Goal: Information Seeking & Learning: Check status

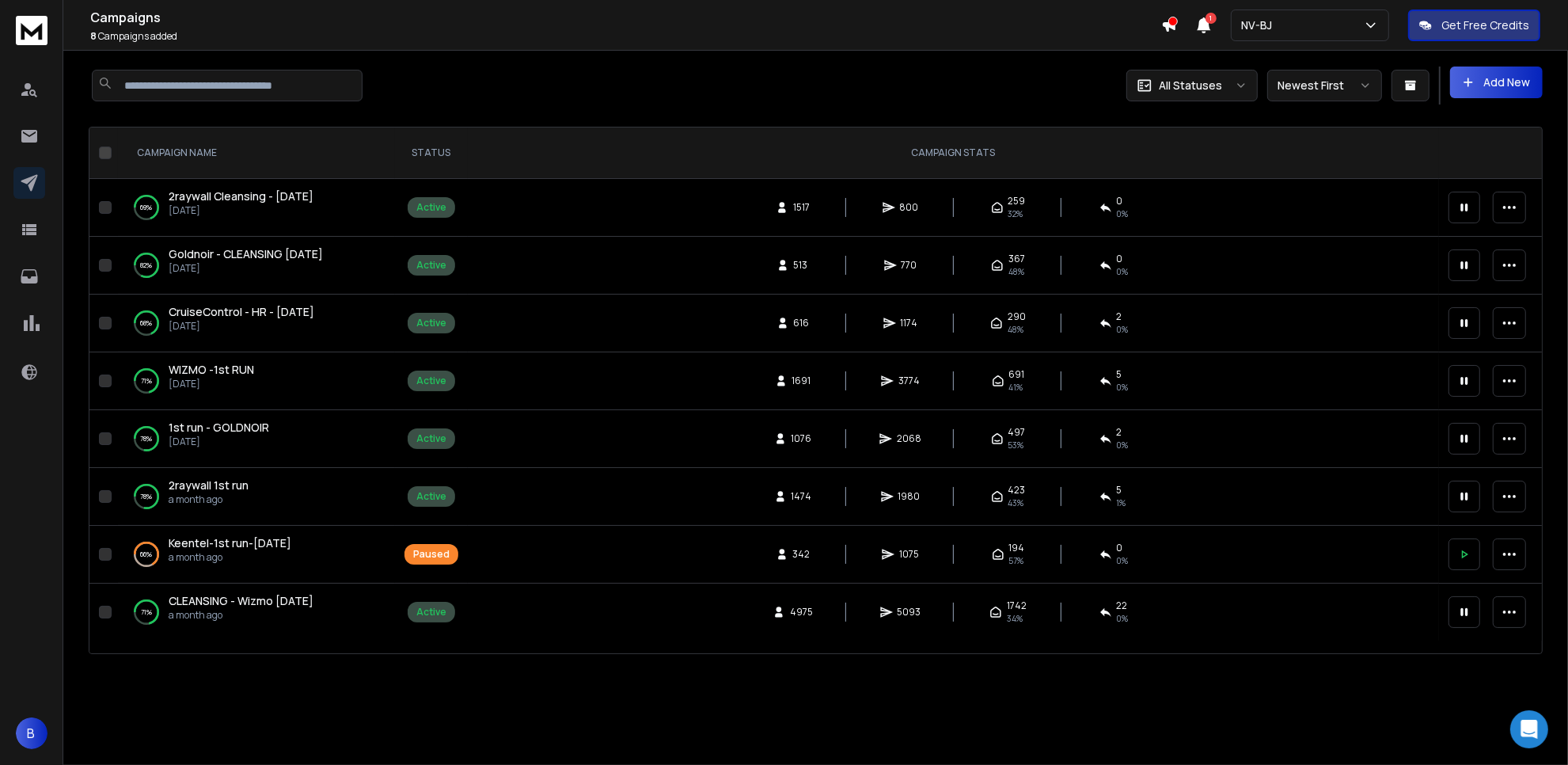
click at [237, 329] on p "[DATE]" at bounding box center [241, 326] width 146 height 13
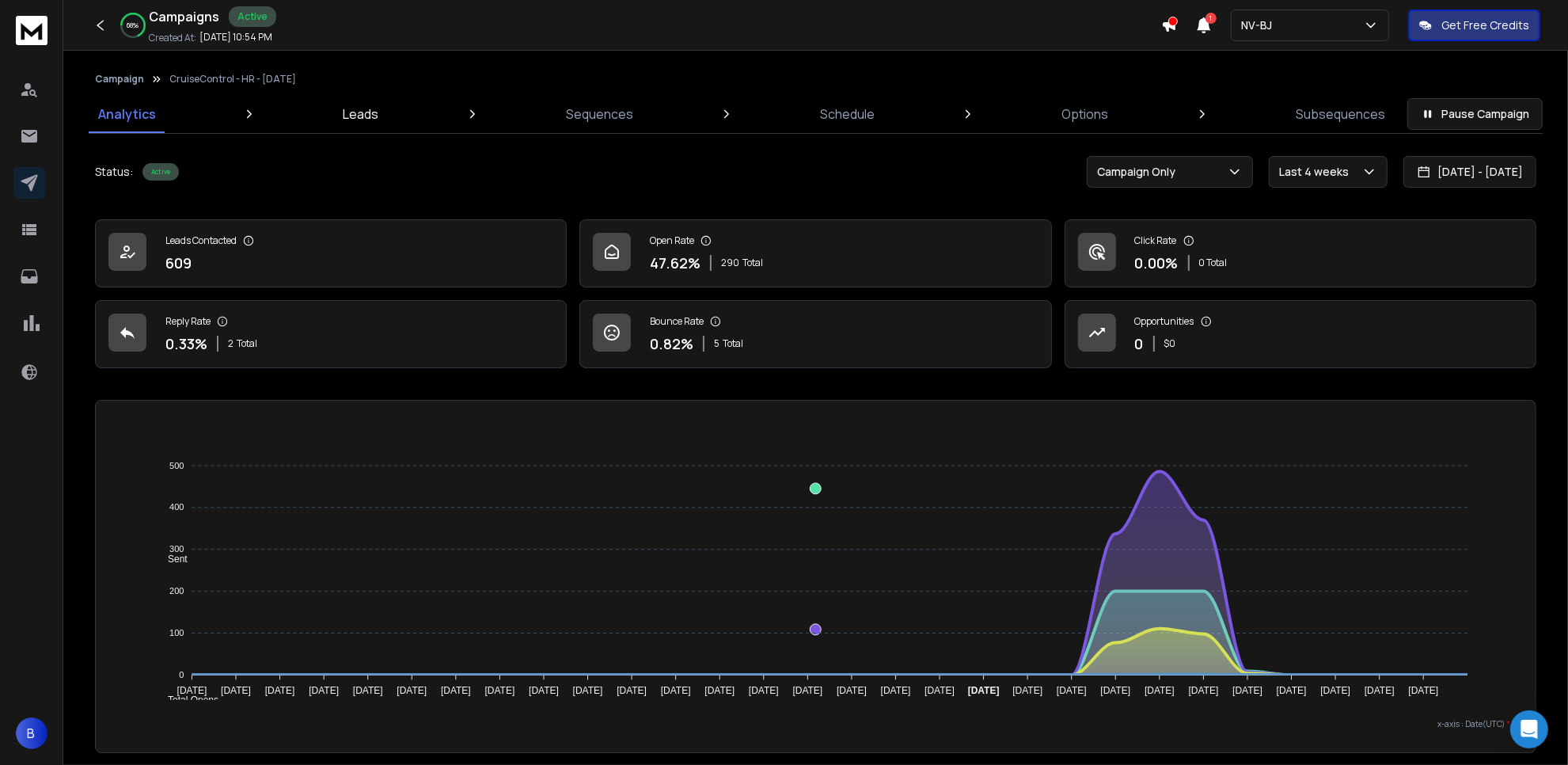
click at [374, 116] on p "Leads" at bounding box center [360, 114] width 36 height 19
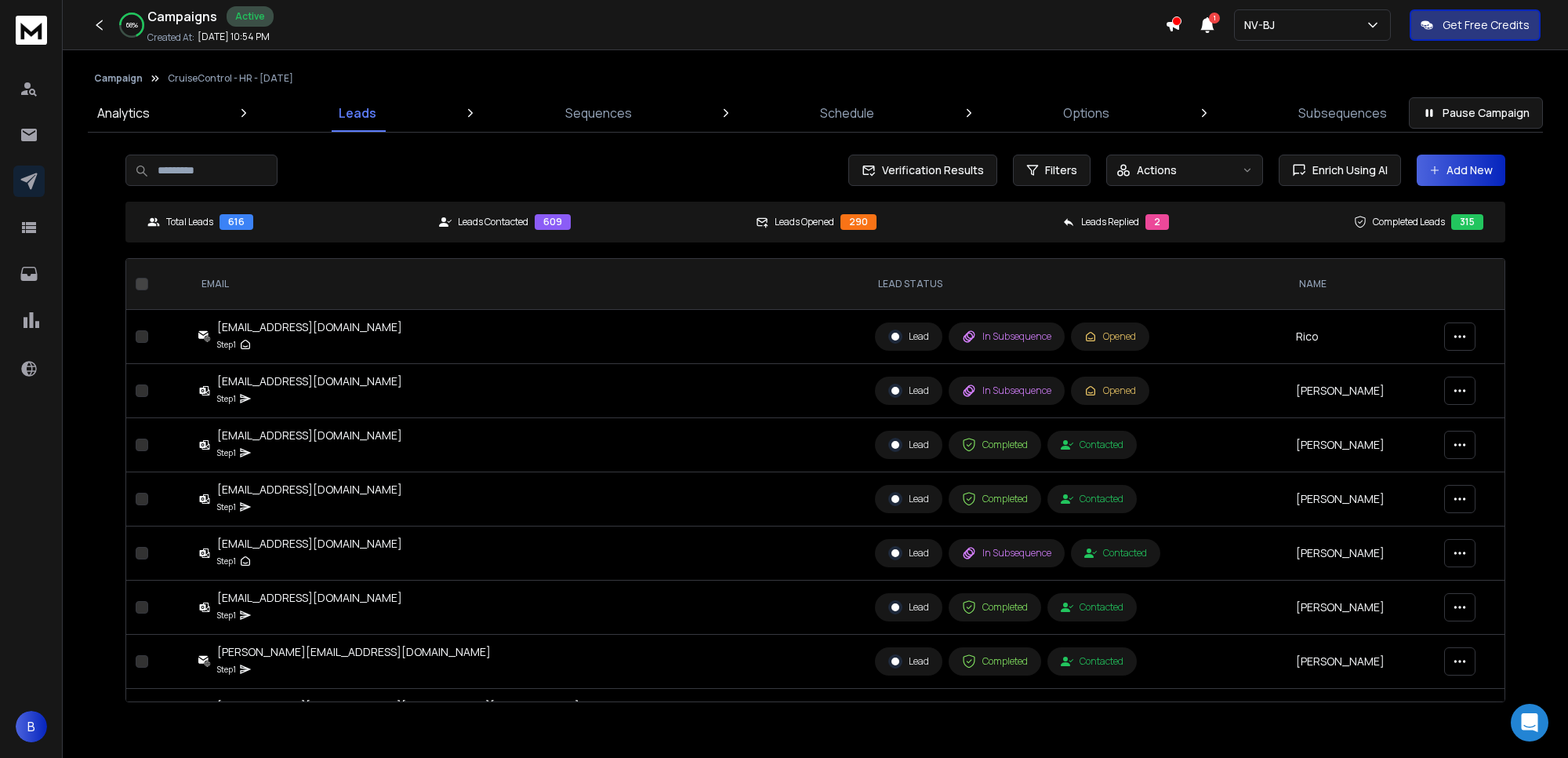
click at [131, 118] on p "Analytics" at bounding box center [123, 113] width 52 height 19
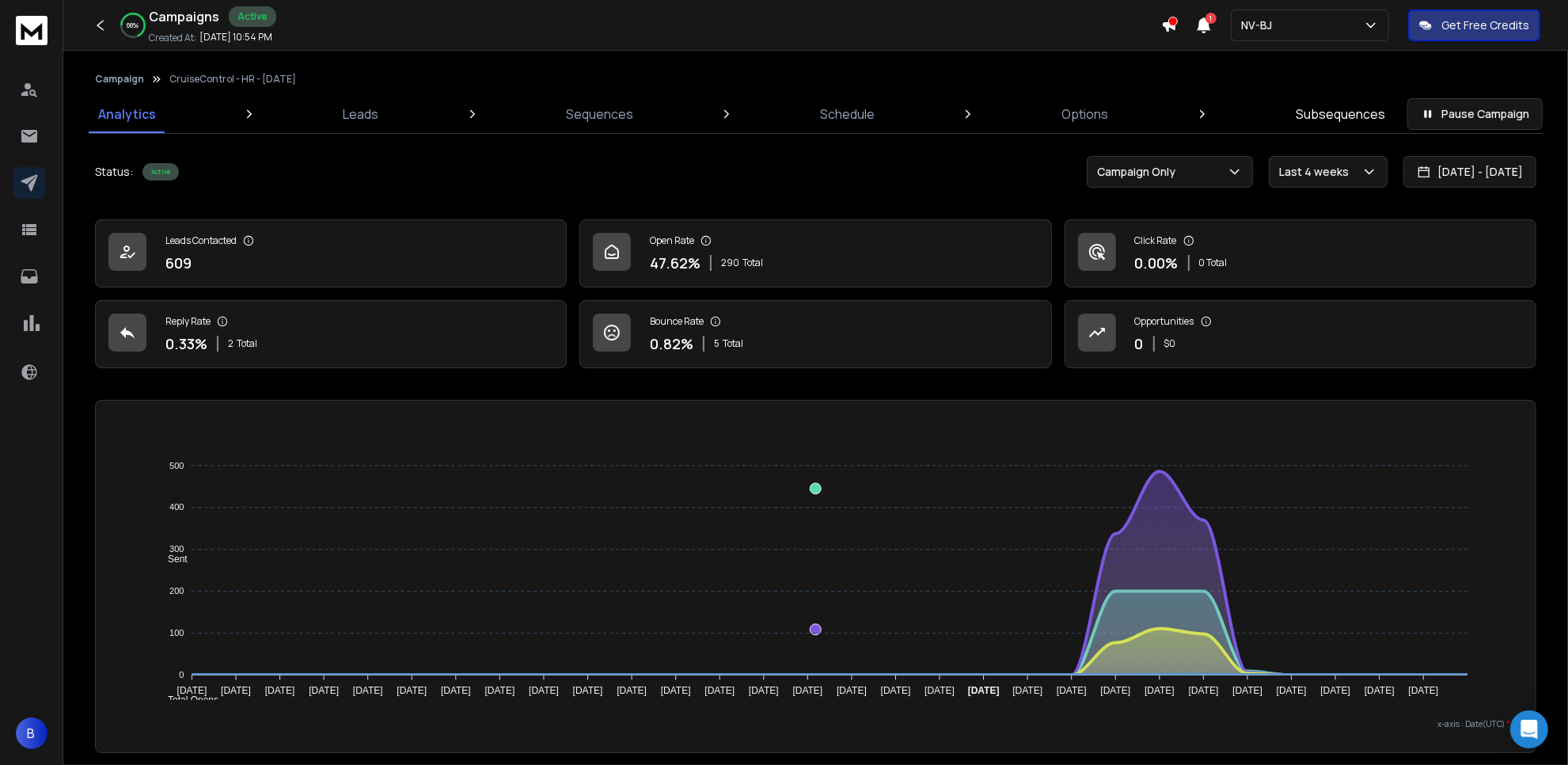
click at [1342, 112] on p "Subsequences" at bounding box center [1340, 114] width 90 height 19
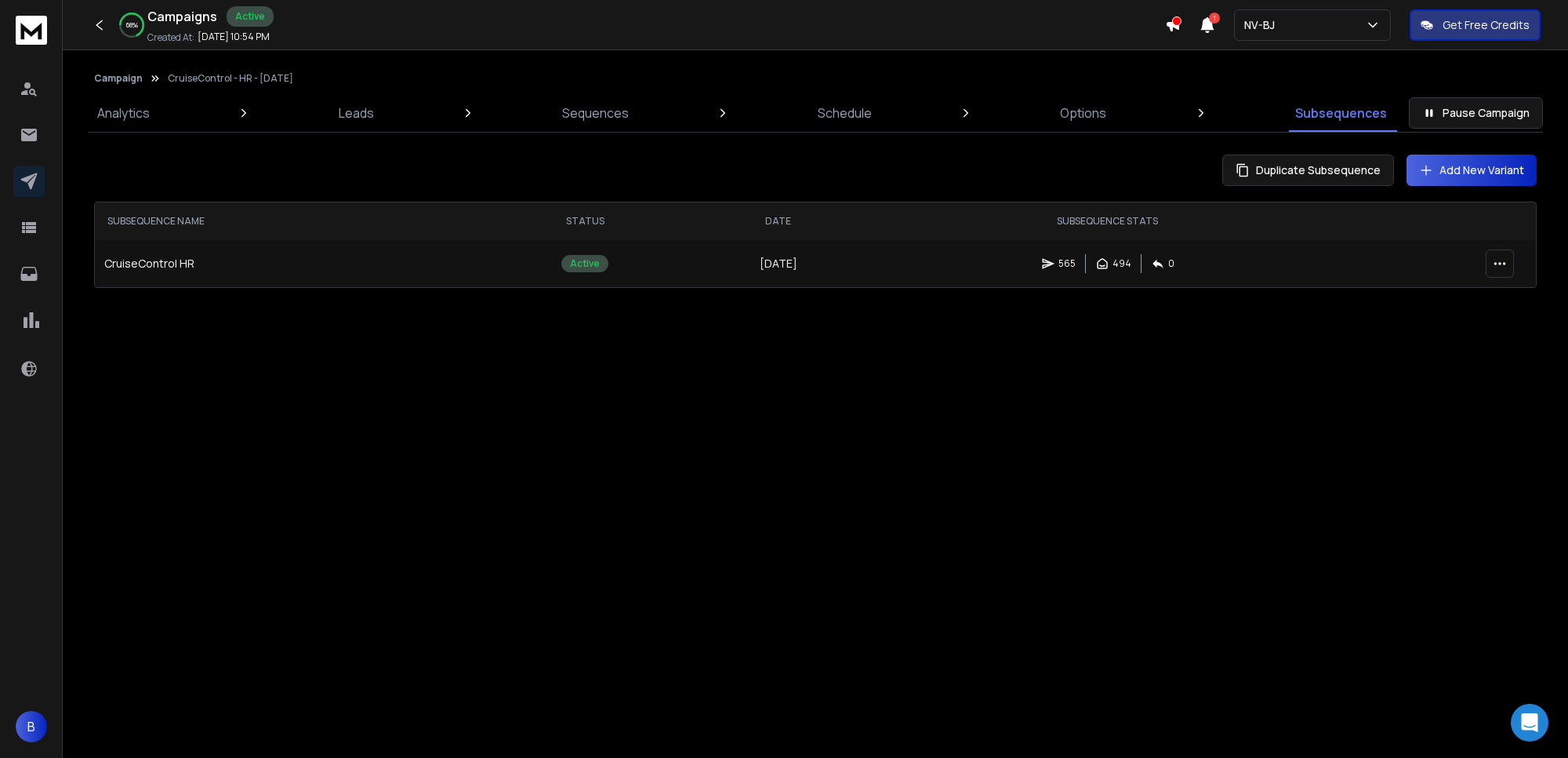
click at [736, 265] on td "[DATE]" at bounding box center [778, 264] width 178 height 47
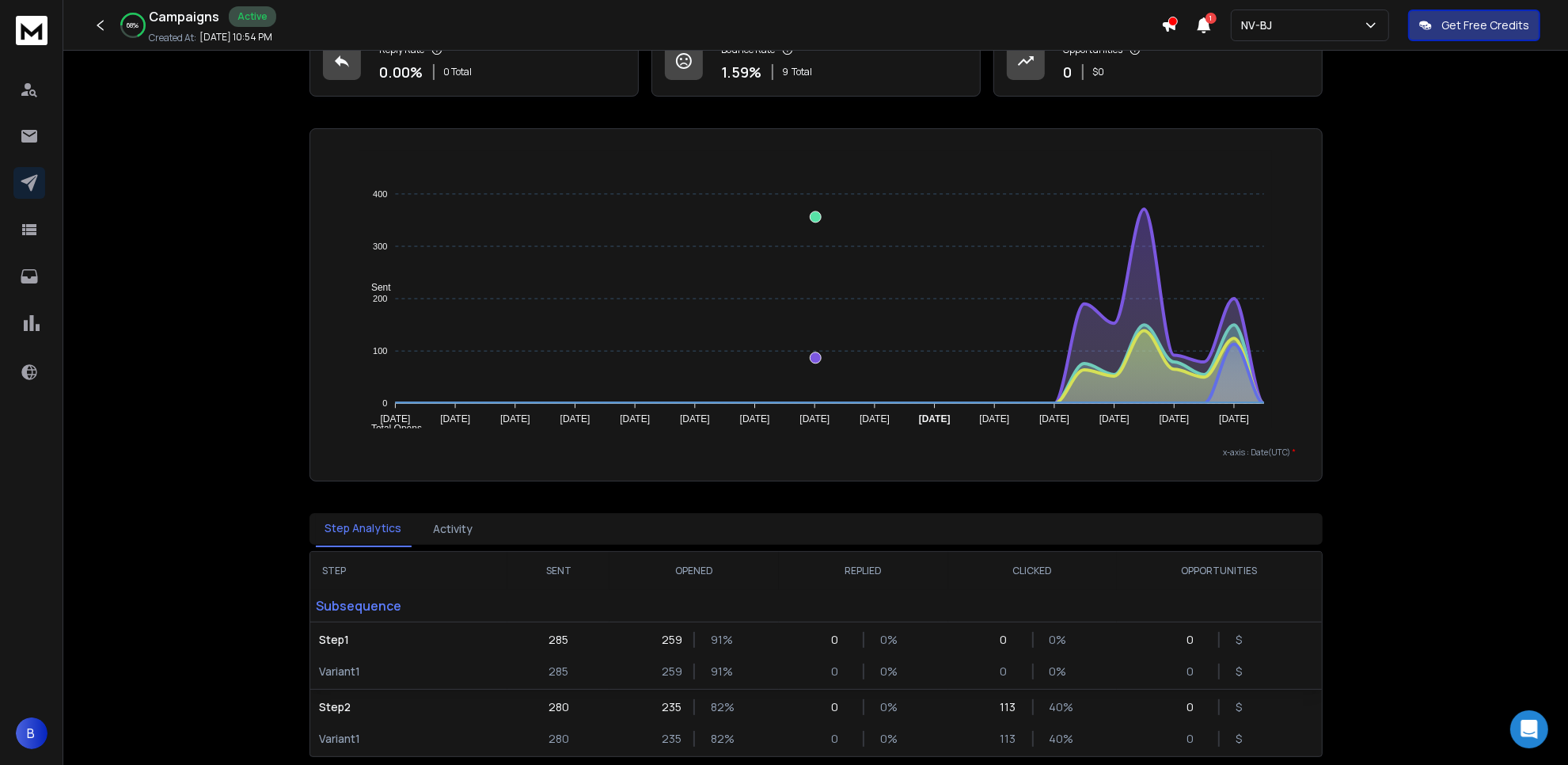
scroll to position [290, 0]
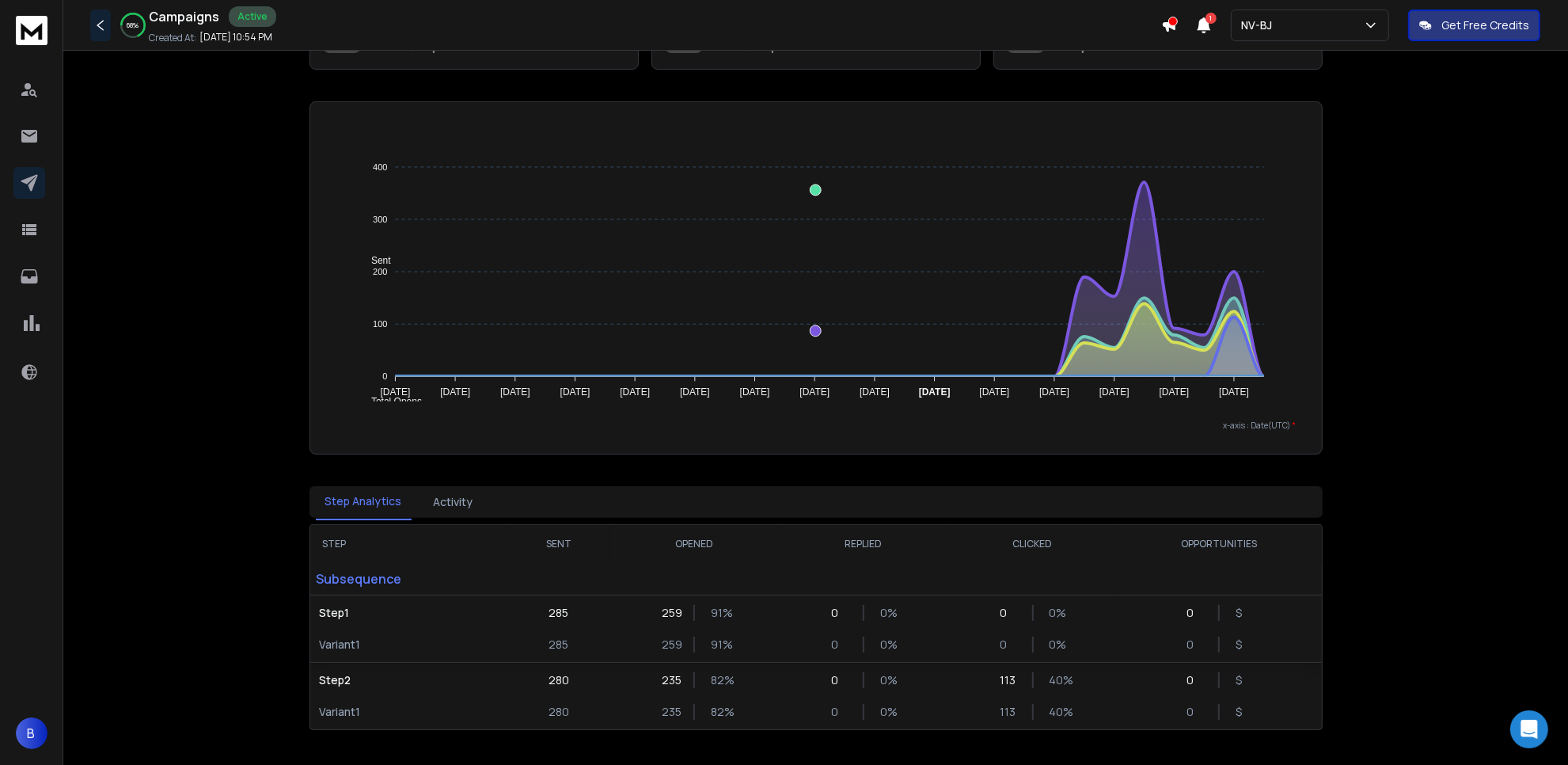
click at [96, 20] on icon at bounding box center [100, 25] width 15 height 15
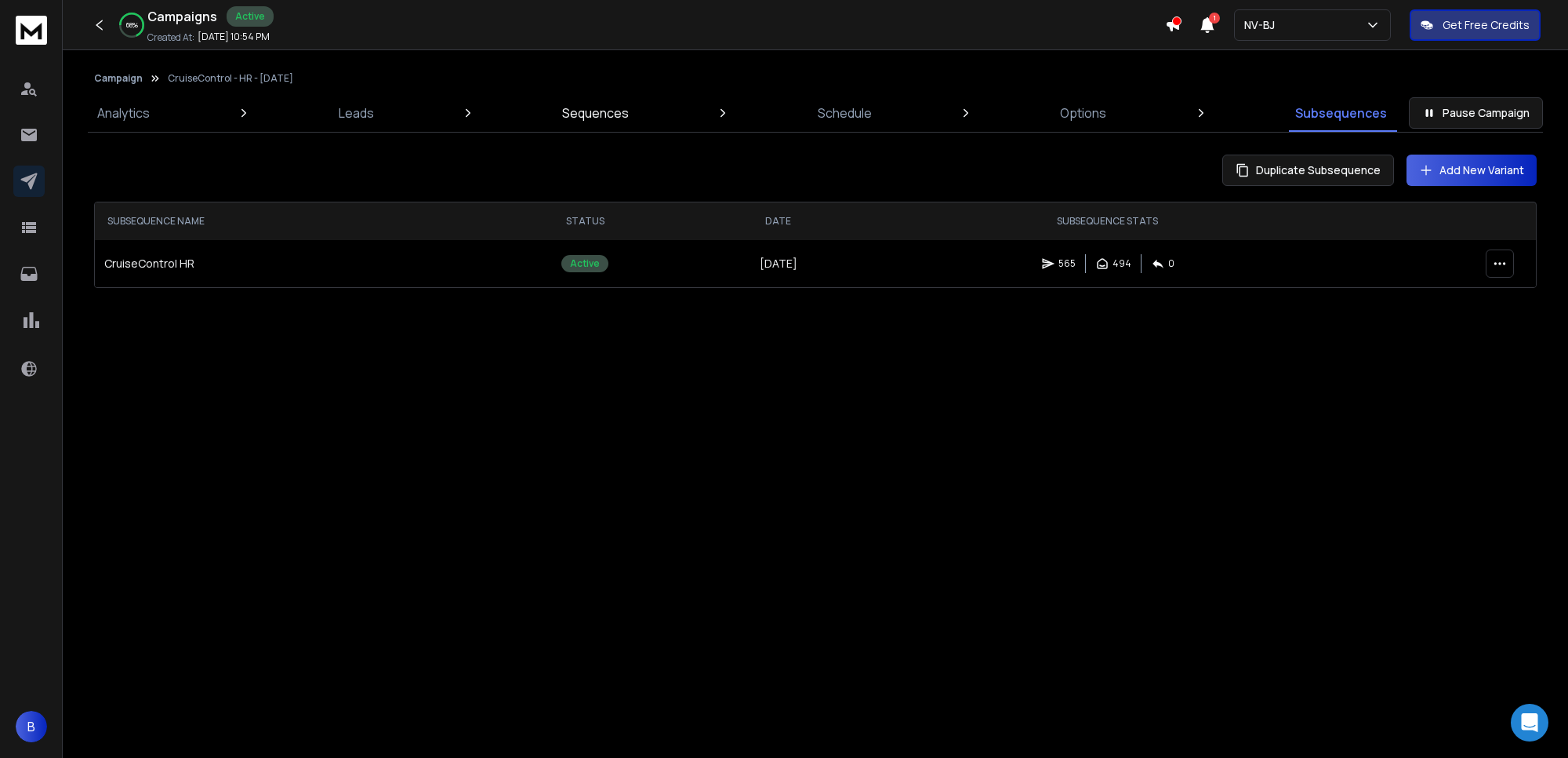
click at [589, 118] on p "Sequences" at bounding box center [595, 113] width 67 height 19
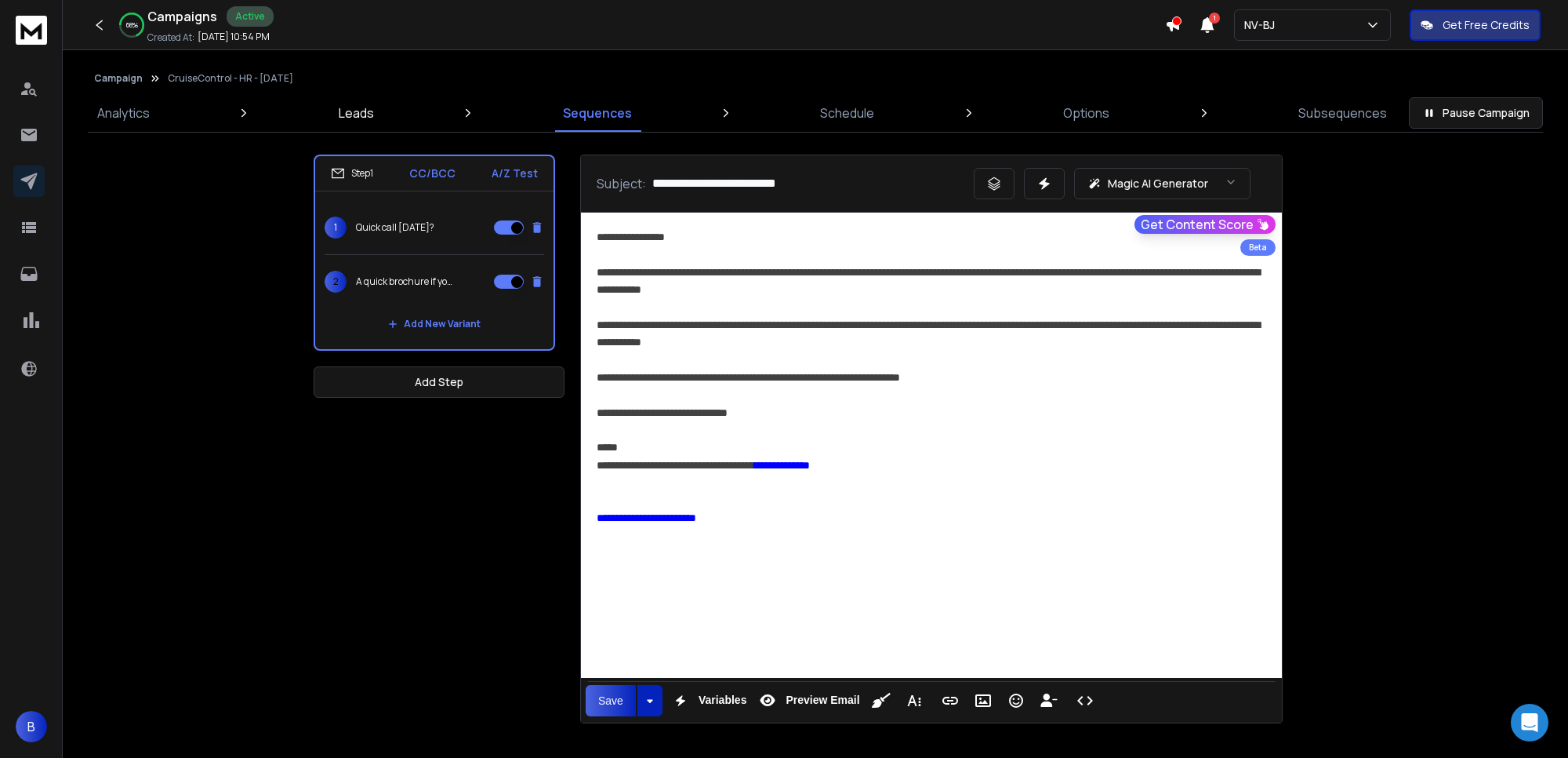
click at [367, 118] on p "Leads" at bounding box center [357, 113] width 36 height 19
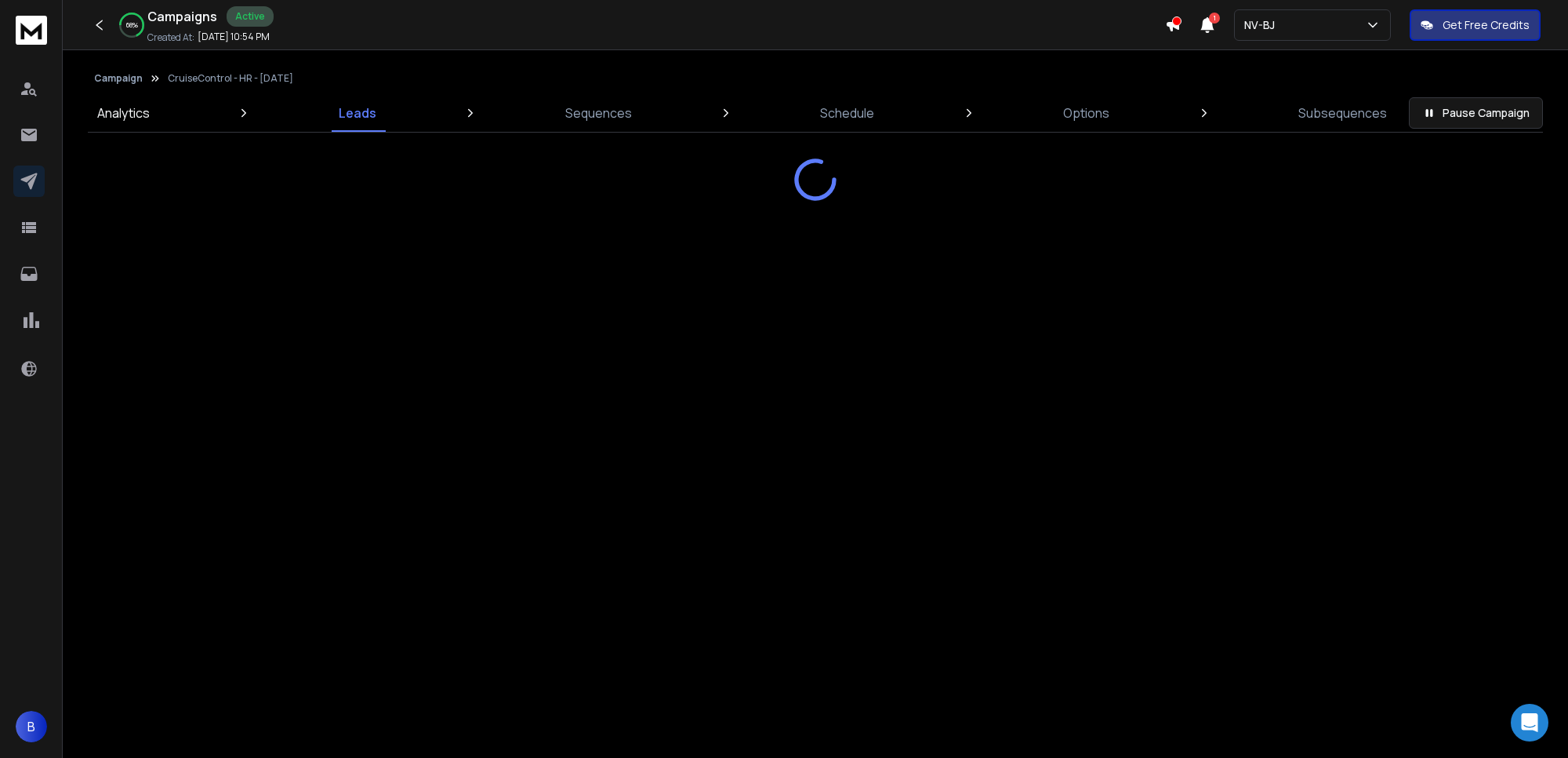
click at [123, 113] on p "Analytics" at bounding box center [123, 113] width 52 height 19
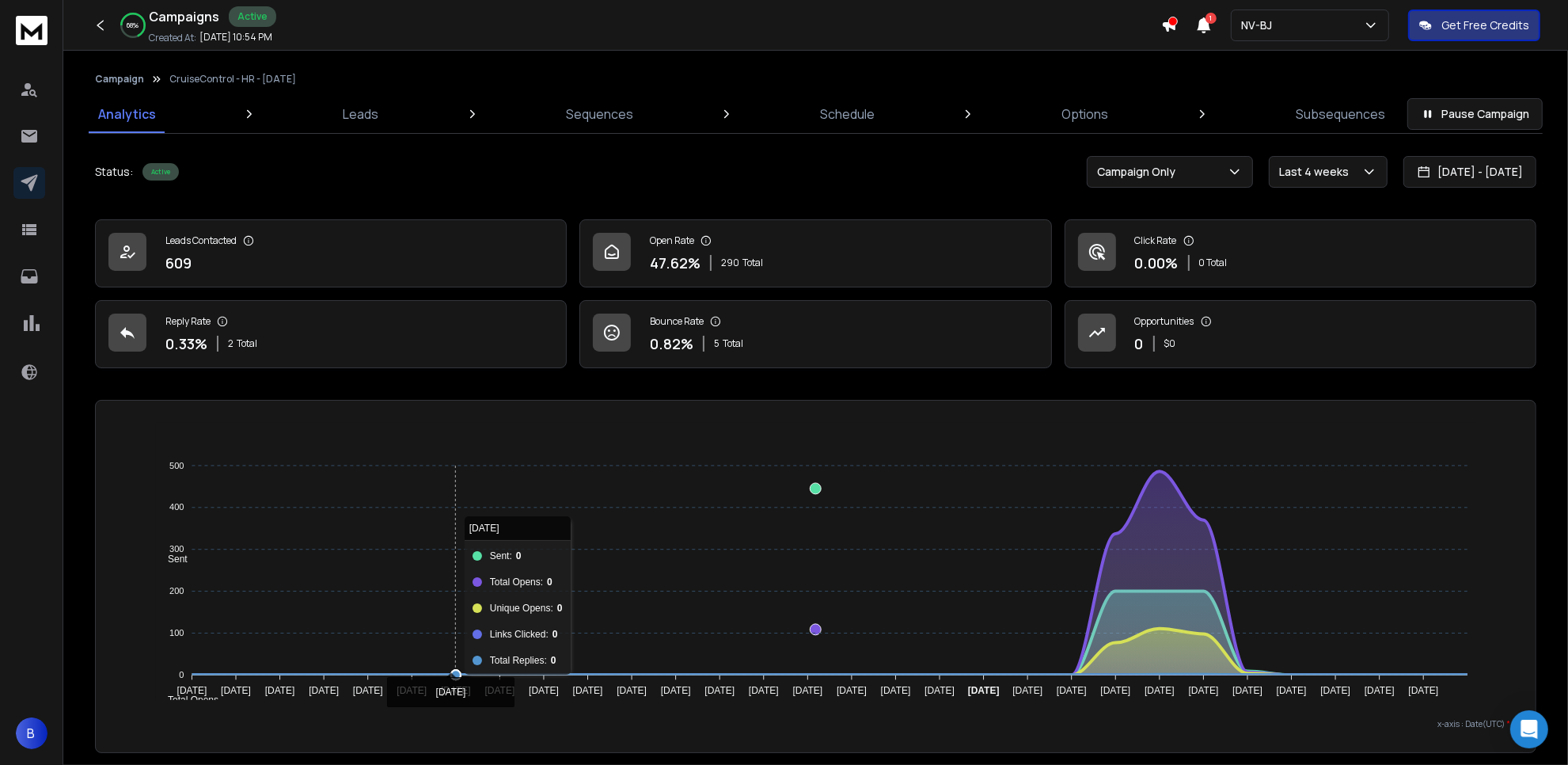
scroll to position [257, 0]
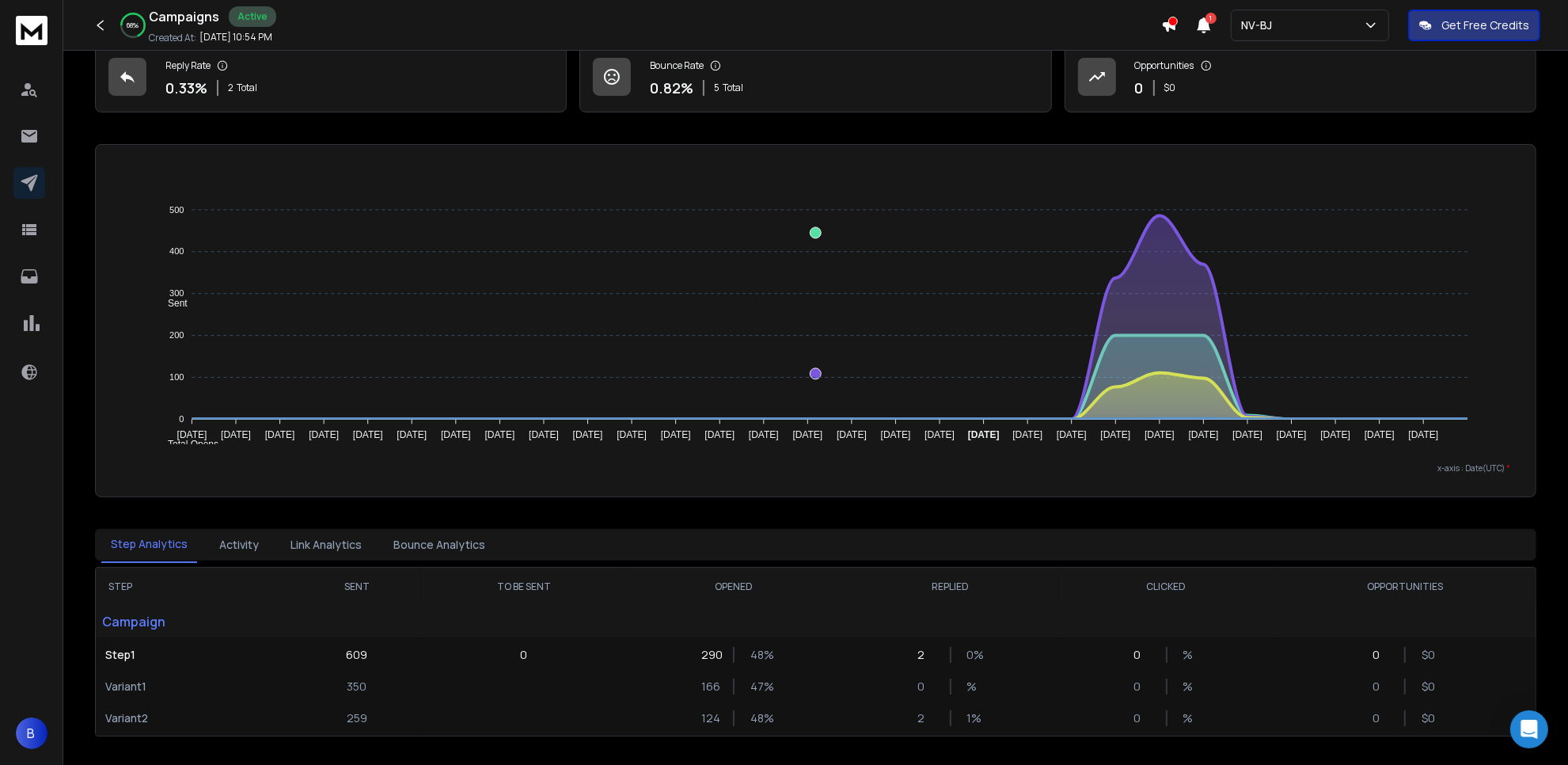
click at [914, 651] on div "2 0 % 0 % 2 1 %" at bounding box center [950, 686] width 197 height 79
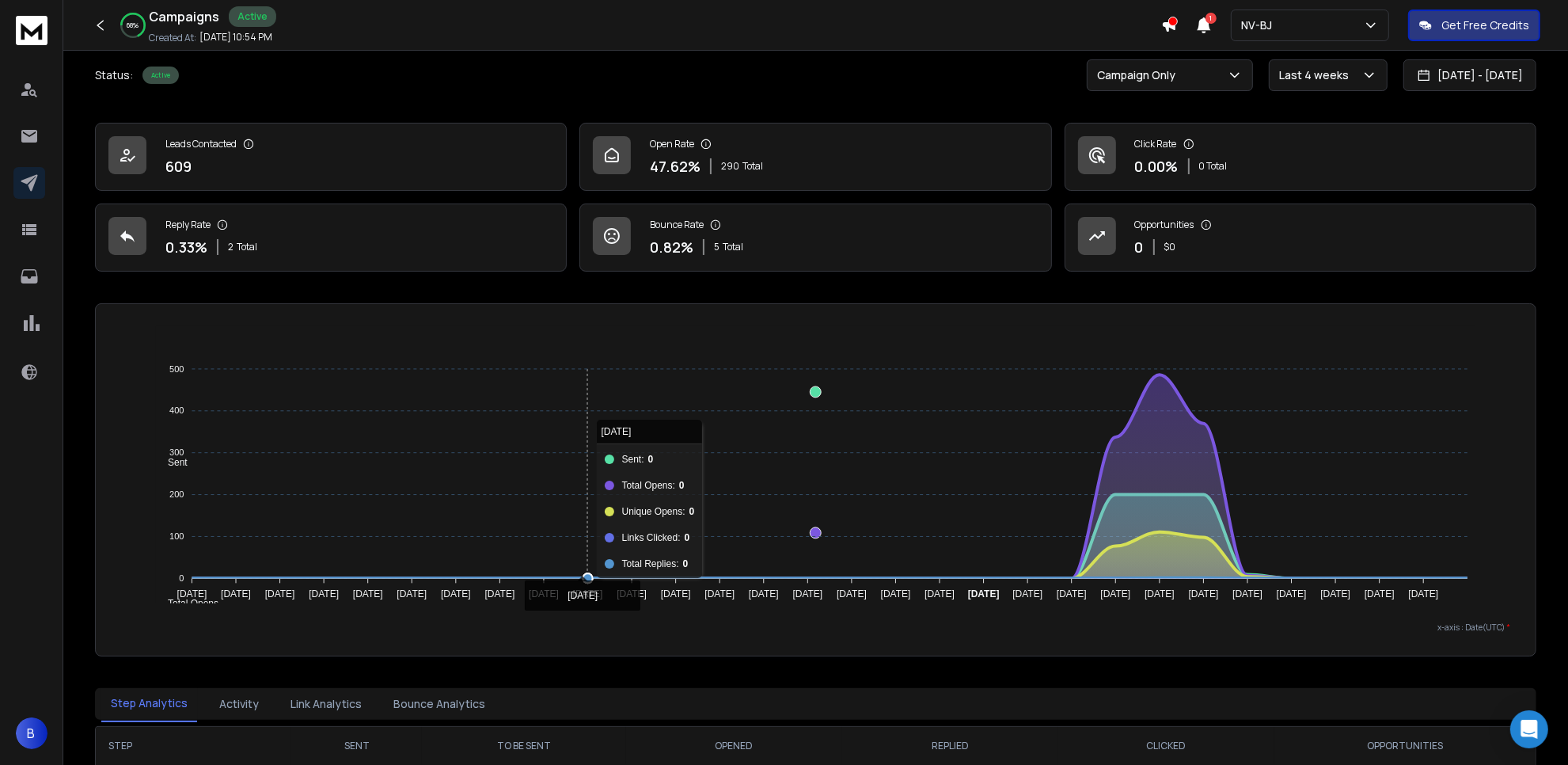
scroll to position [0, 0]
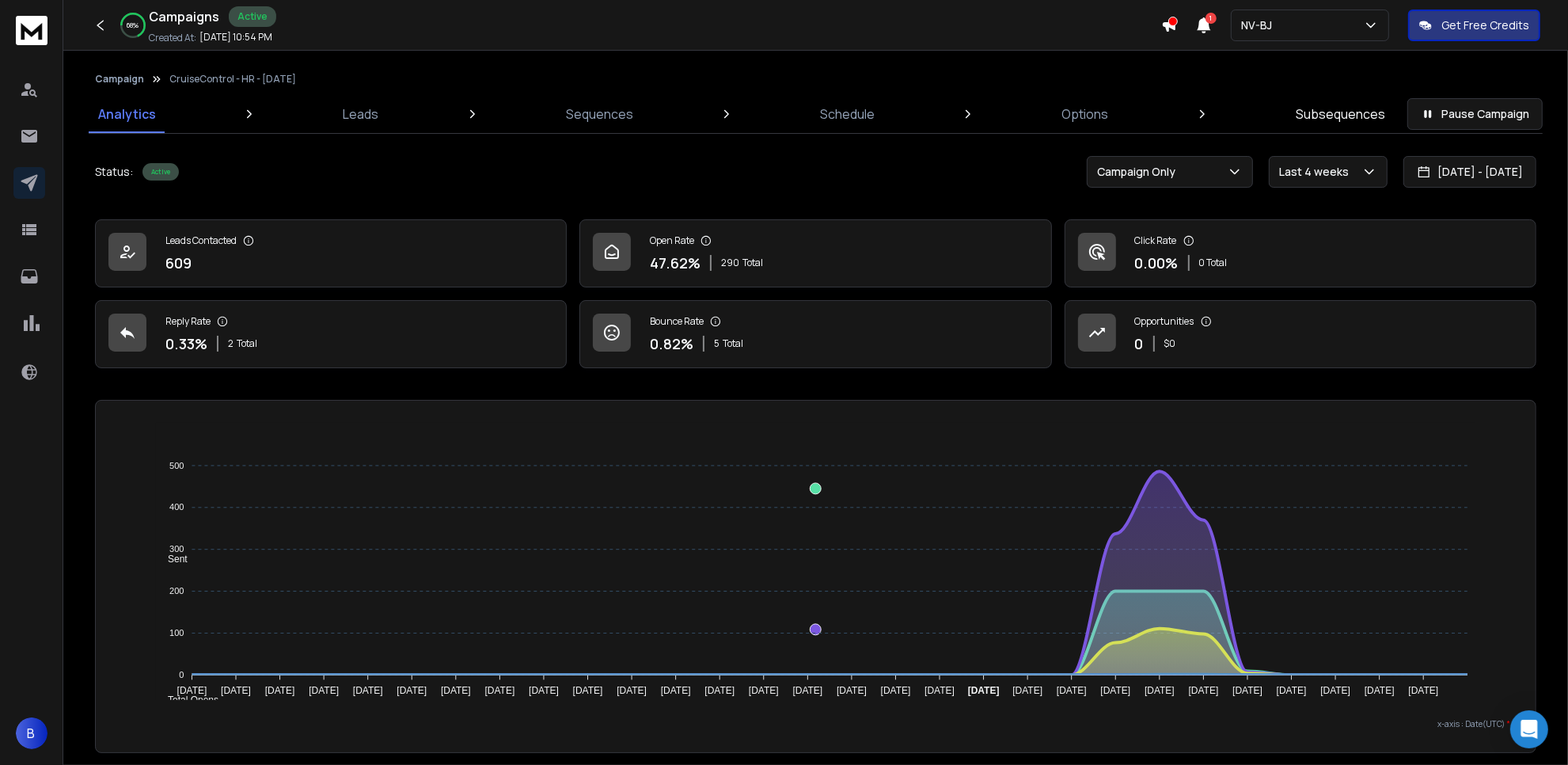
click at [1378, 104] on p "Subsequences" at bounding box center [1340, 114] width 90 height 19
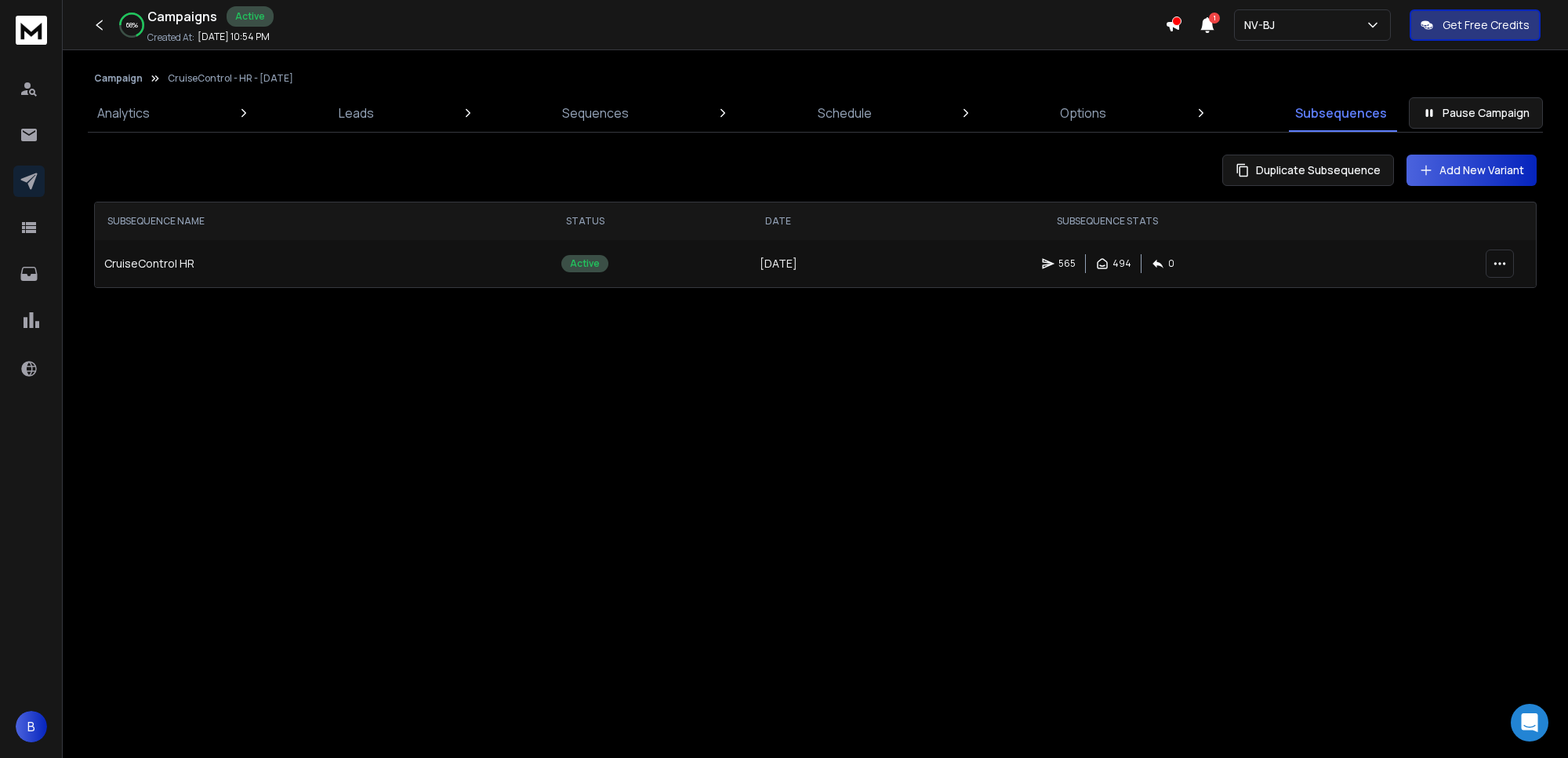
click at [867, 272] on td "[DATE]" at bounding box center [778, 264] width 178 height 47
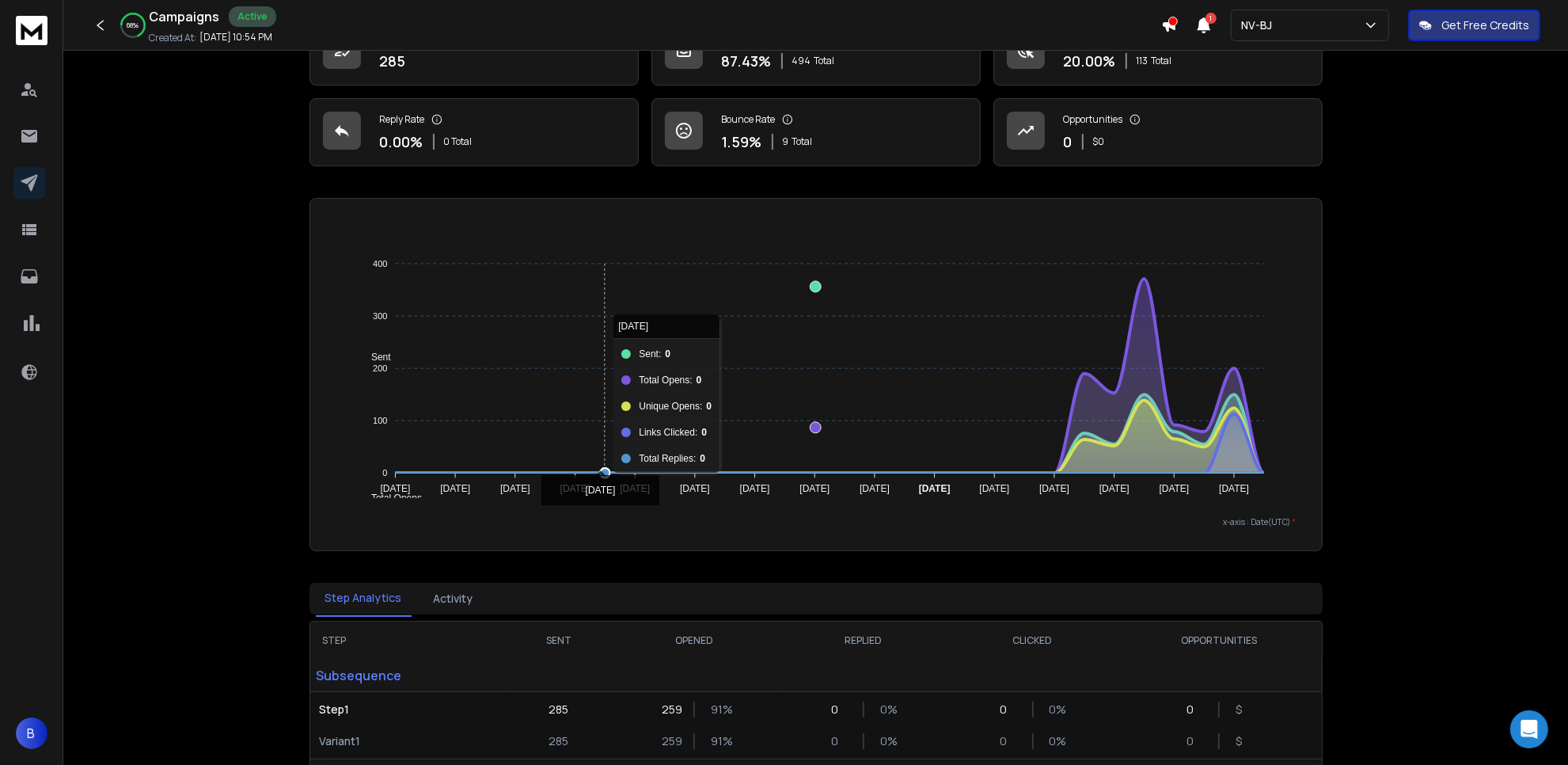
scroll to position [290, 0]
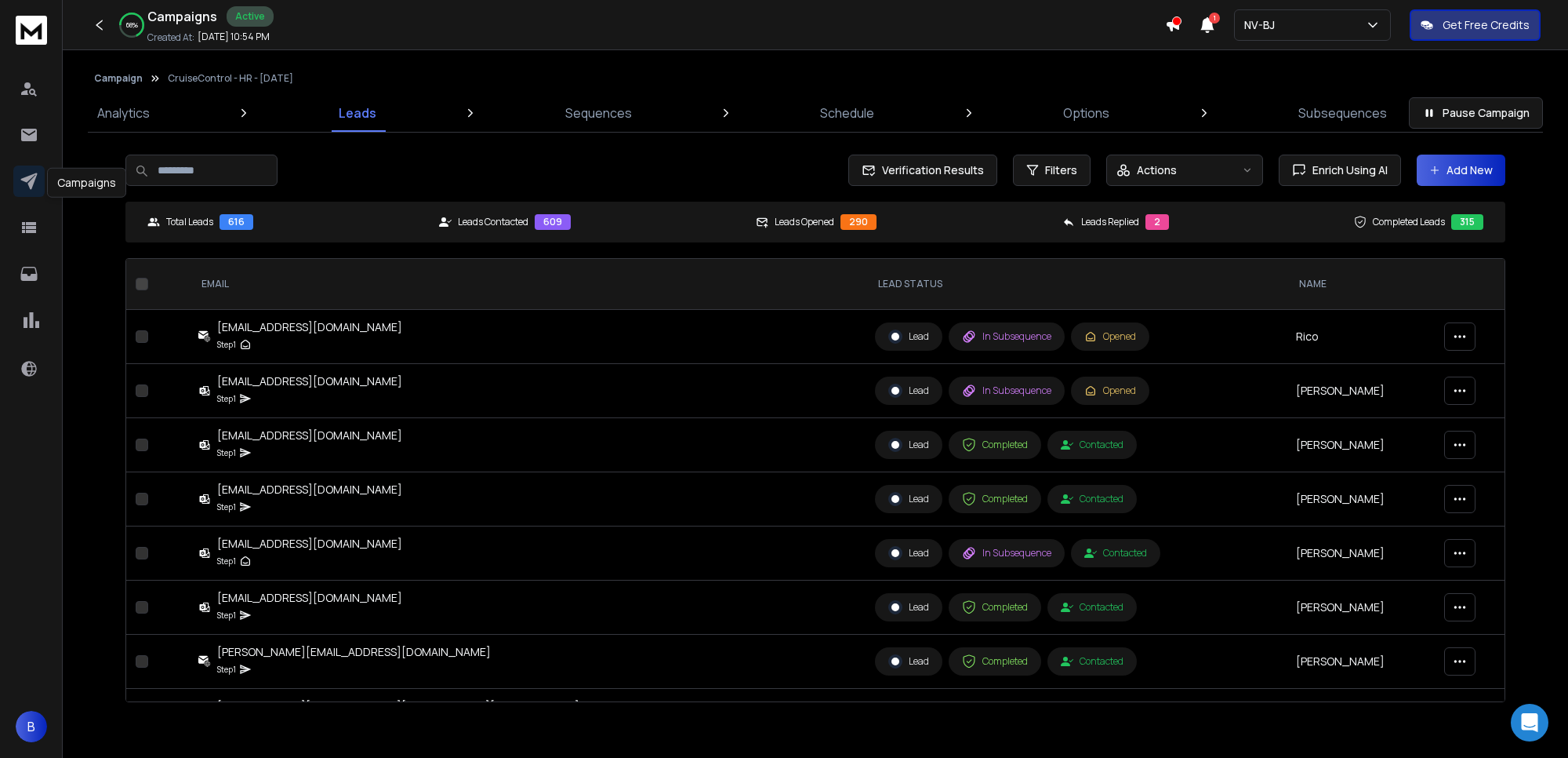
click at [41, 180] on link at bounding box center [29, 181] width 31 height 31
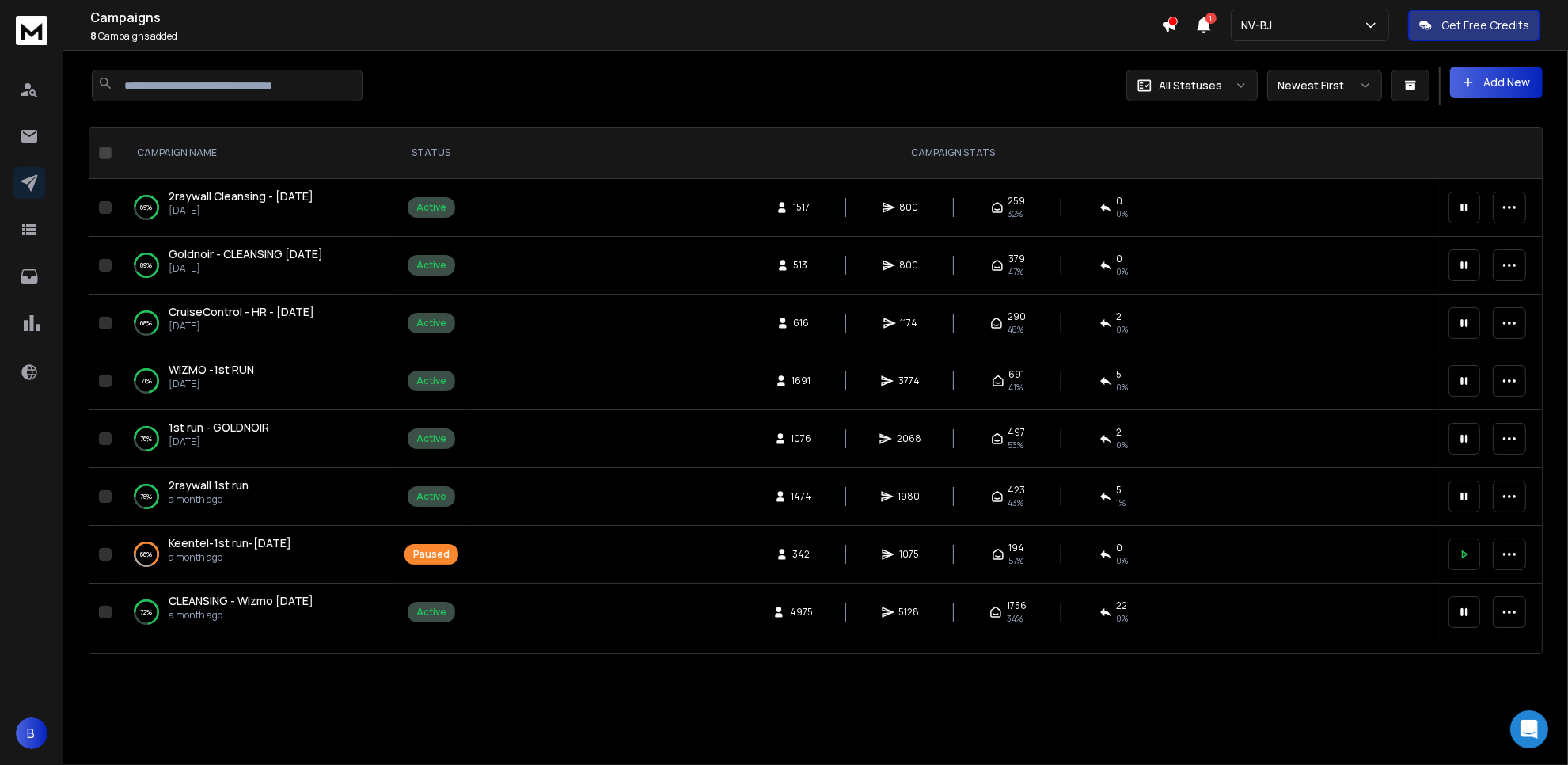
click at [248, 503] on div "78 % 2raywall 1st run a month ago" at bounding box center [256, 496] width 245 height 38
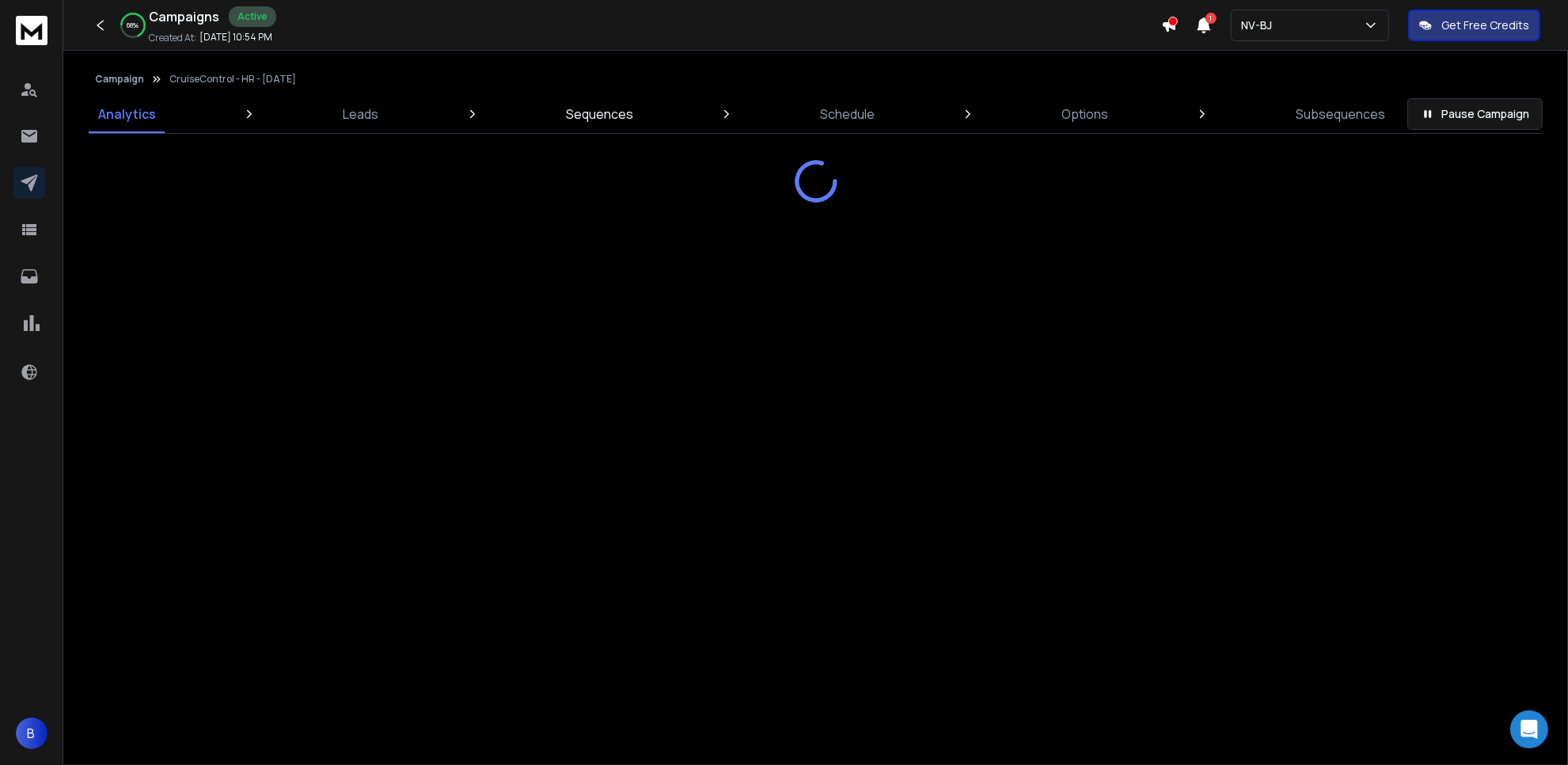
click at [603, 115] on p "Sequences" at bounding box center [599, 114] width 67 height 19
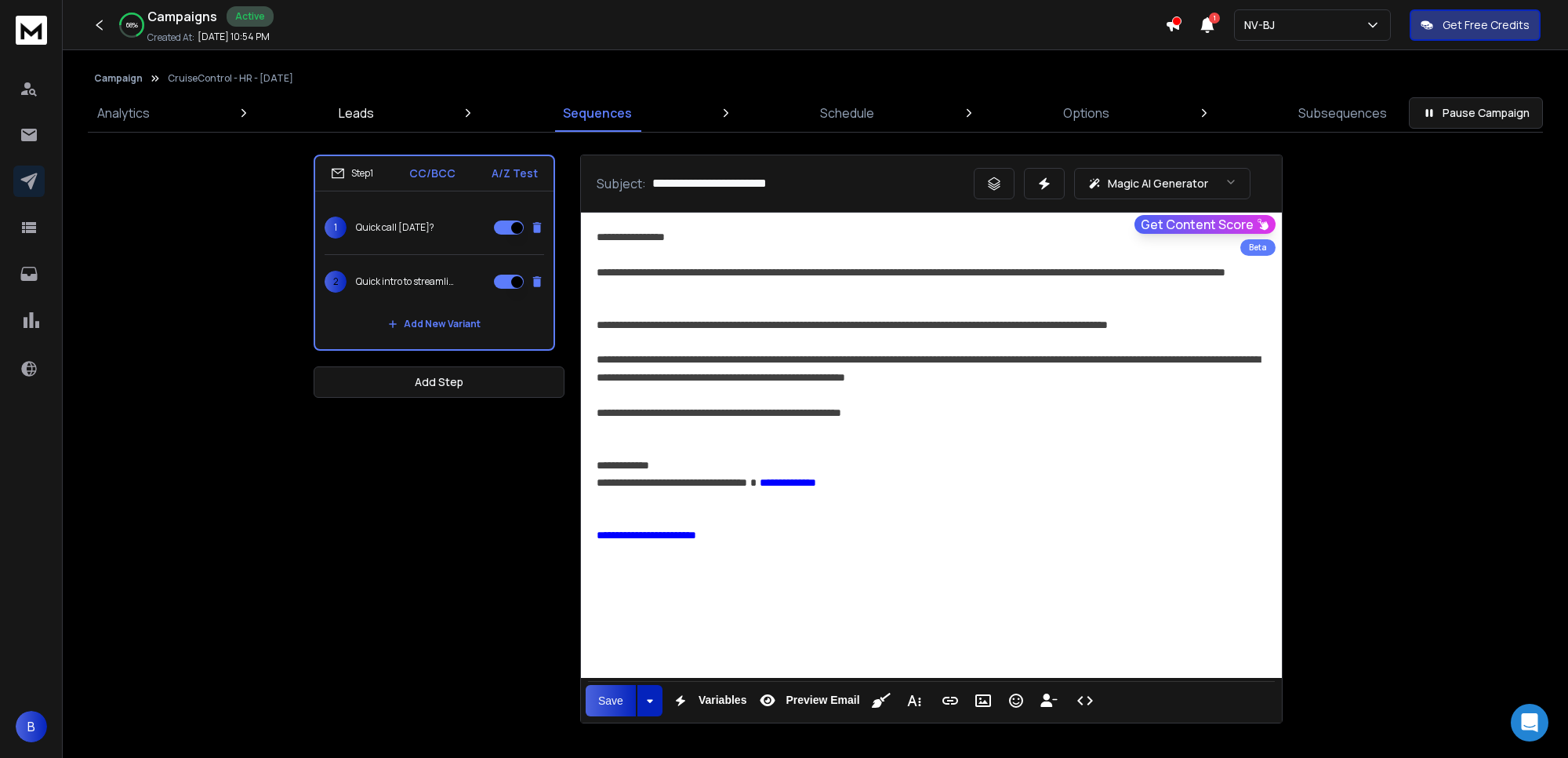
click at [359, 111] on p "Leads" at bounding box center [357, 113] width 36 height 19
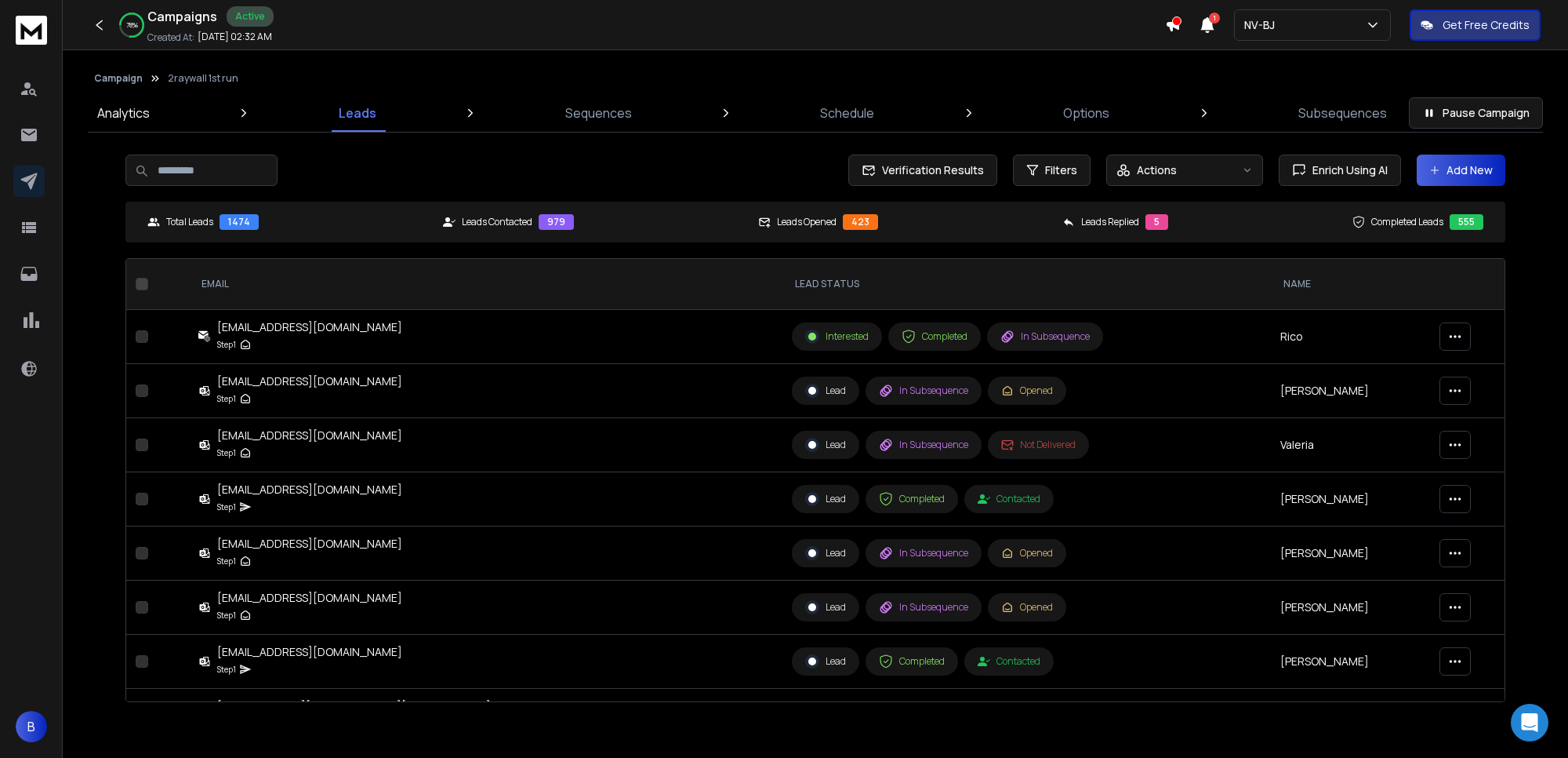
click at [130, 106] on p "Analytics" at bounding box center [123, 113] width 52 height 19
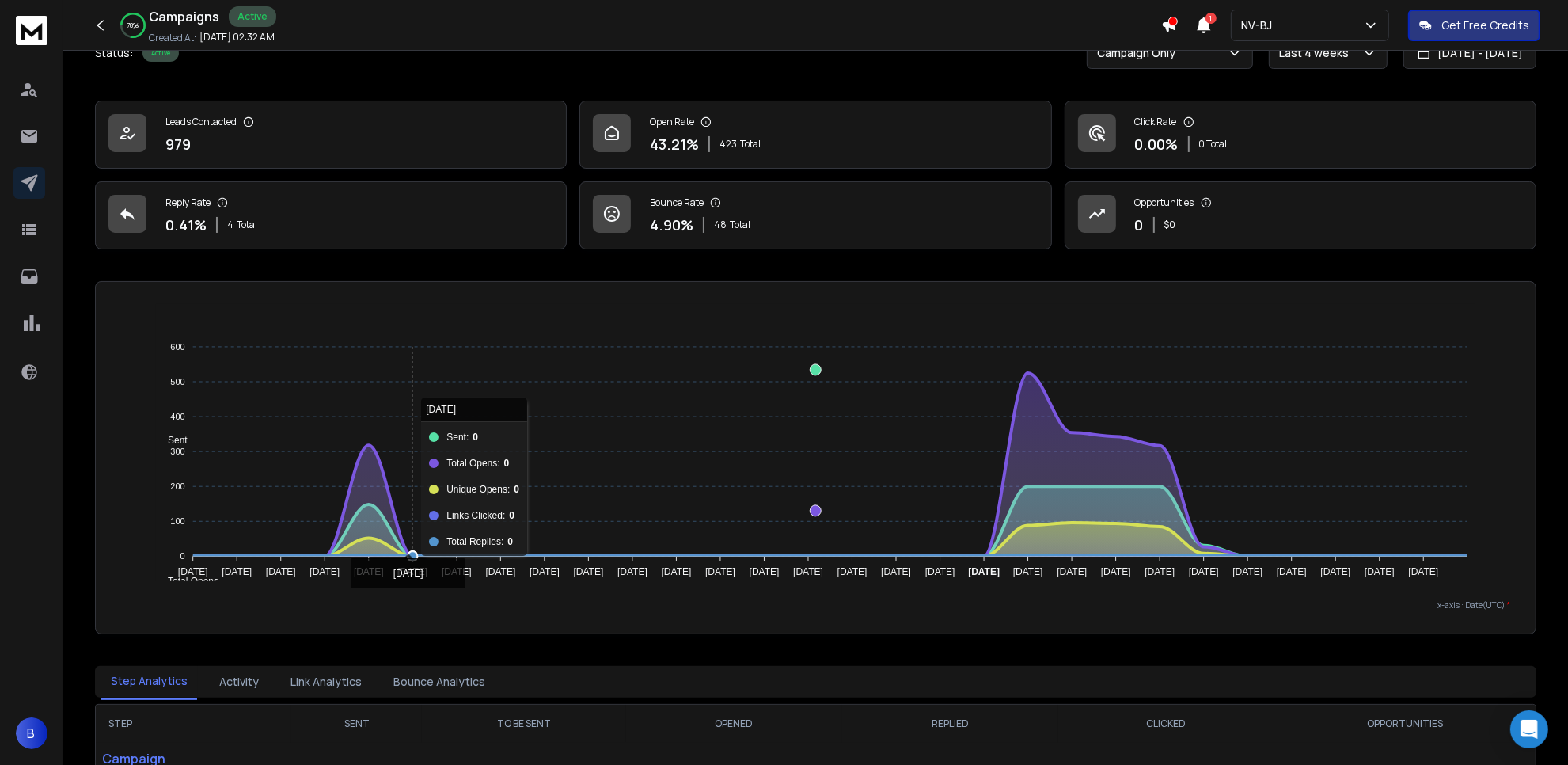
scroll to position [257, 0]
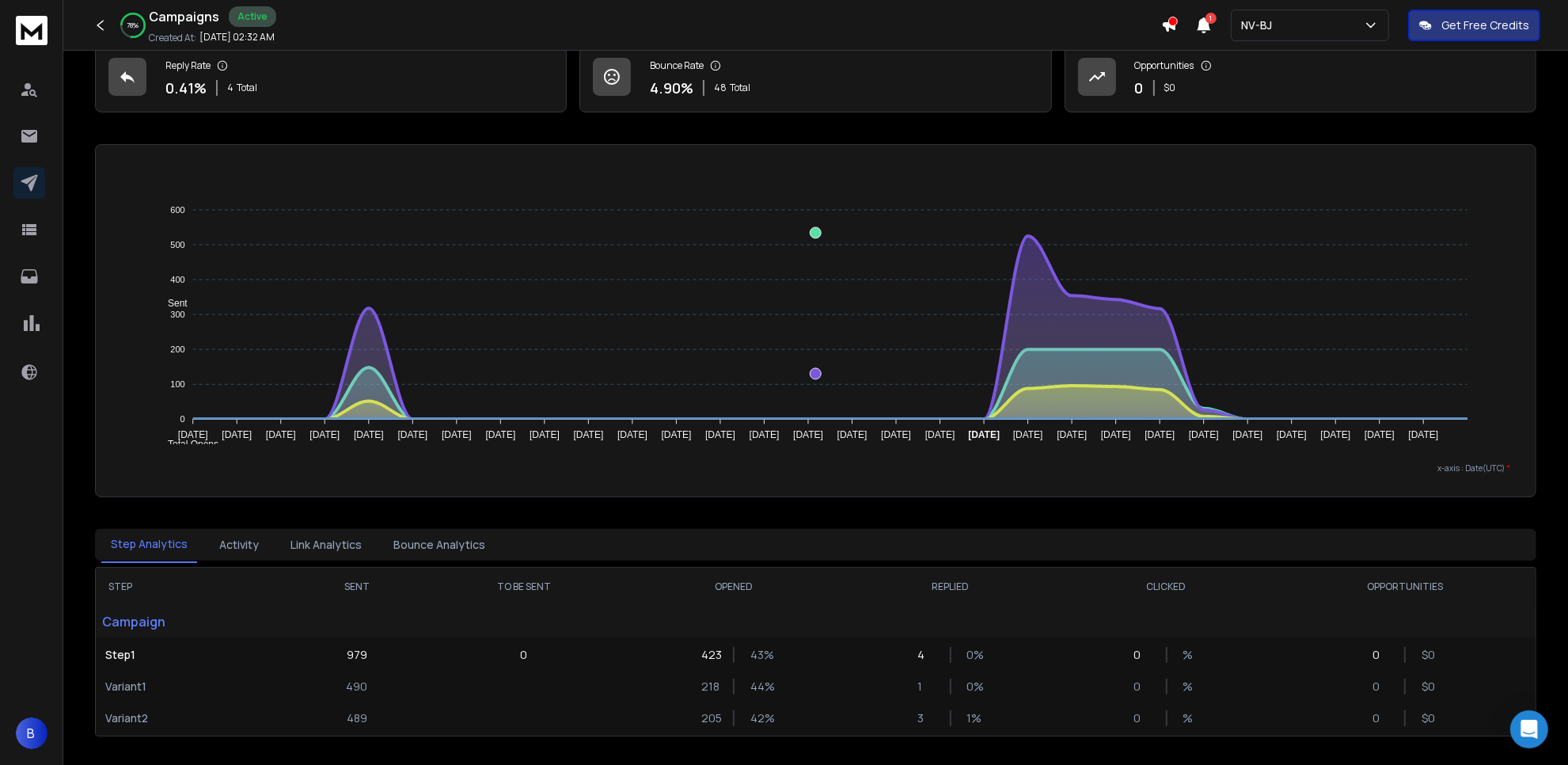
click at [918, 651] on p "4" at bounding box center [925, 654] width 16 height 16
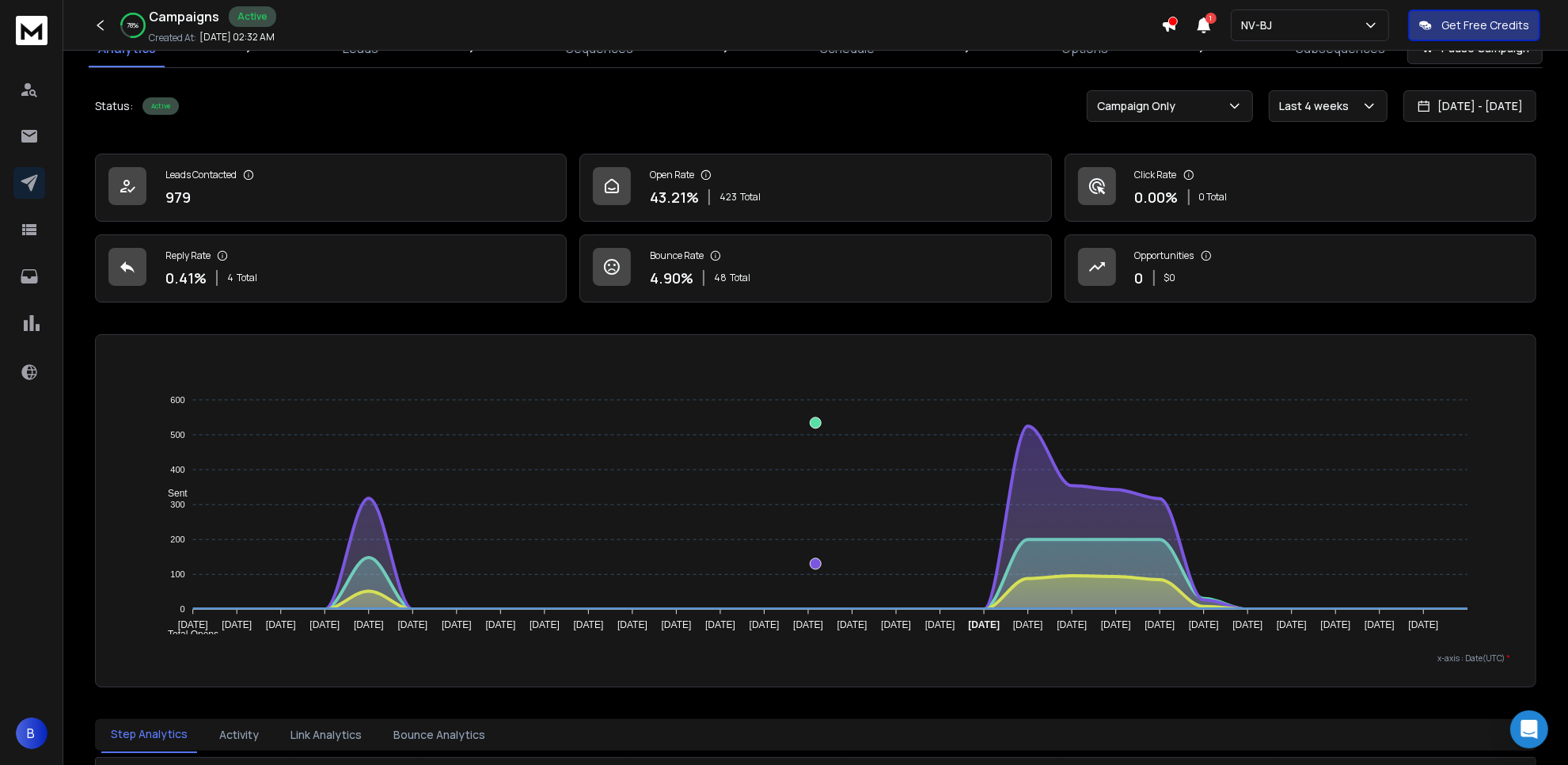
scroll to position [0, 0]
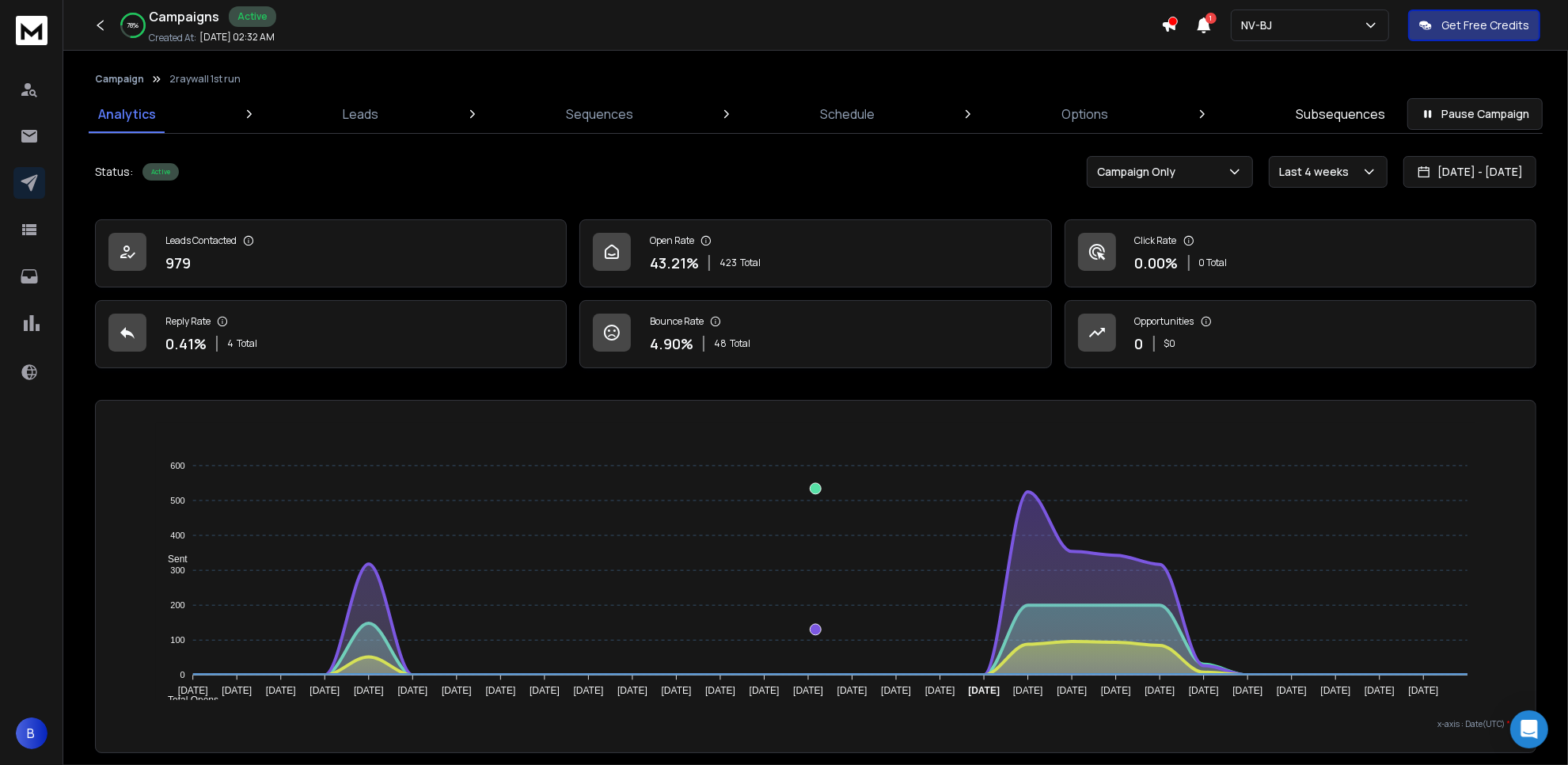
click at [1339, 108] on p "Subsequences" at bounding box center [1340, 114] width 90 height 19
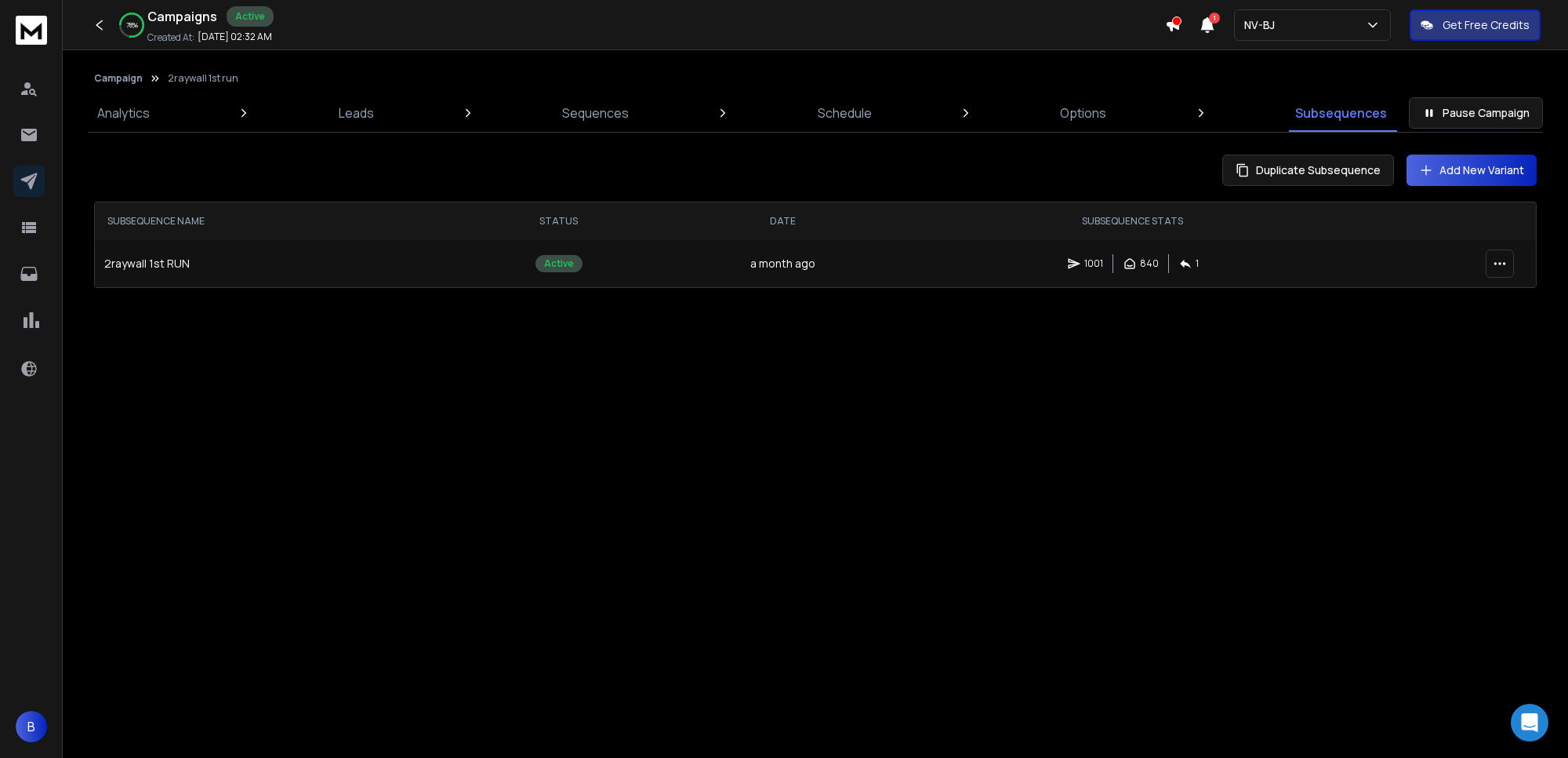
click at [814, 273] on td "a month ago" at bounding box center [782, 264] width 251 height 47
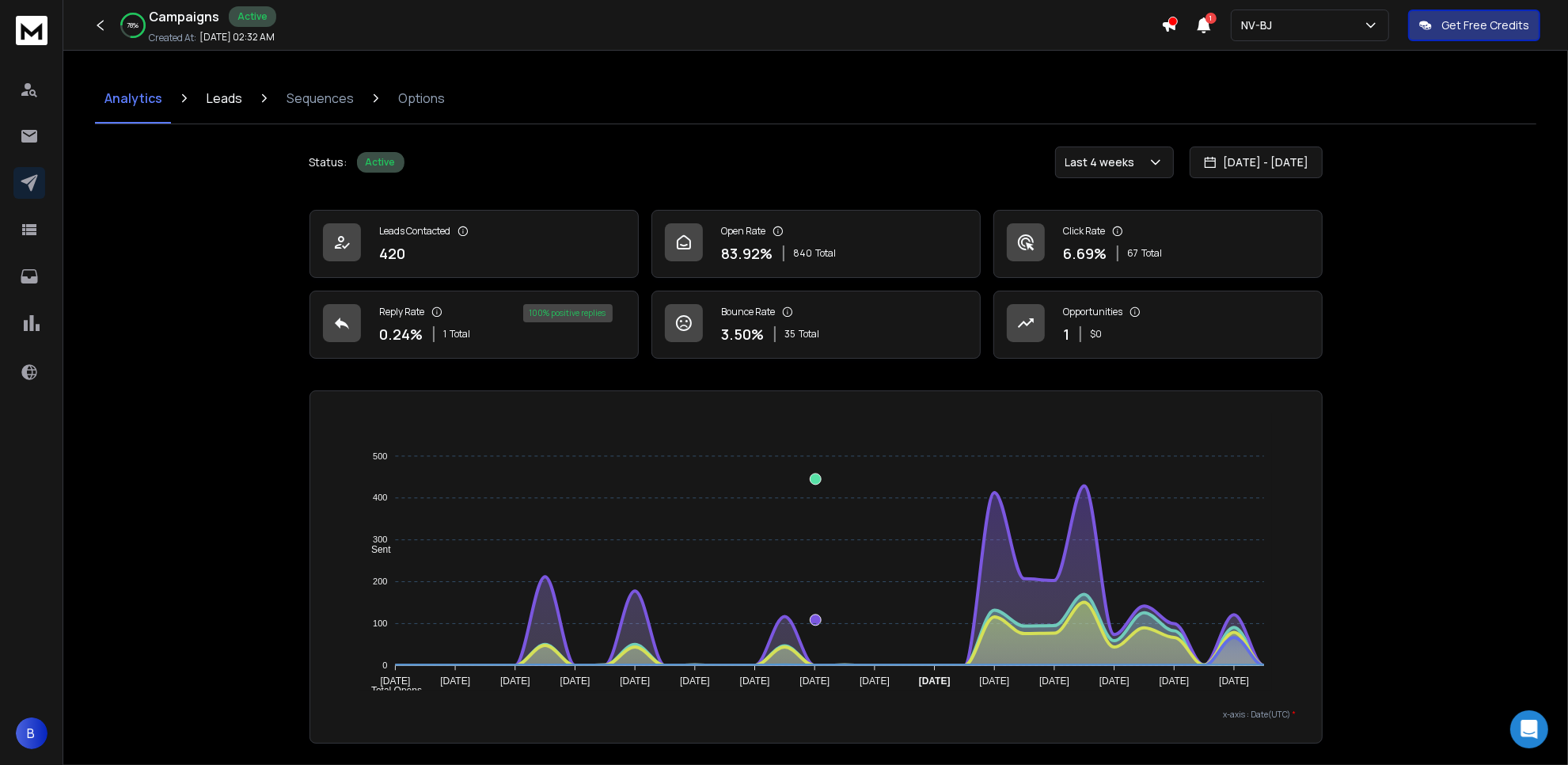
click at [238, 97] on p "Leads" at bounding box center [224, 98] width 36 height 19
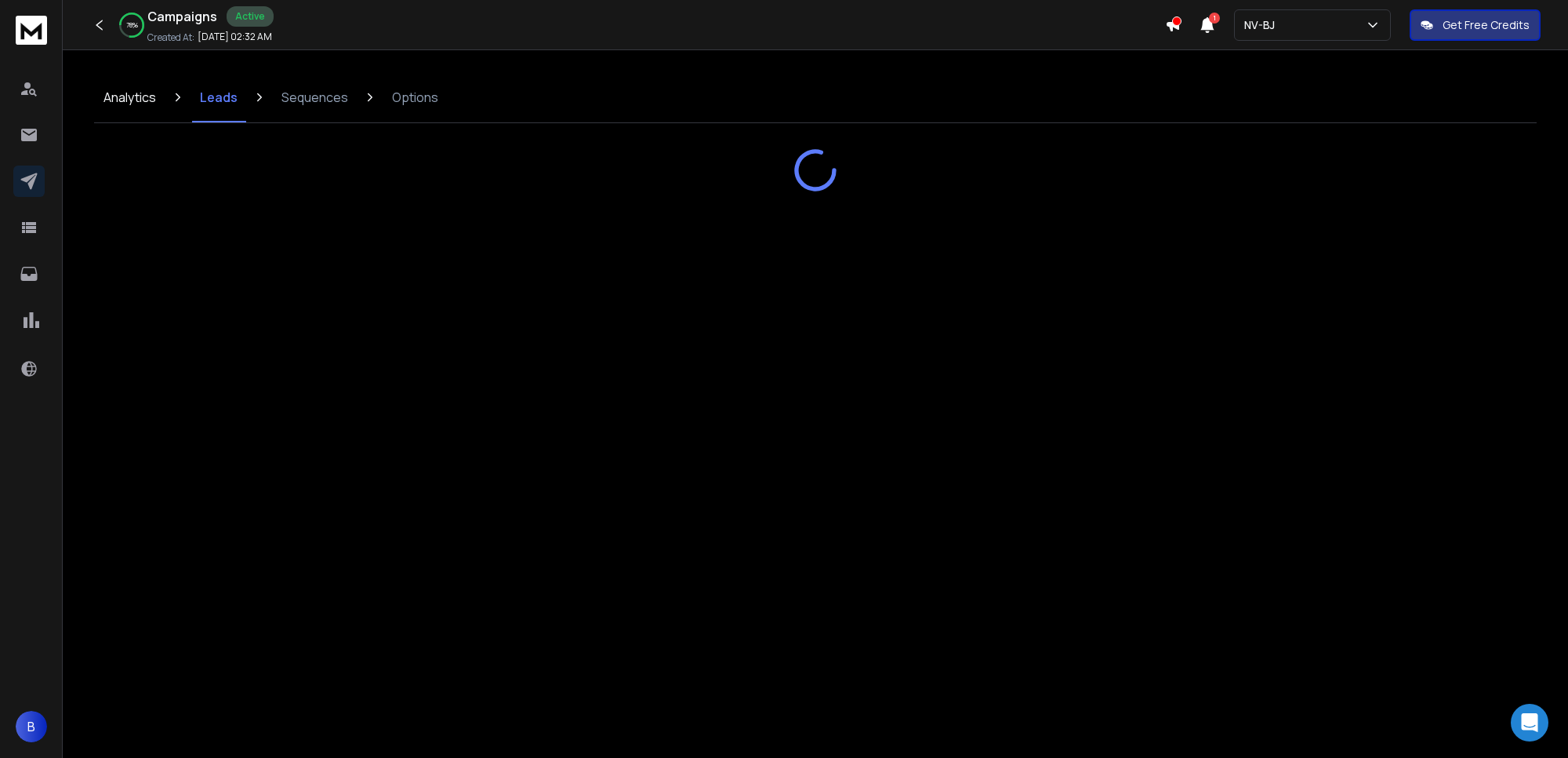
click at [151, 88] on p "Analytics" at bounding box center [129, 97] width 52 height 19
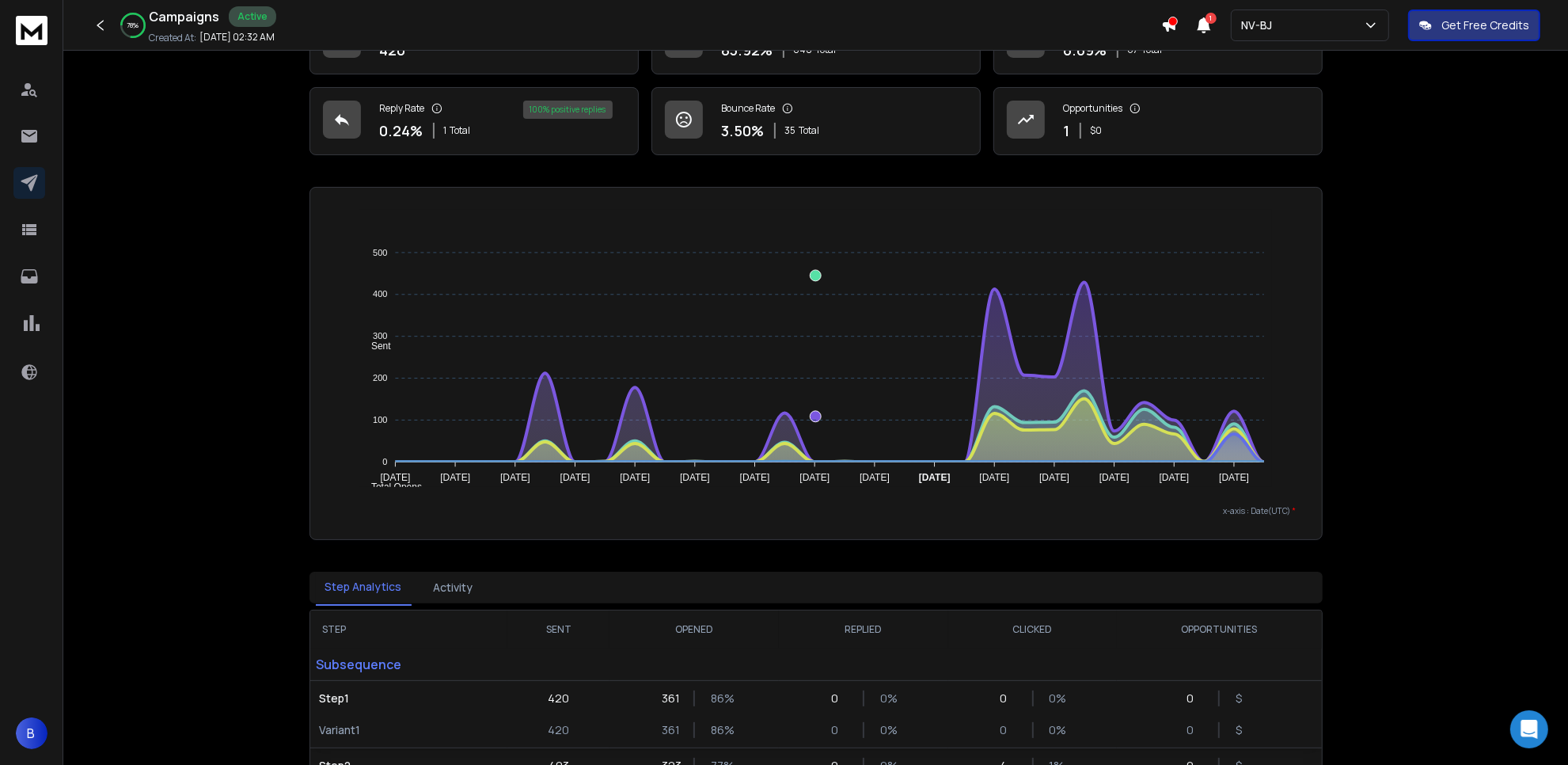
scroll to position [425, 0]
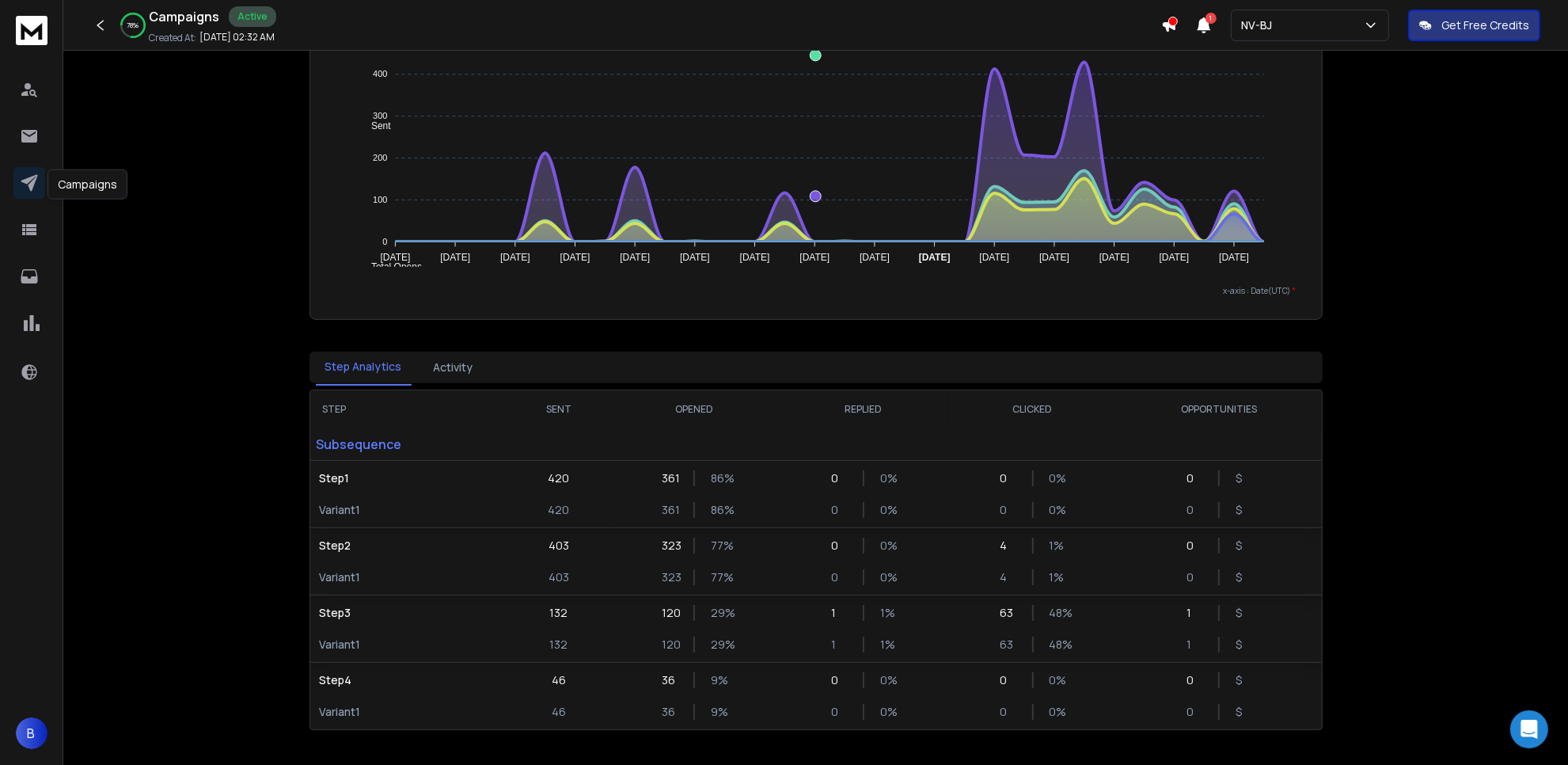
click at [38, 174] on link at bounding box center [29, 183] width 32 height 32
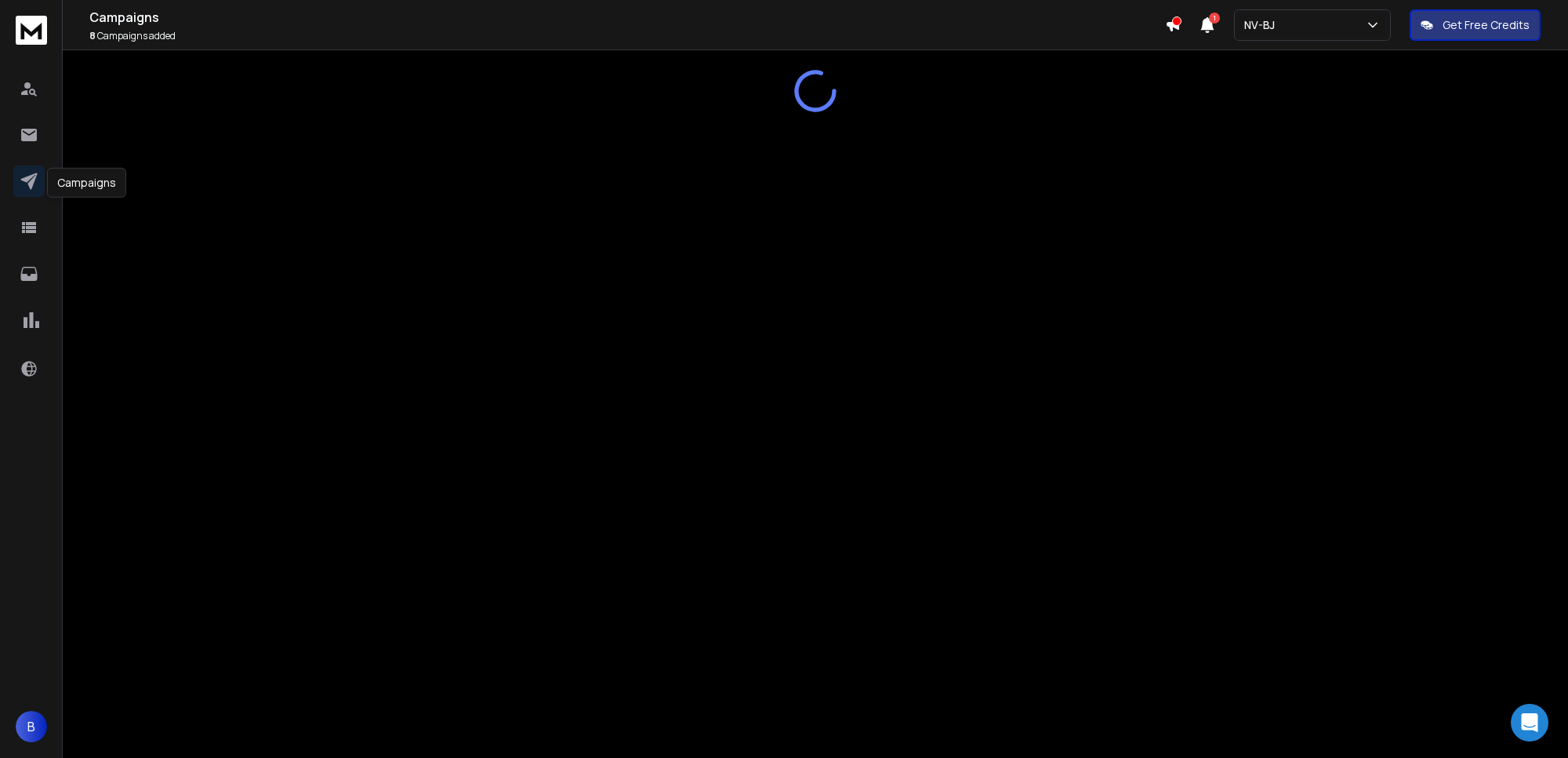
click at [16, 185] on link at bounding box center [29, 181] width 31 height 31
click at [28, 178] on icon at bounding box center [28, 180] width 16 height 16
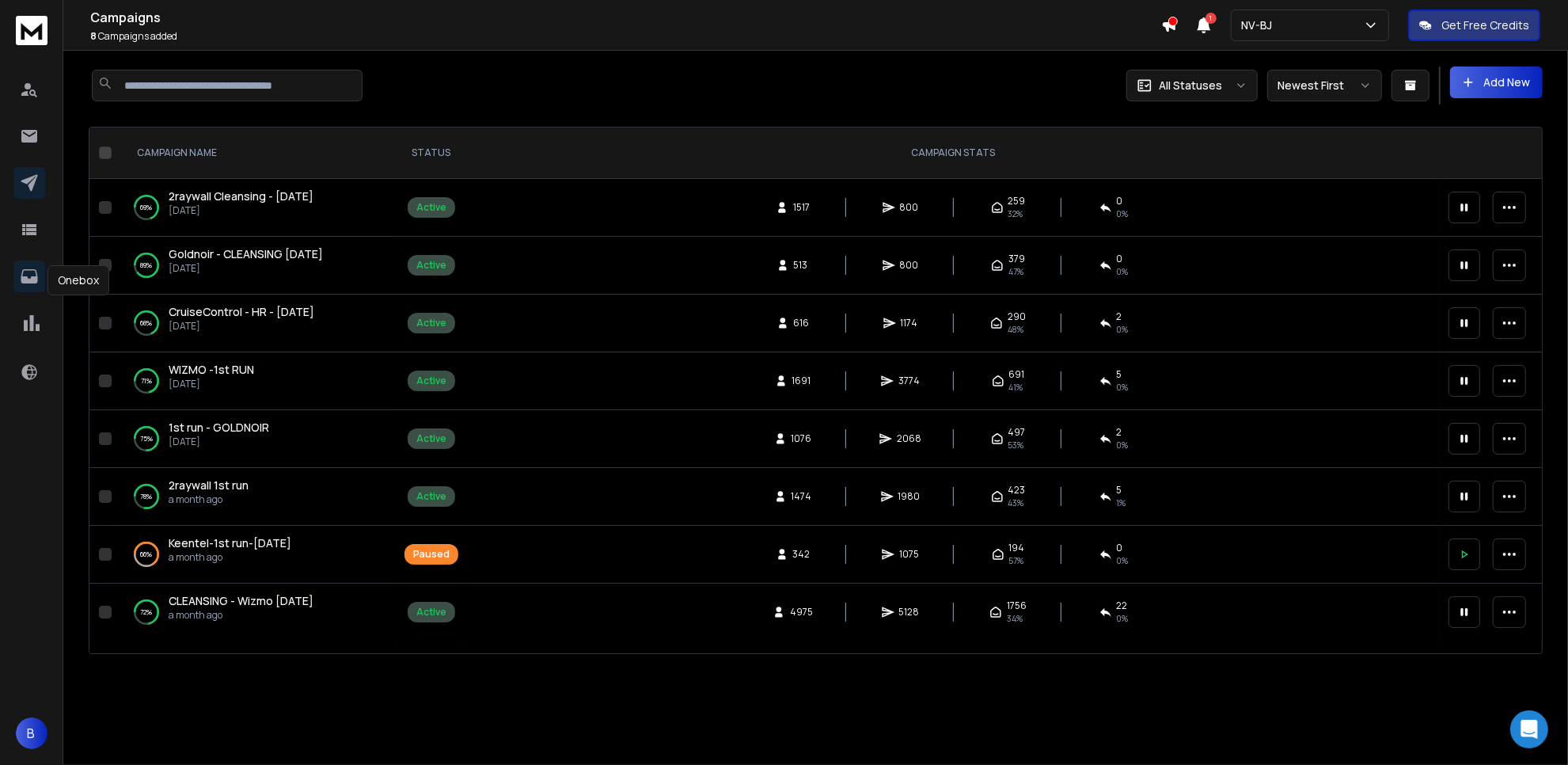
click at [29, 276] on icon at bounding box center [29, 276] width 19 height 19
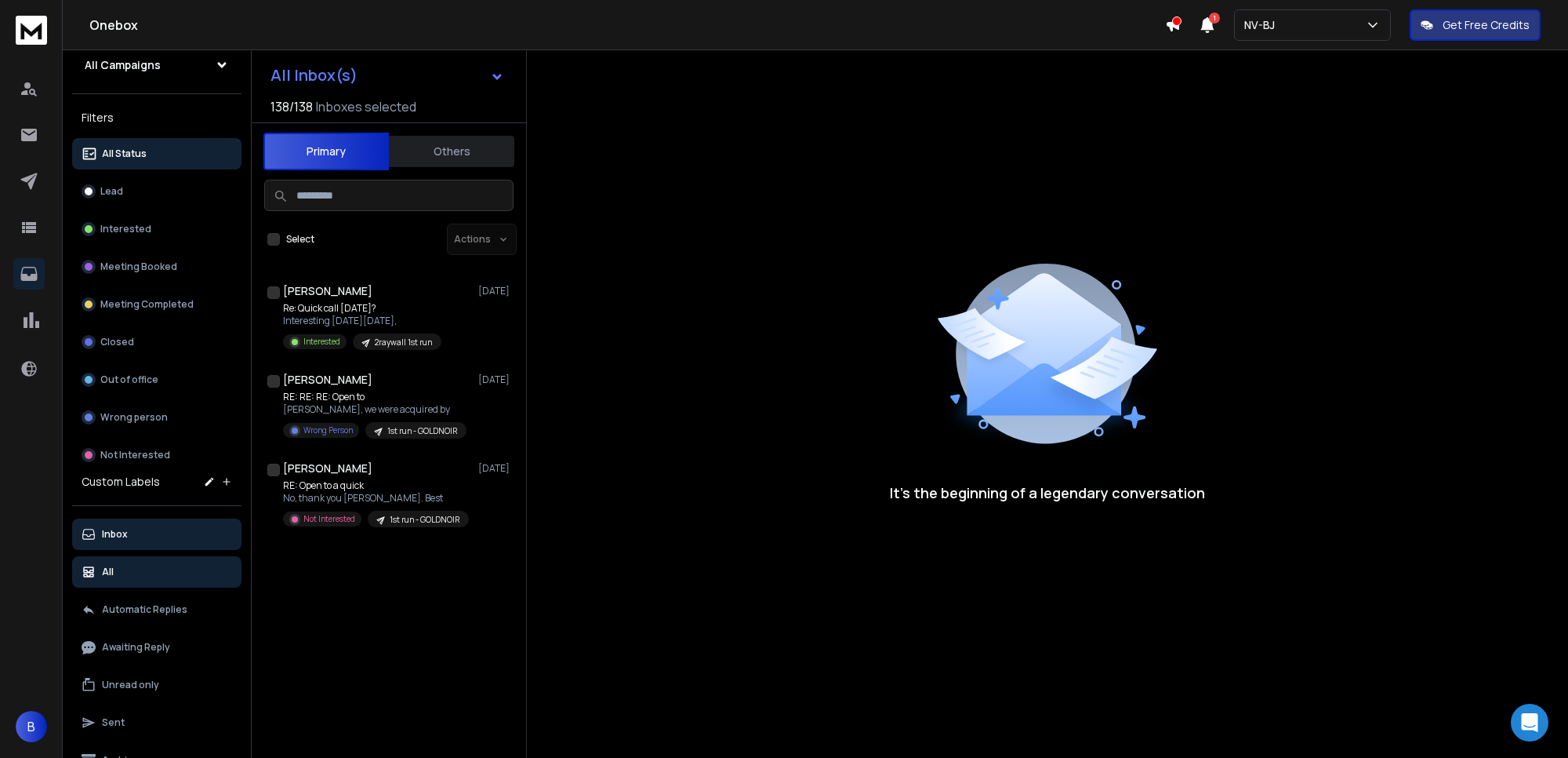
scroll to position [98, 0]
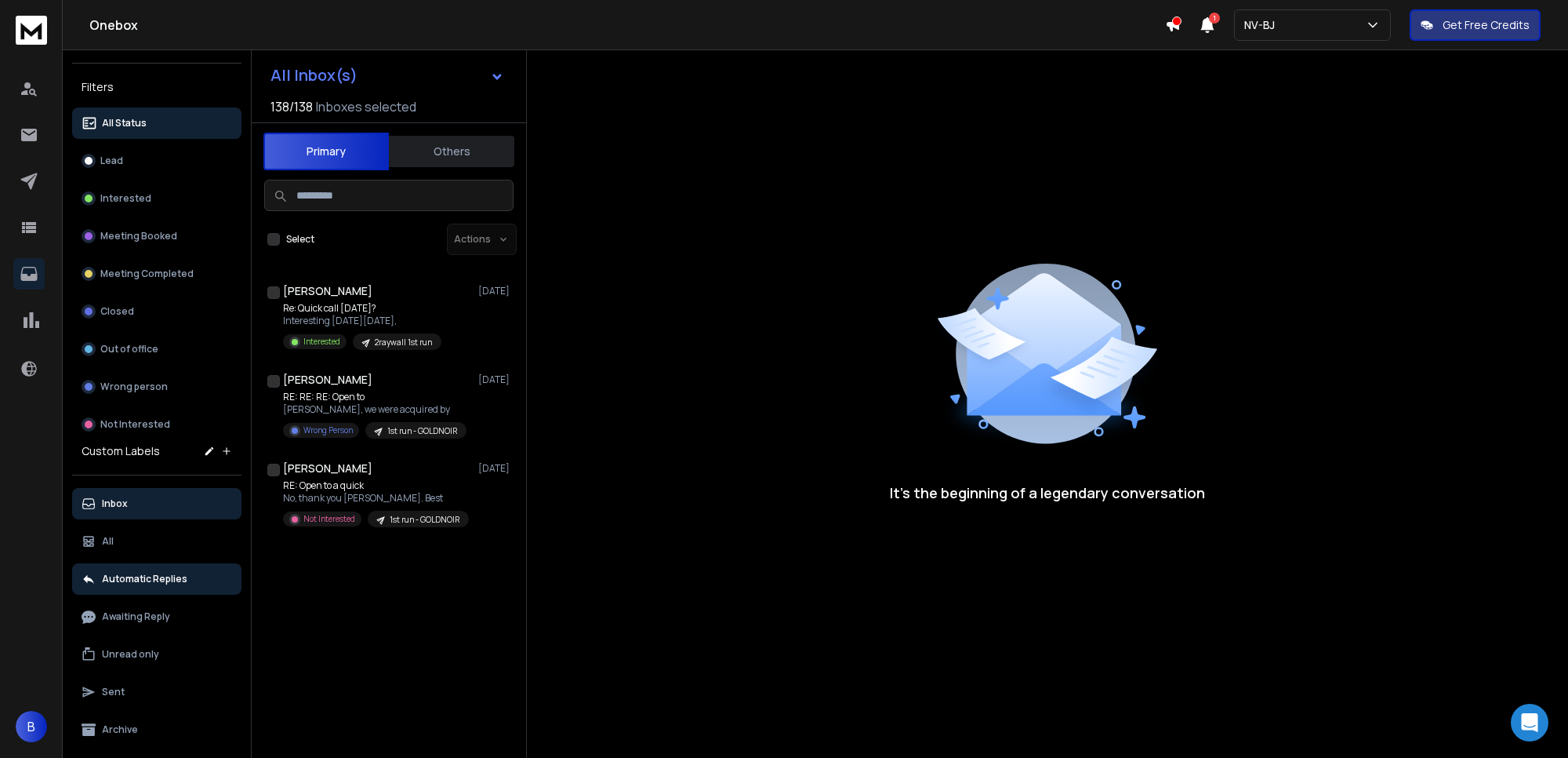
click at [134, 563] on button "Automatic Replies" at bounding box center [156, 579] width 169 height 31
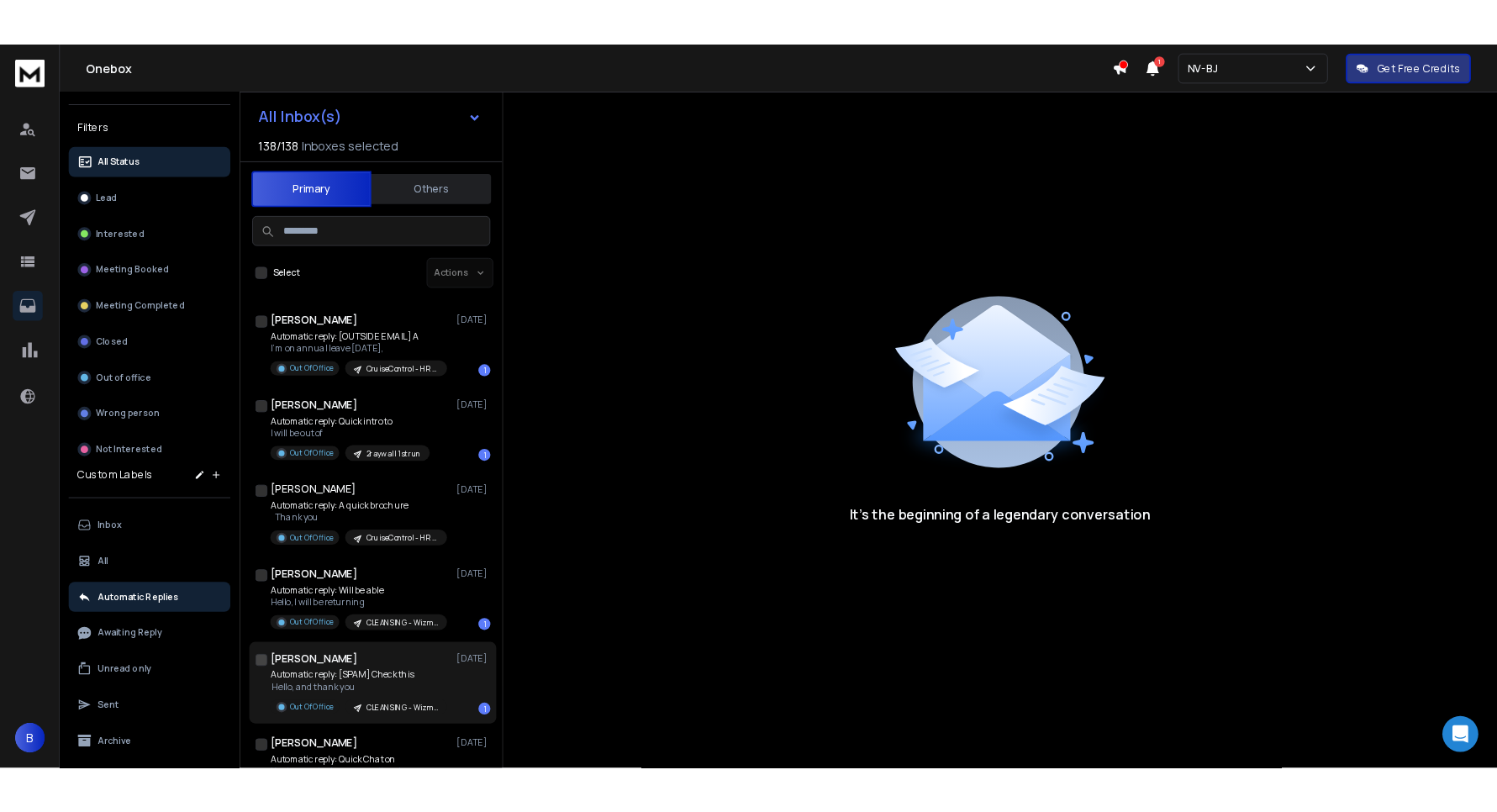
scroll to position [0, 0]
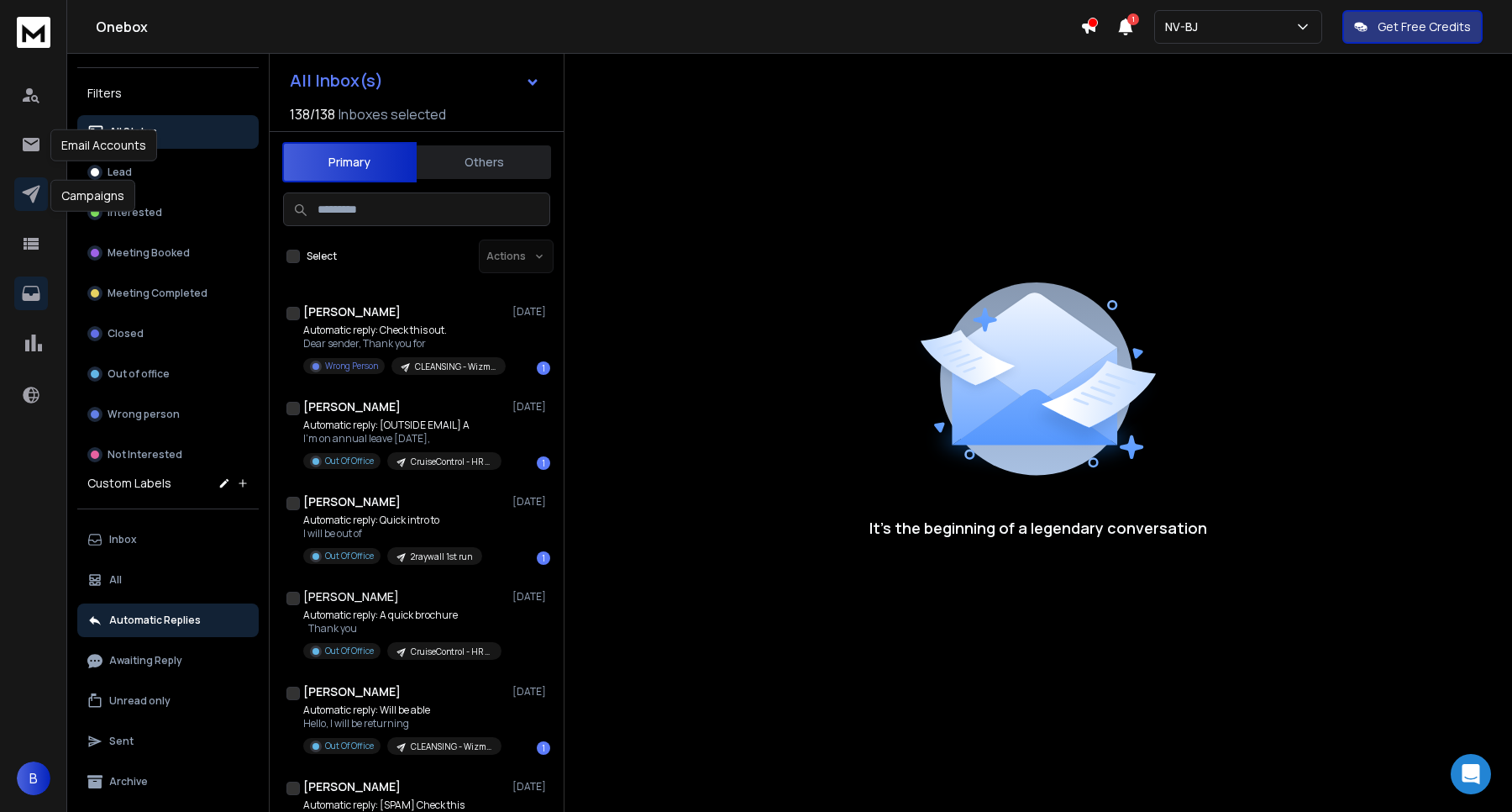
click at [39, 186] on icon at bounding box center [31, 194] width 20 height 20
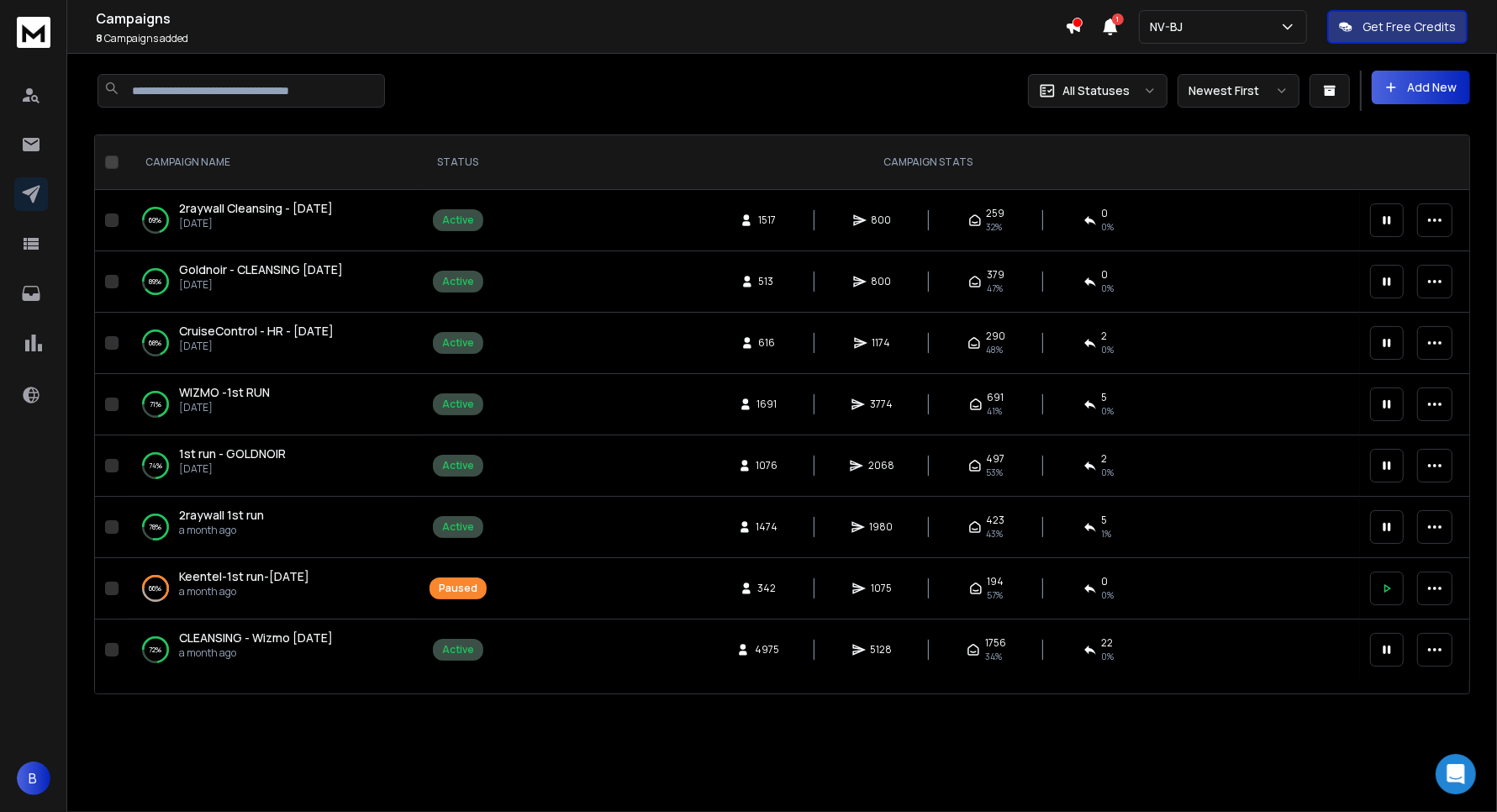
click at [305, 527] on div "78 % 2raywall 1st run a month ago" at bounding box center [272, 527] width 260 height 41
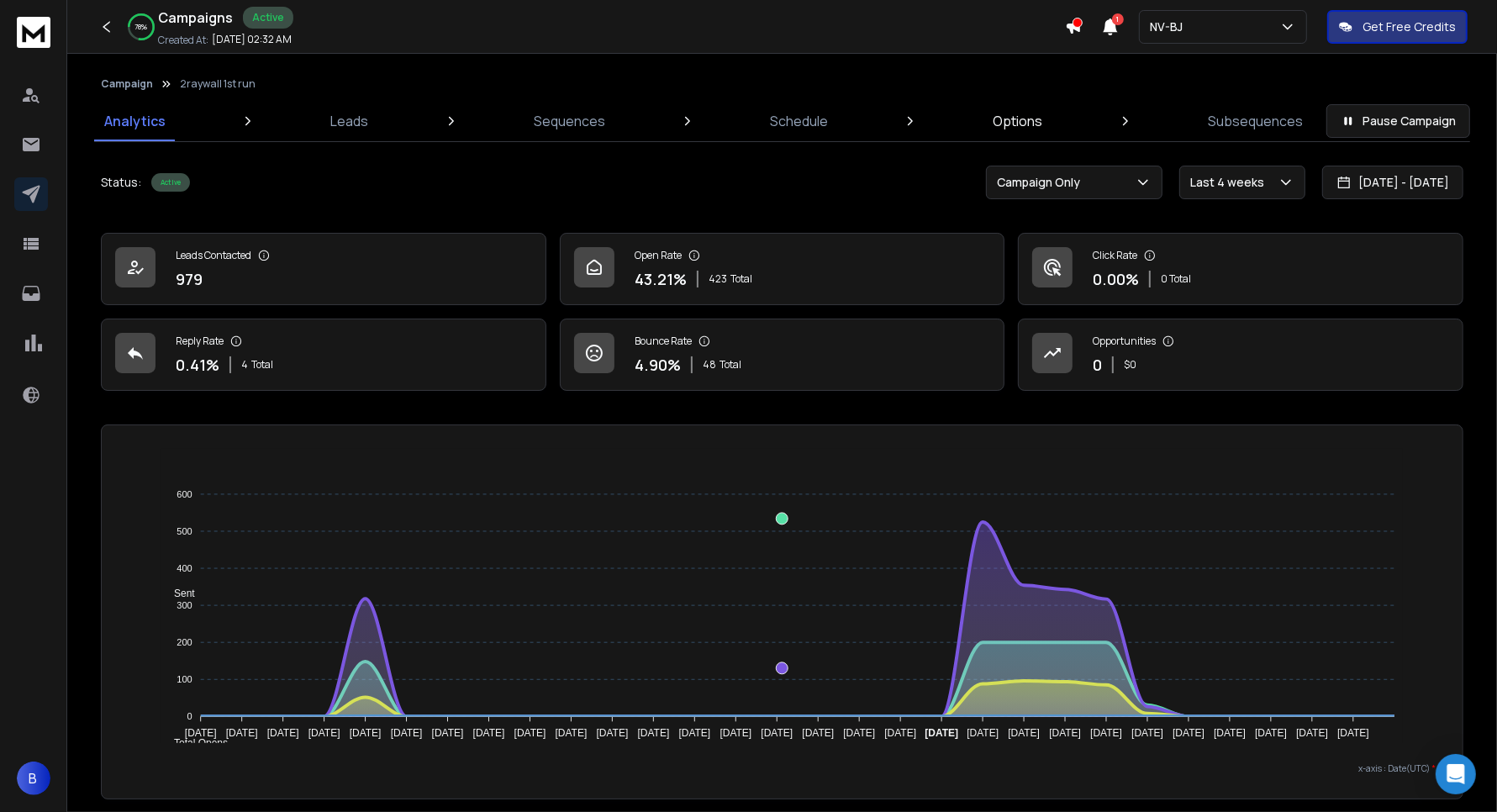
click at [1045, 127] on link "Options" at bounding box center [1018, 121] width 70 height 41
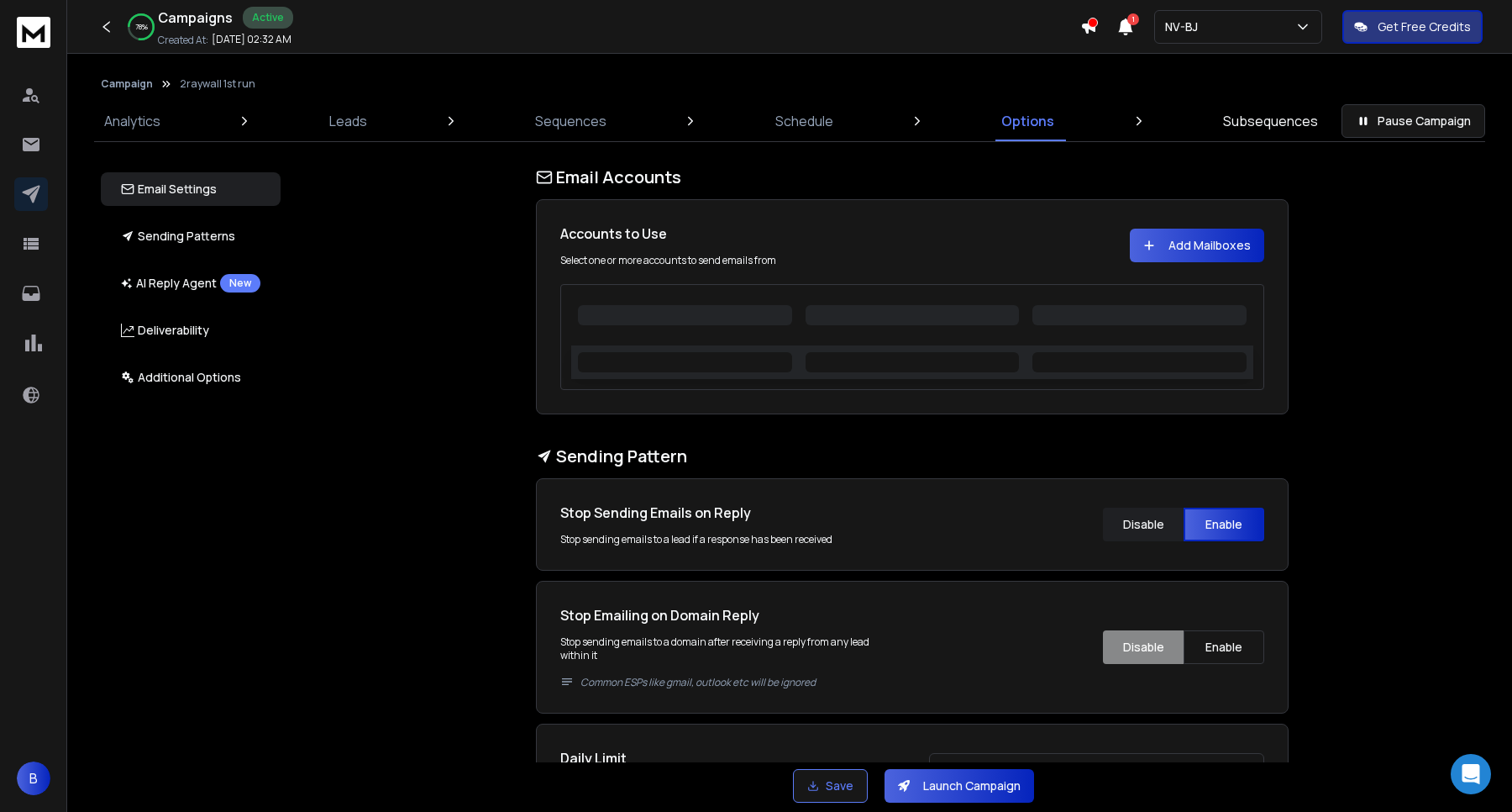
click at [1231, 119] on p "Subsequences" at bounding box center [1270, 121] width 95 height 20
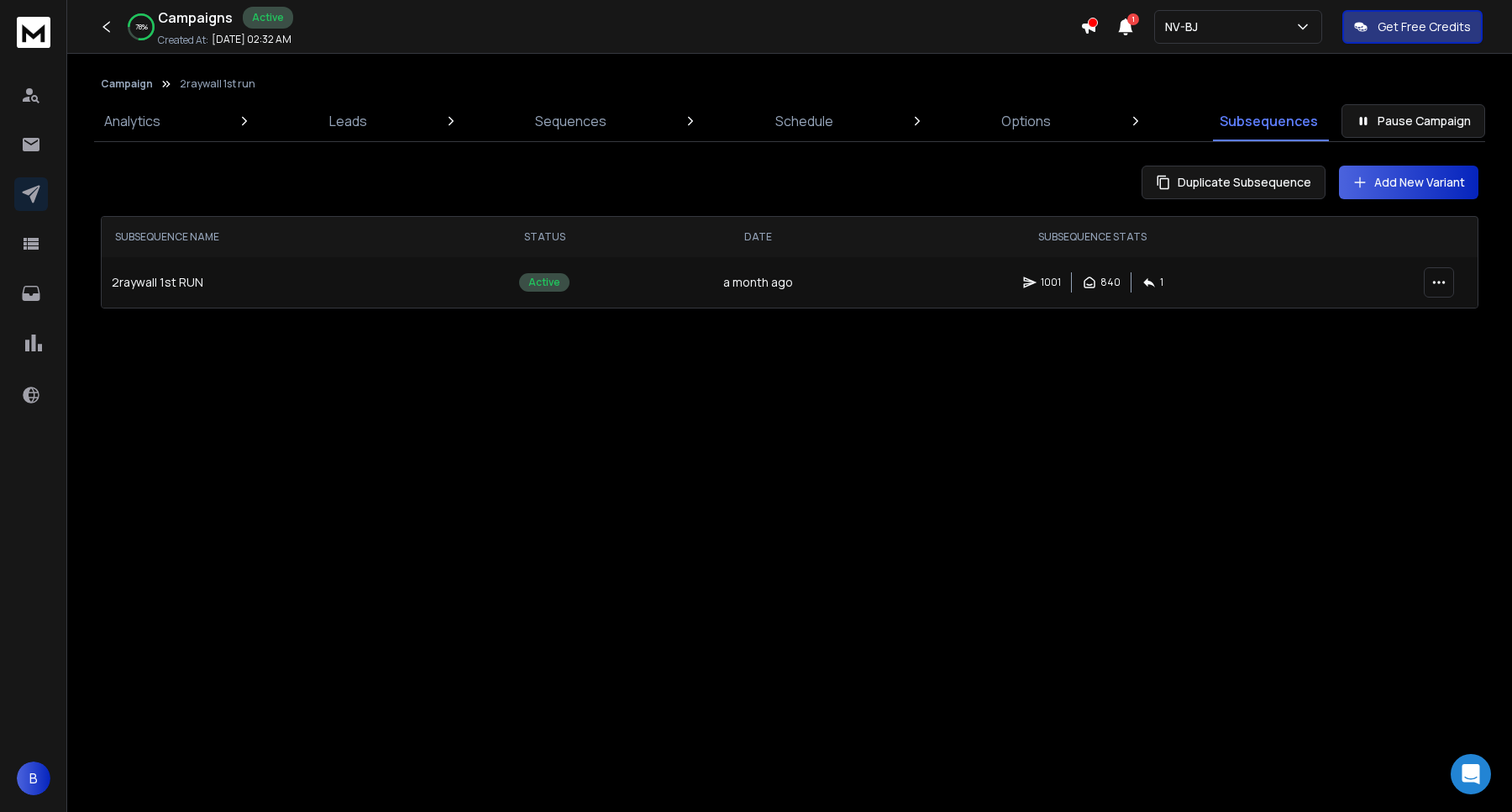
click at [844, 265] on td "a month ago" at bounding box center [758, 283] width 239 height 51
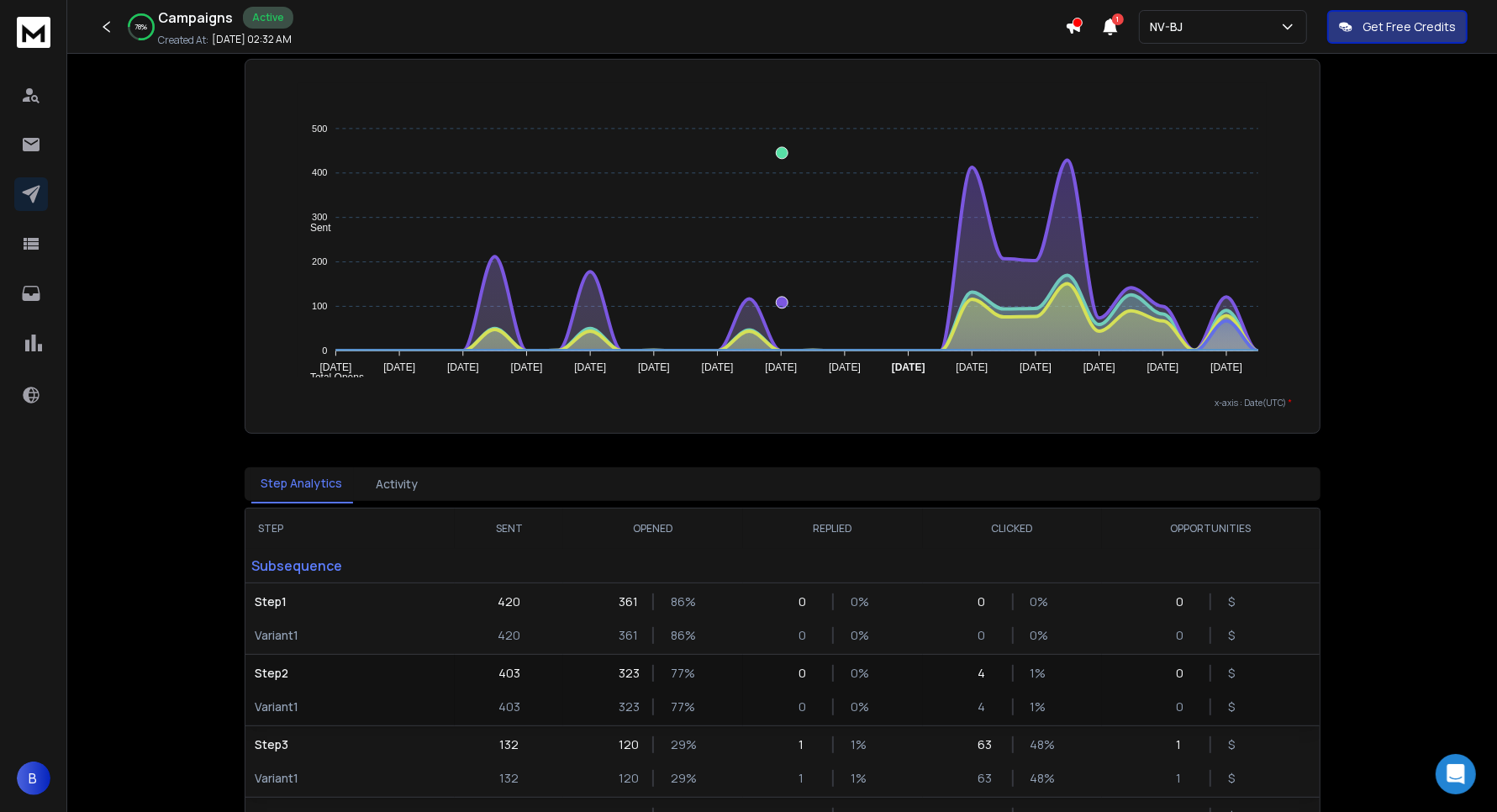
scroll to position [451, 0]
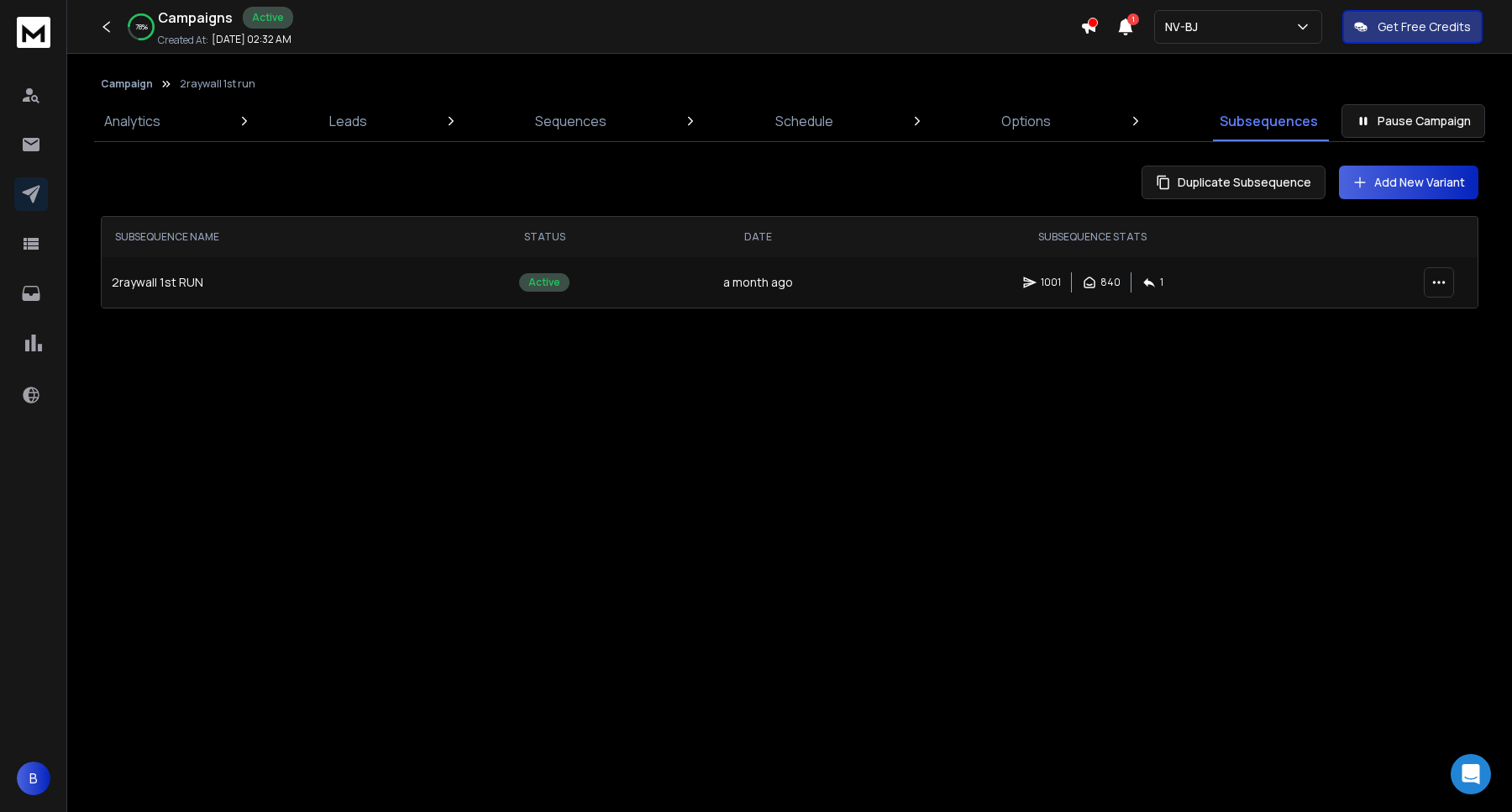
click at [932, 287] on div "1001 840 1" at bounding box center [1093, 282] width 409 height 20
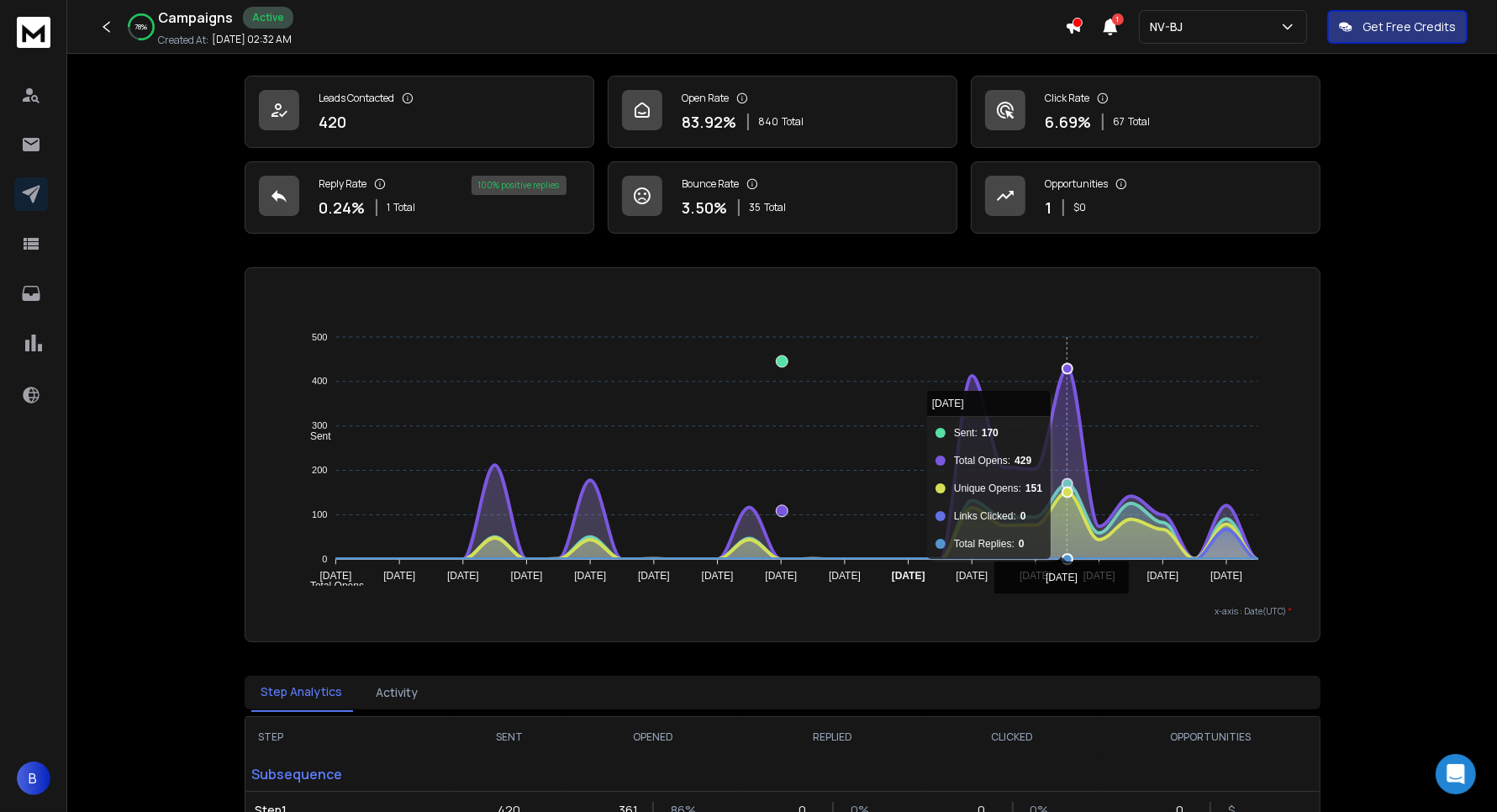
scroll to position [451, 0]
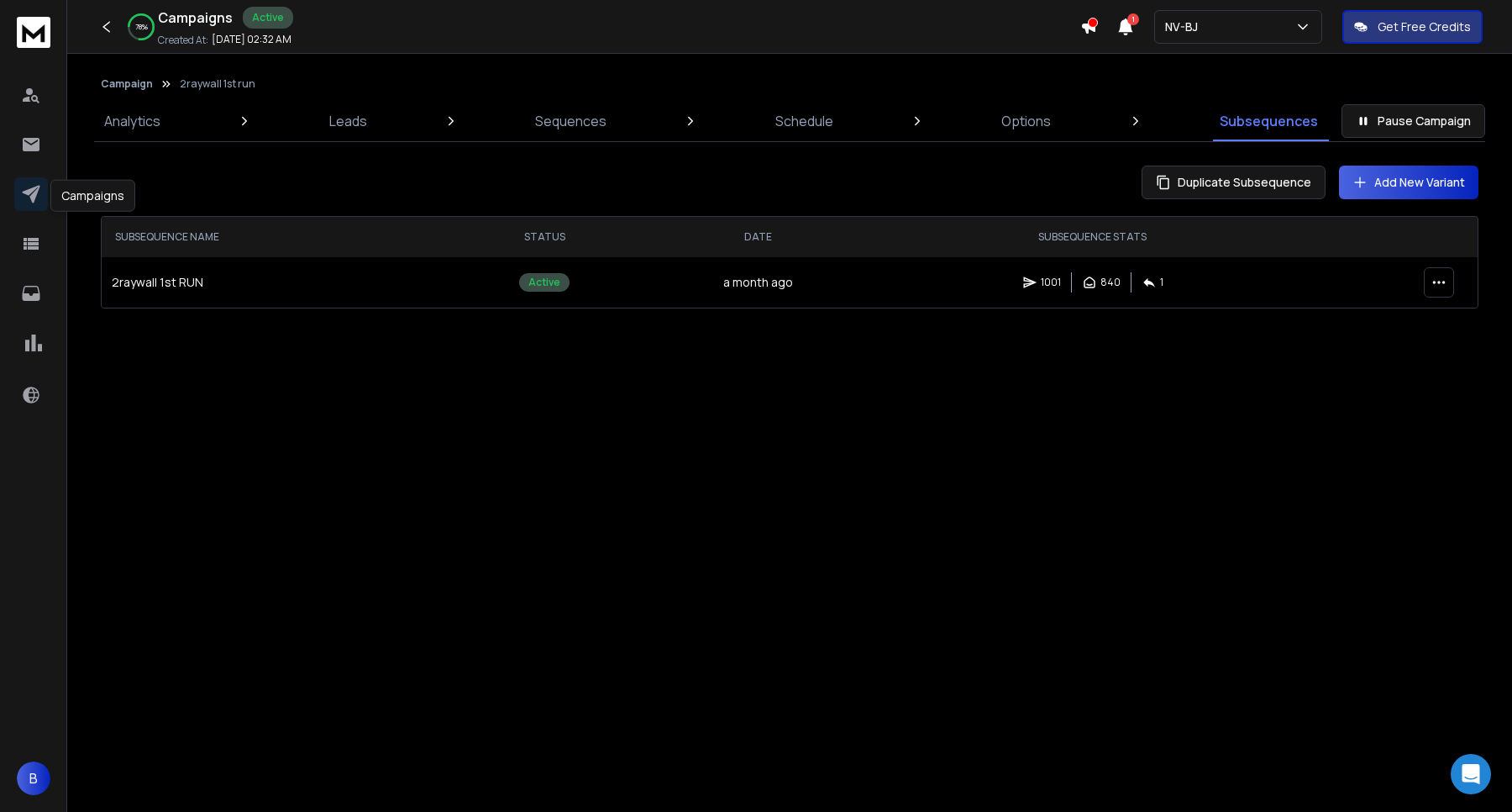
click at [36, 198] on icon at bounding box center [31, 194] width 20 height 20
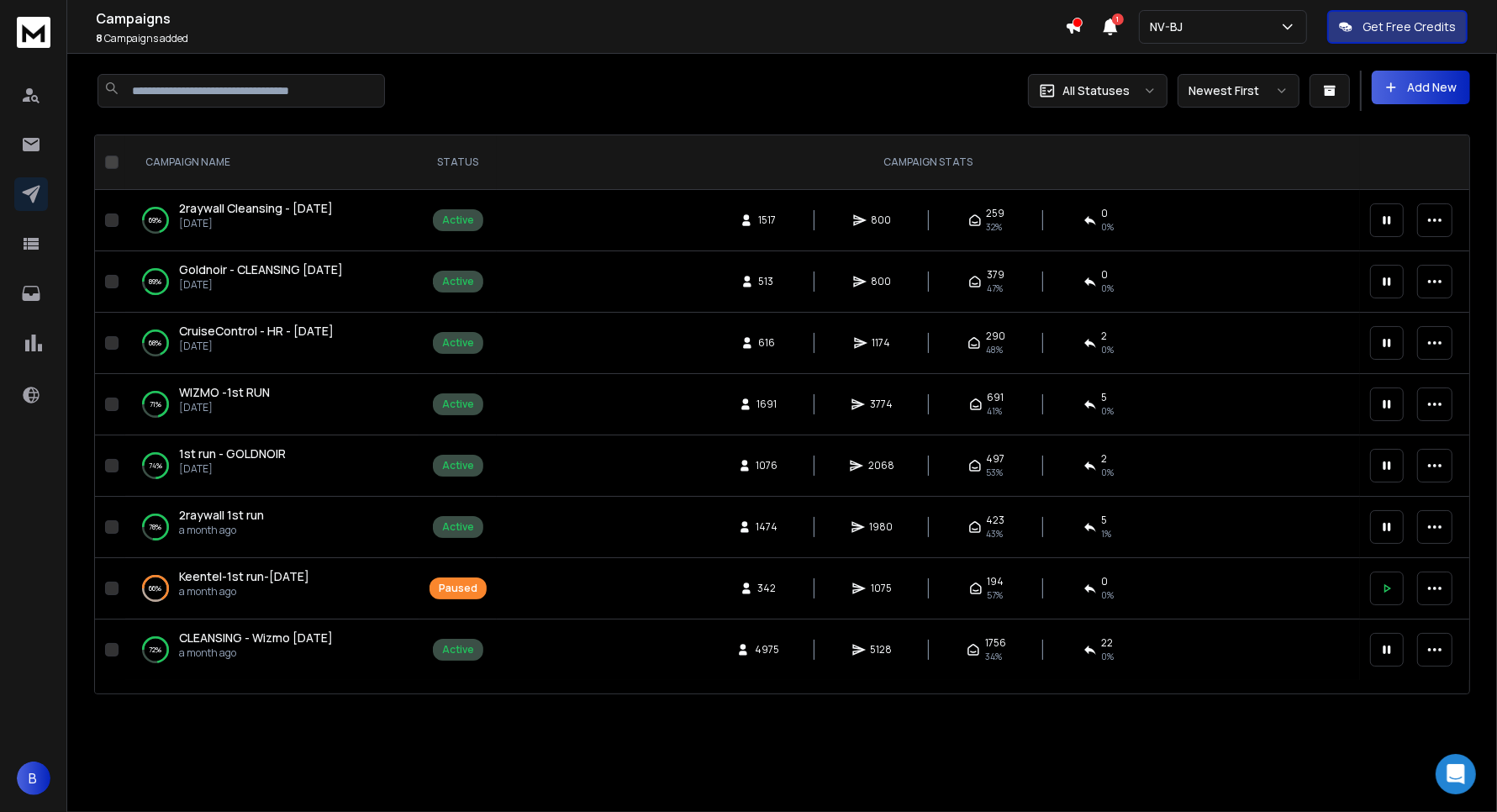
click at [322, 346] on p "[DATE]" at bounding box center [256, 346] width 155 height 14
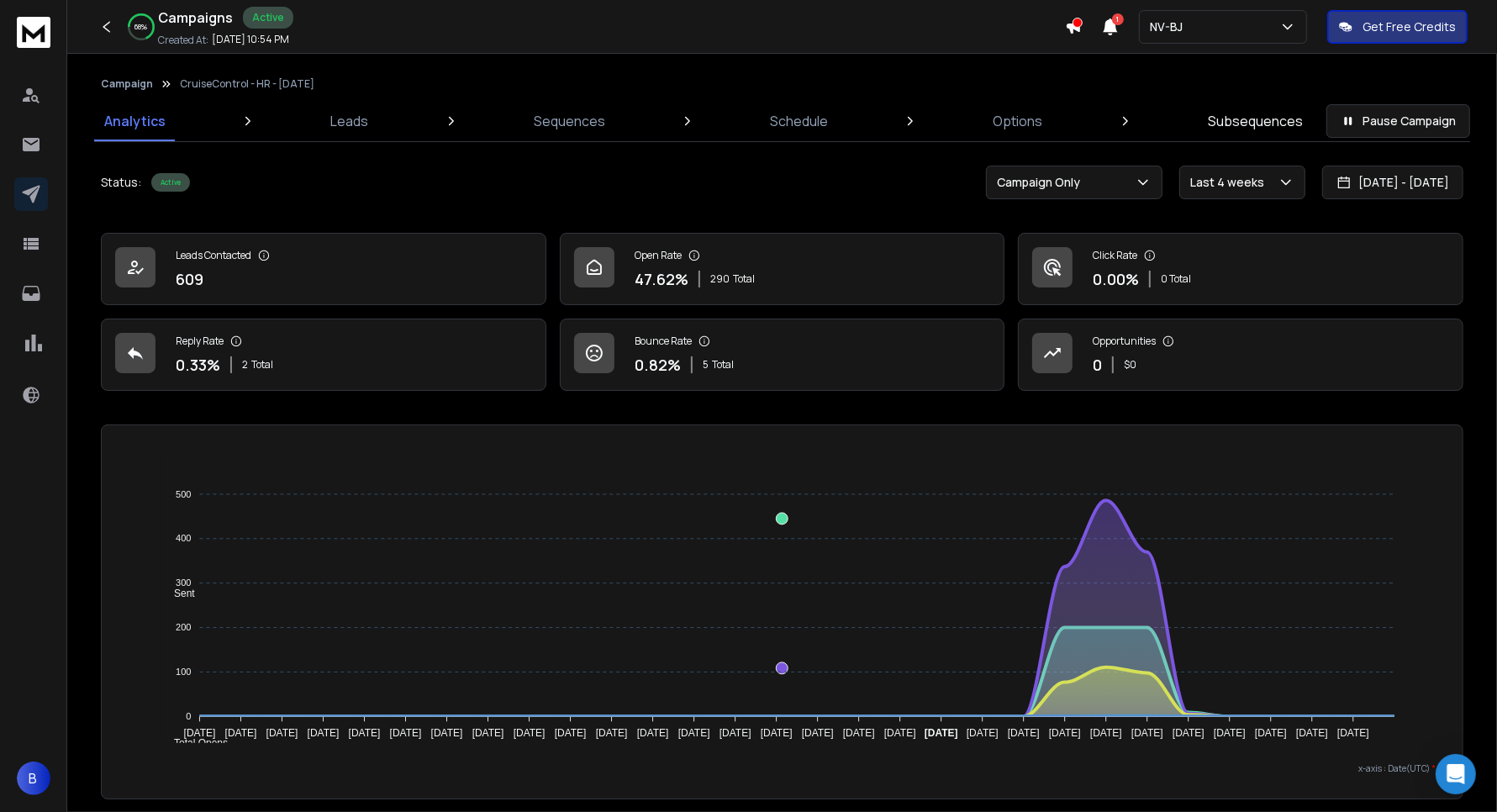
click at [1225, 119] on p "Subsequences" at bounding box center [1255, 121] width 95 height 20
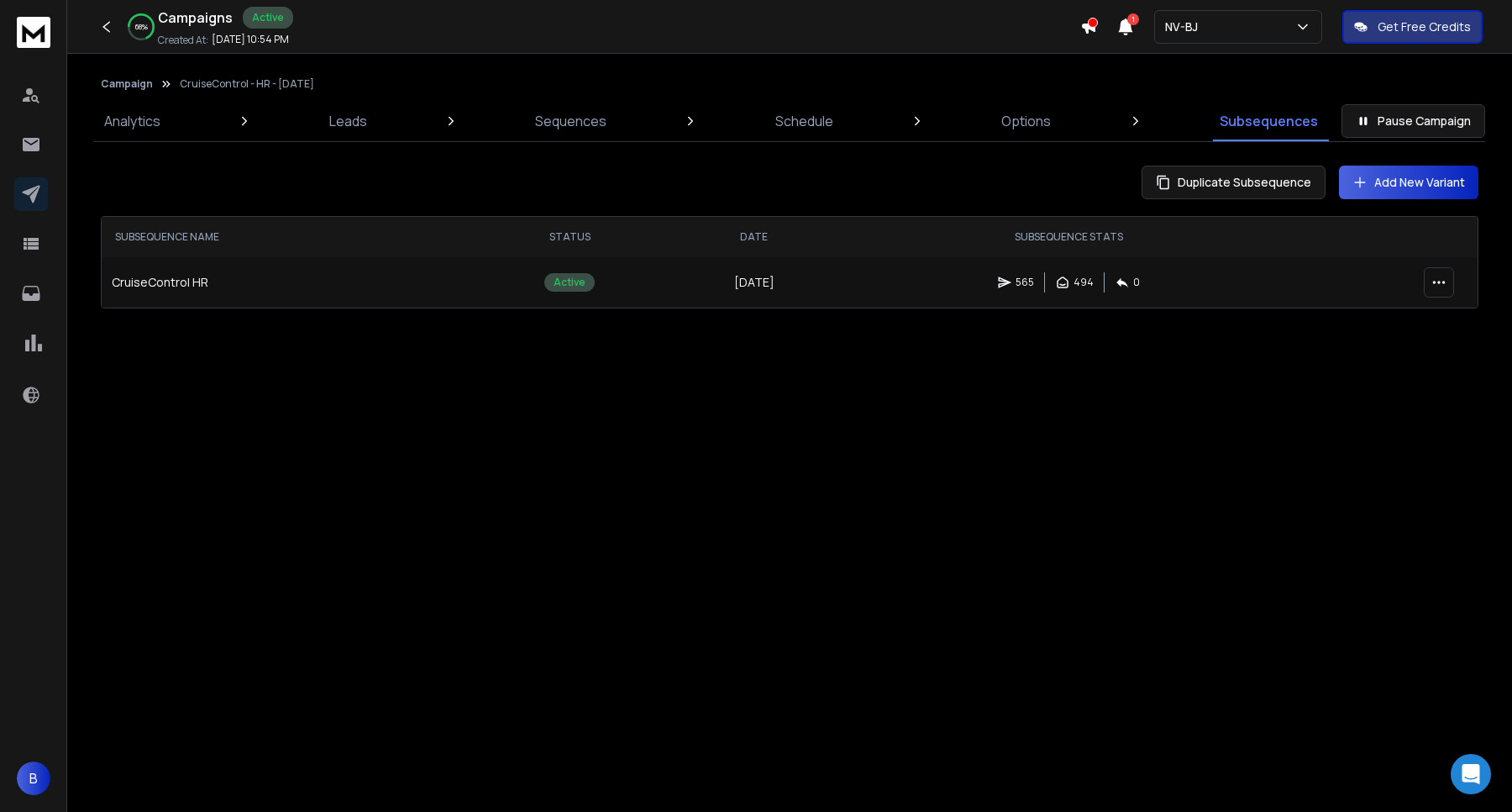
click at [752, 285] on td "[DATE]" at bounding box center [754, 283] width 170 height 51
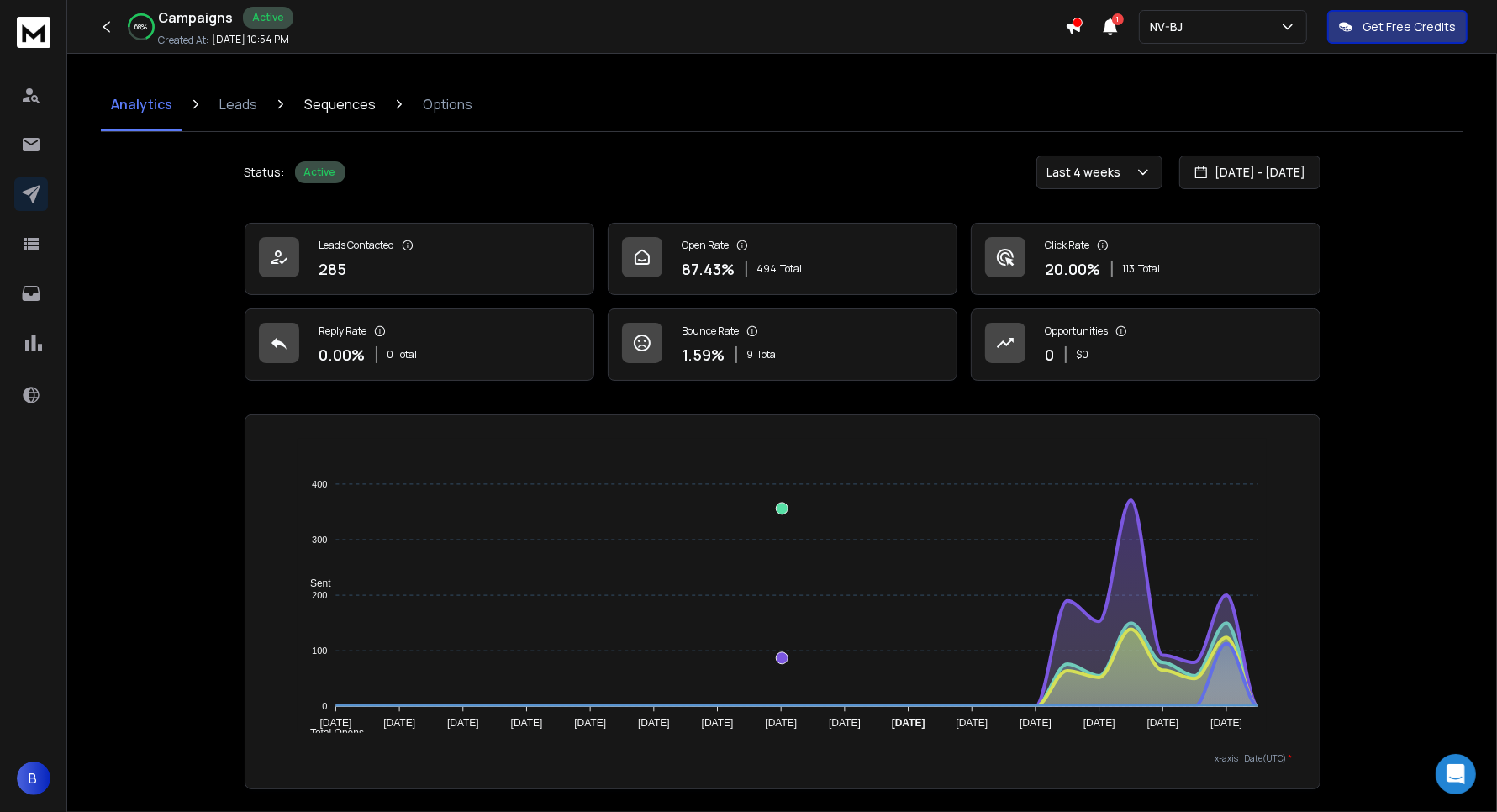
click at [339, 107] on p "Sequences" at bounding box center [340, 104] width 72 height 20
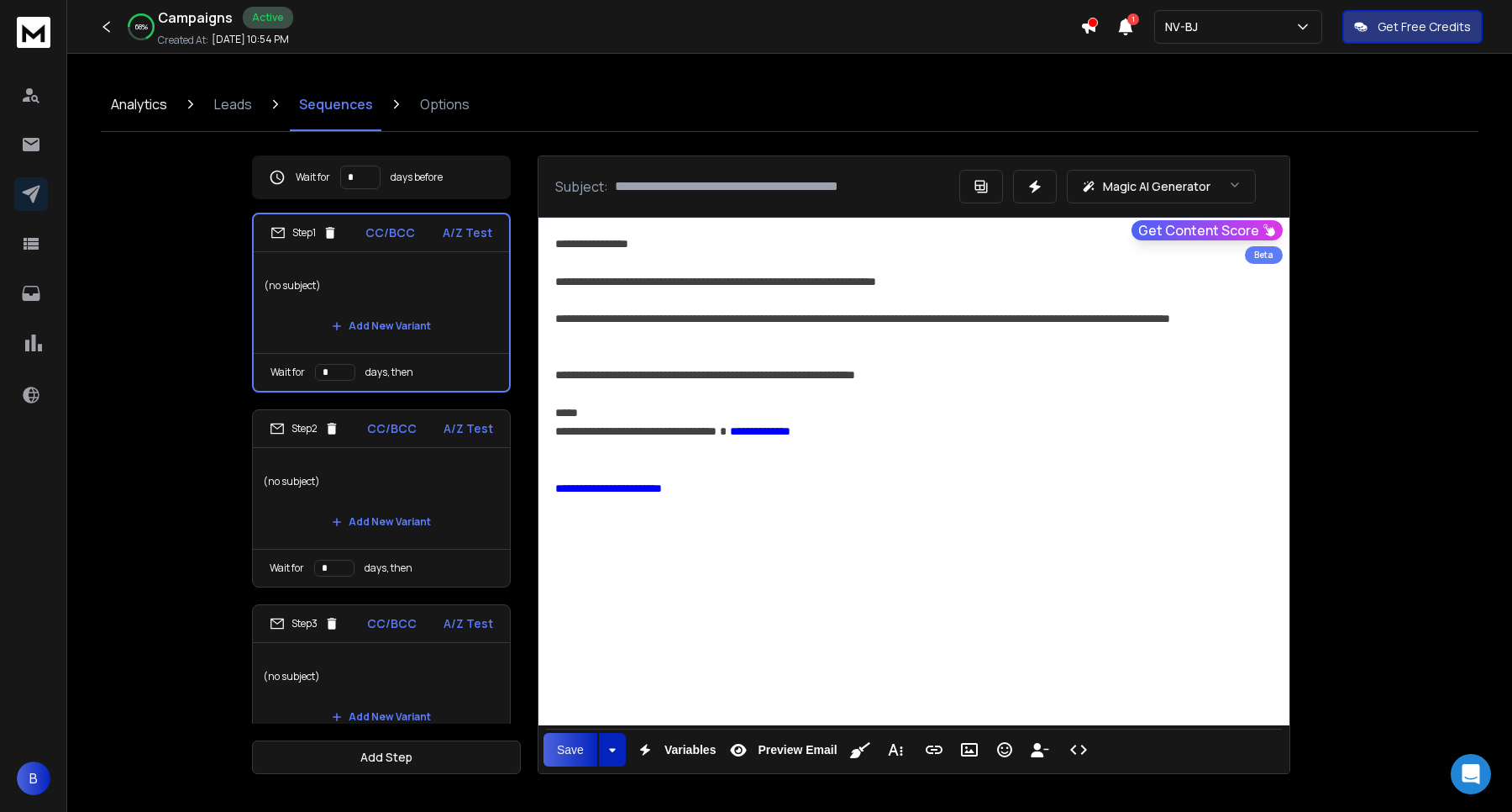
click at [178, 111] on link "Analytics" at bounding box center [139, 103] width 76 height 53
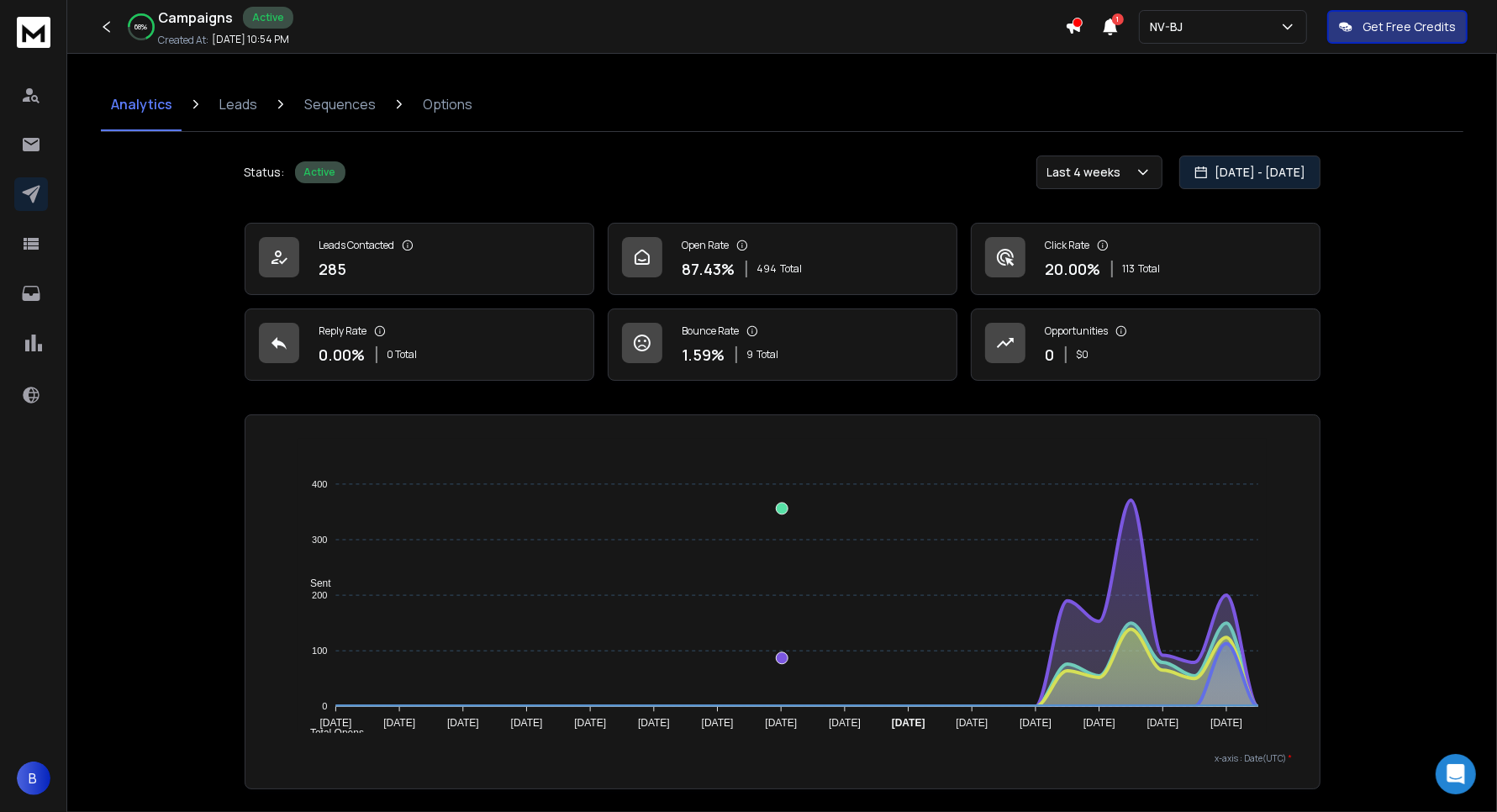
click at [1299, 168] on button "[DATE] - [DATE]" at bounding box center [1250, 172] width 141 height 34
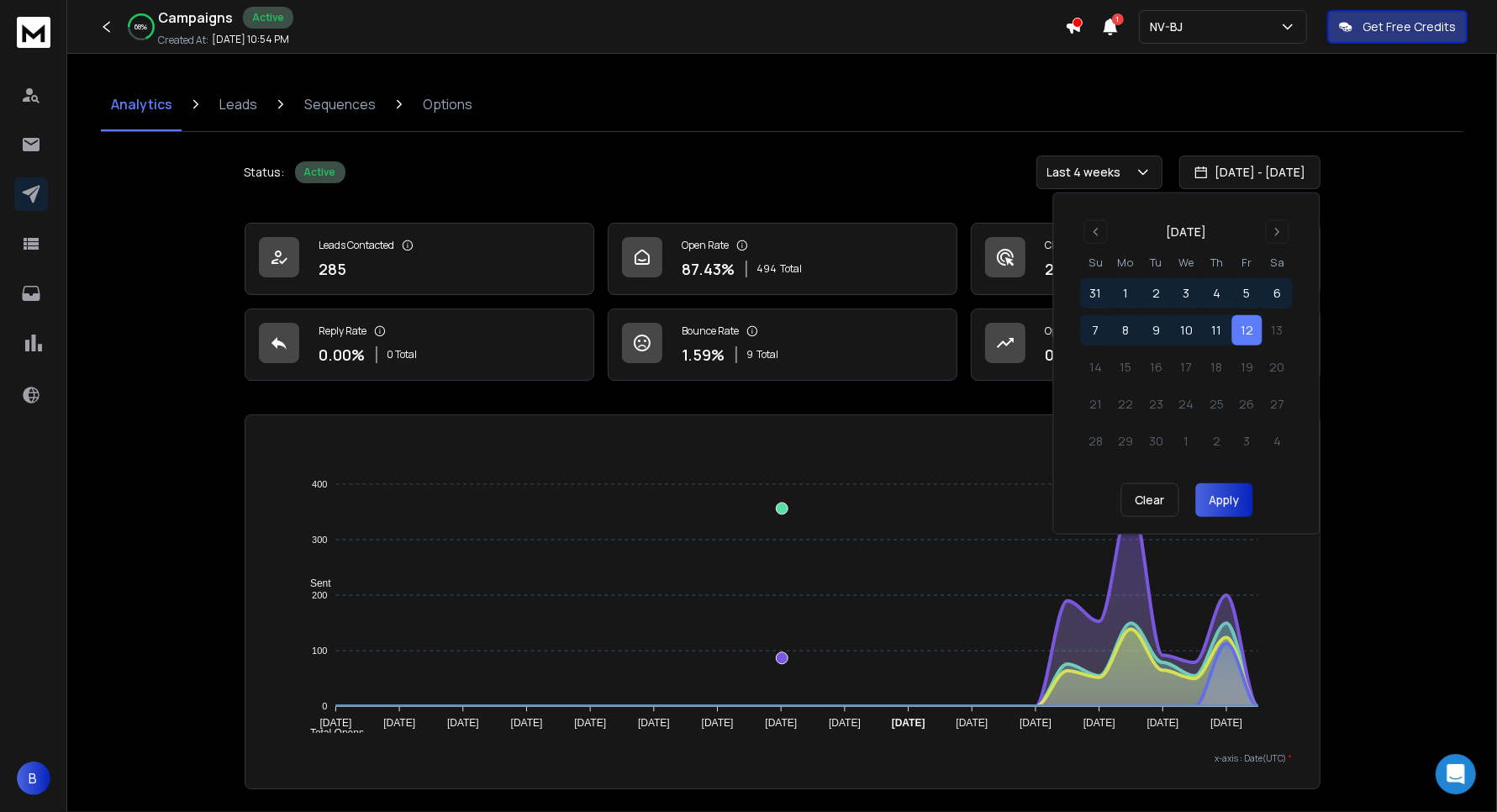
click at [1242, 294] on button "5" at bounding box center [1247, 293] width 30 height 30
click at [1245, 298] on button "5" at bounding box center [1247, 293] width 30 height 30
click at [1251, 322] on button "12" at bounding box center [1247, 330] width 30 height 30
click at [1124, 326] on button "8" at bounding box center [1126, 330] width 30 height 30
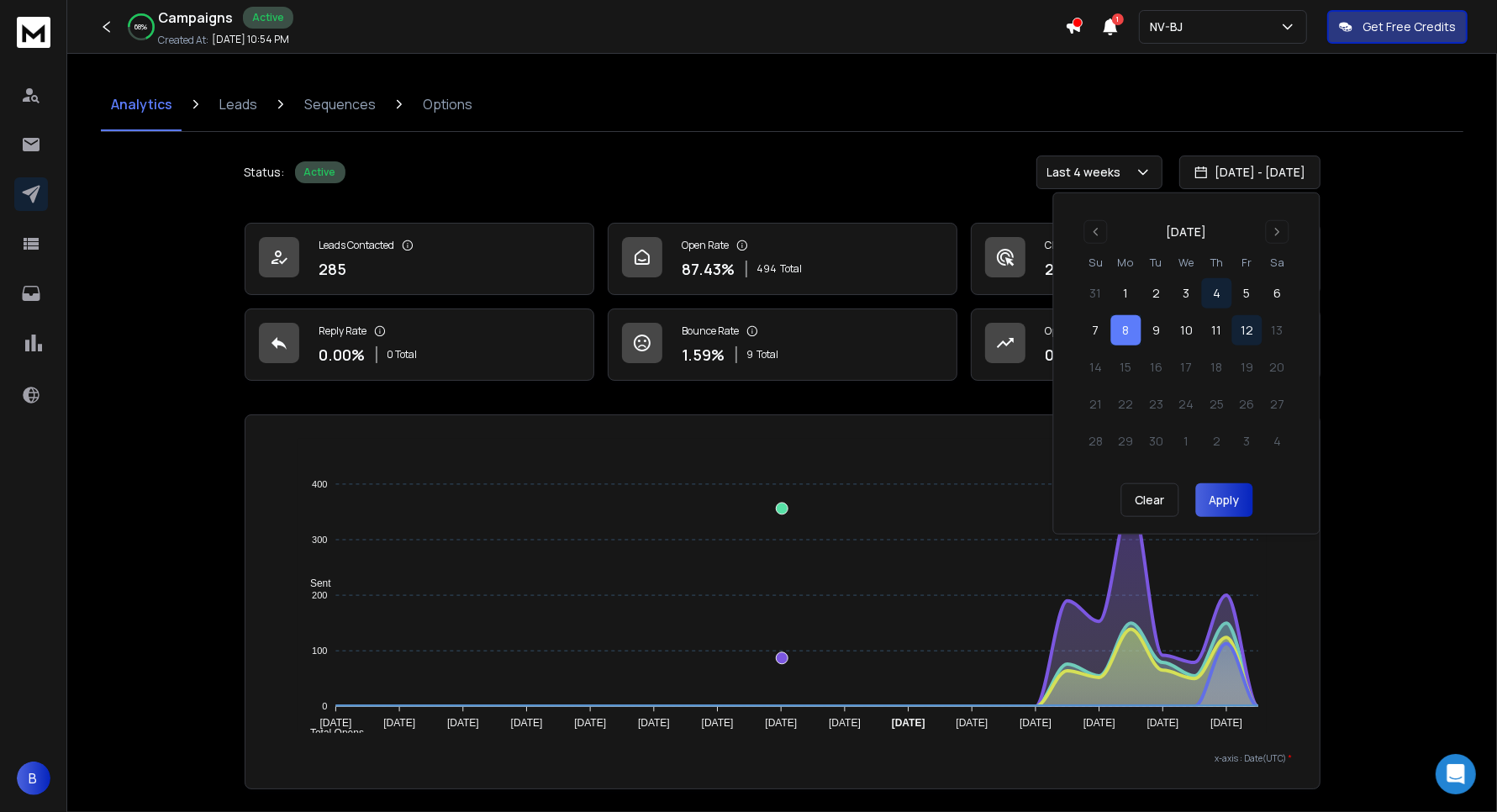
click at [1220, 294] on button "4" at bounding box center [1217, 293] width 30 height 30
click at [1126, 324] on button "8" at bounding box center [1126, 330] width 30 height 30
click at [1217, 295] on button "4" at bounding box center [1217, 293] width 30 height 30
click at [1217, 295] on button "4" at bounding box center [1217, 293] width 30 height 30
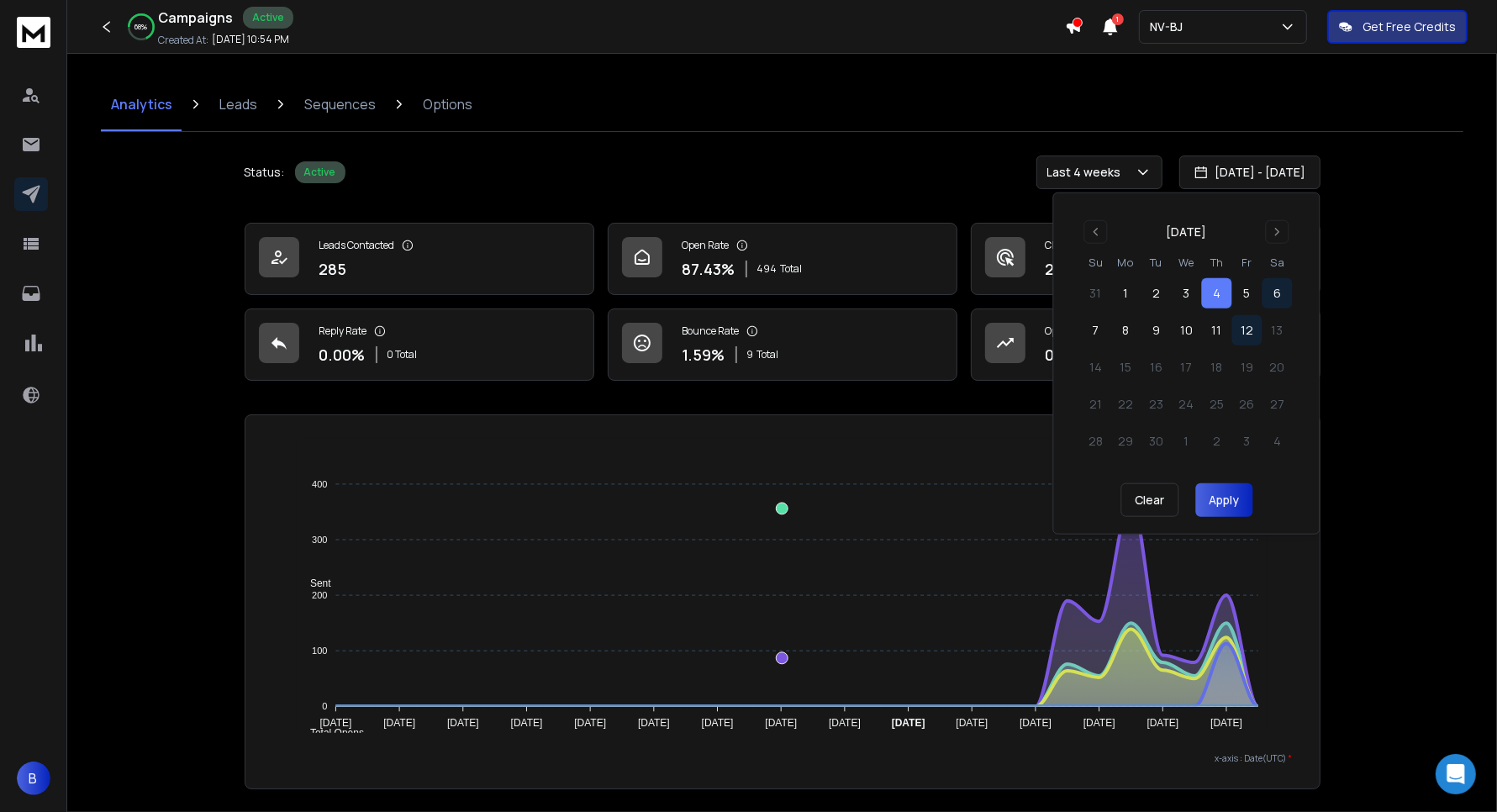
click at [1275, 295] on button "6" at bounding box center [1278, 293] width 30 height 30
click at [1252, 334] on button "12" at bounding box center [1247, 330] width 30 height 30
click at [1135, 164] on icon "button" at bounding box center [1143, 172] width 17 height 17
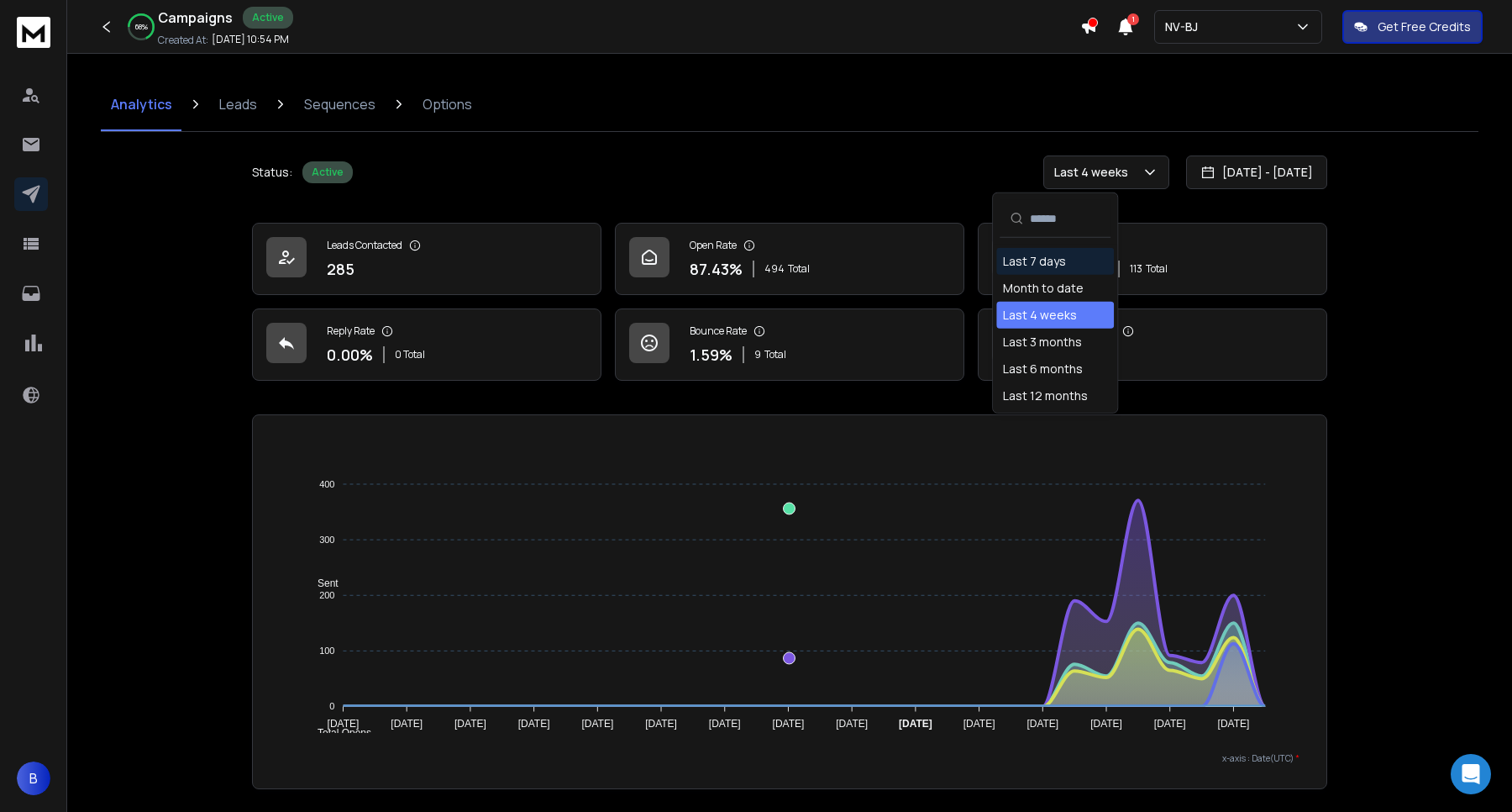
click at [1059, 266] on div "Last 7 days" at bounding box center [1035, 261] width 63 height 17
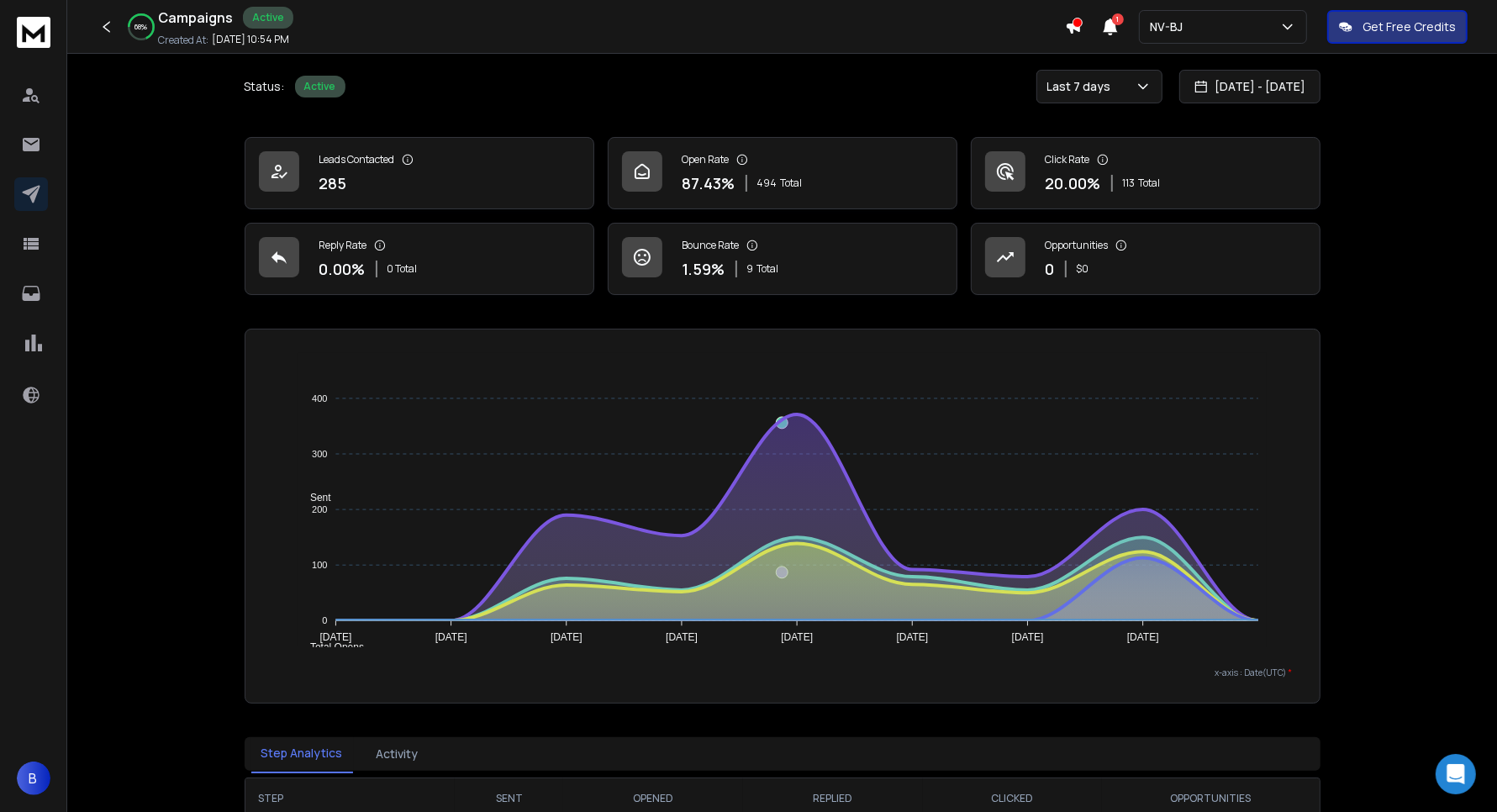
scroll to position [308, 0]
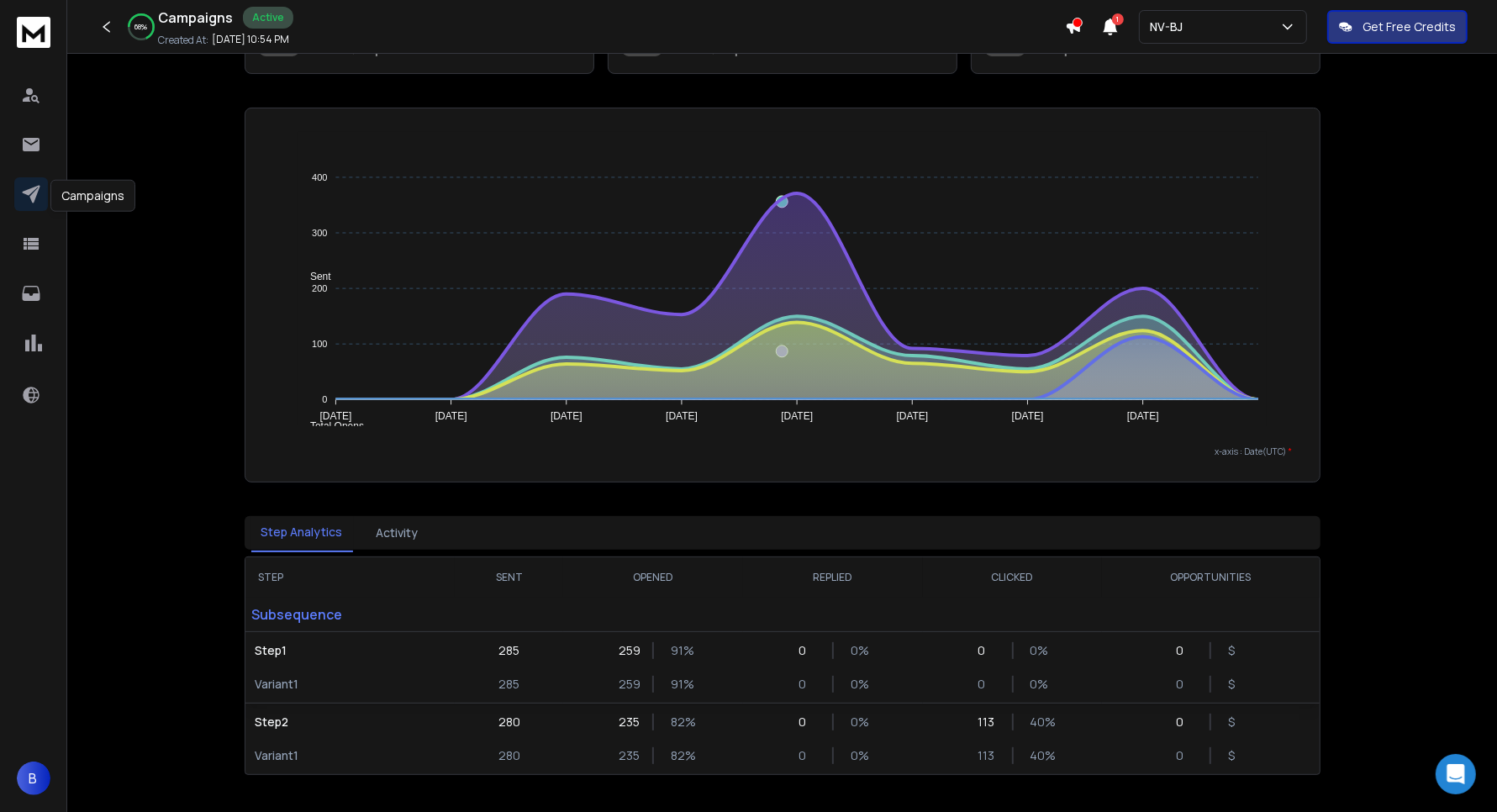
click at [38, 181] on link at bounding box center [31, 194] width 34 height 34
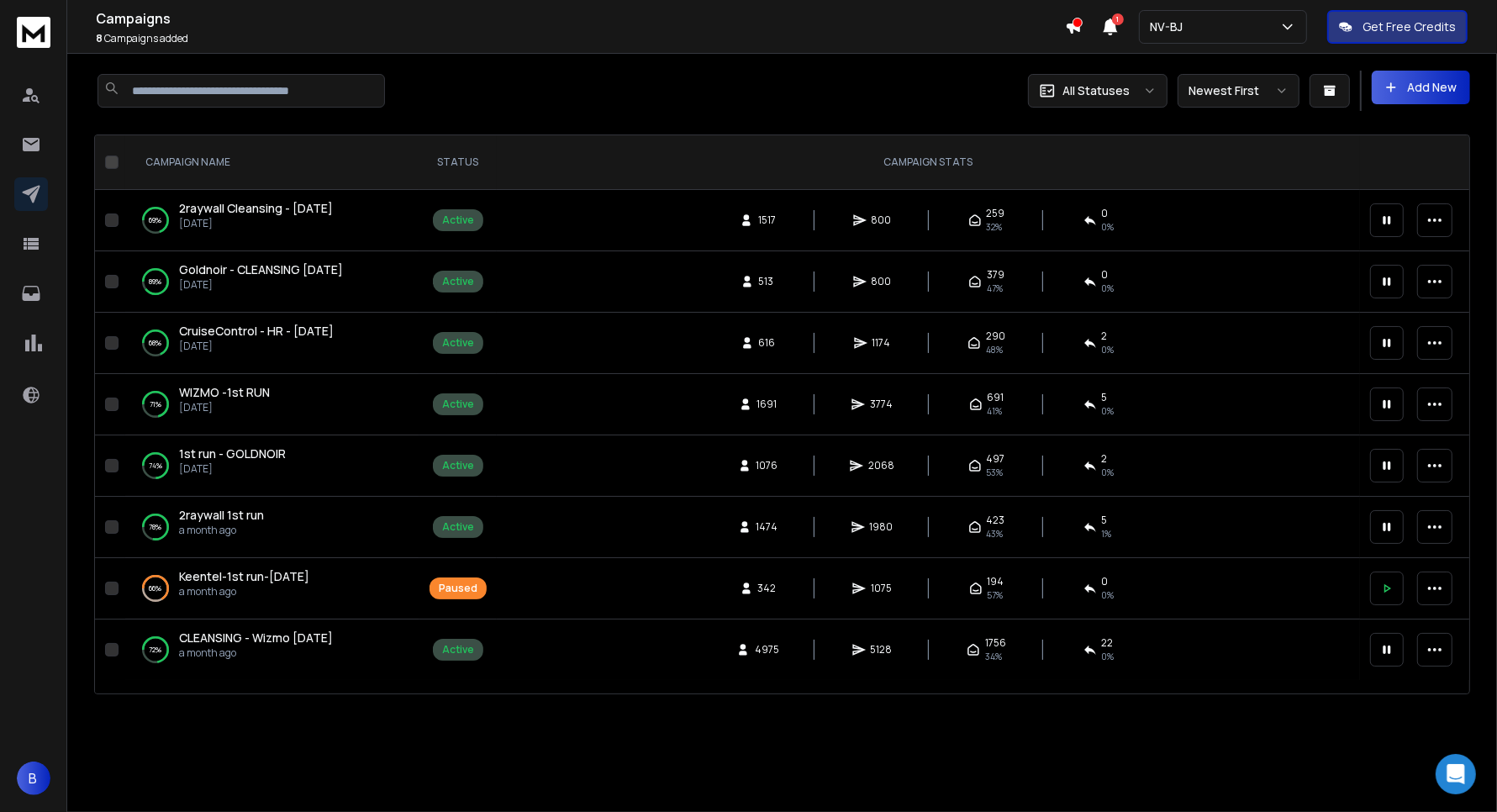
click at [225, 536] on p "a month ago" at bounding box center [221, 530] width 85 height 14
click at [227, 543] on div "2raywall 1st run a month ago" at bounding box center [221, 527] width 85 height 41
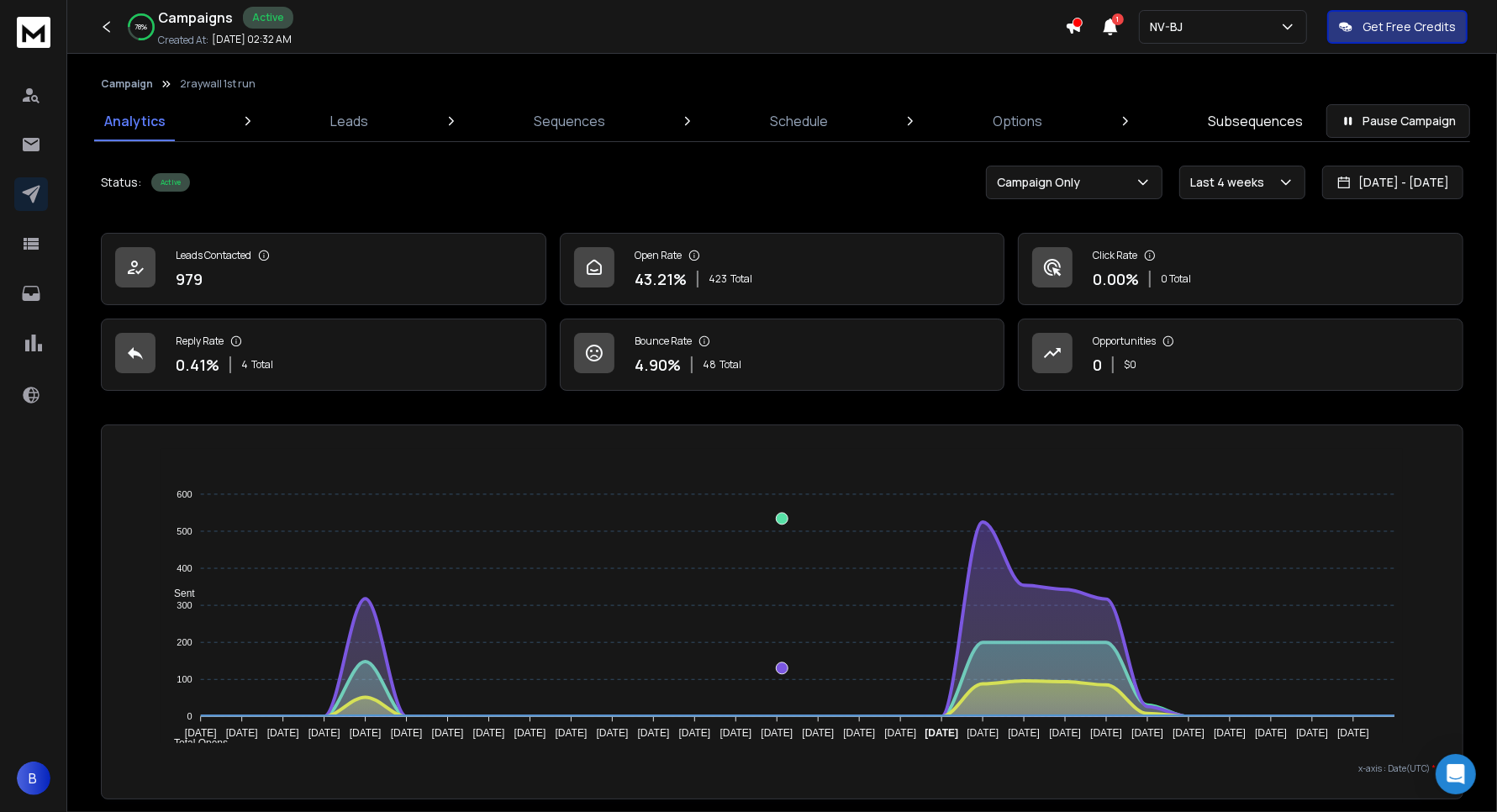
click at [1247, 124] on p "Subsequences" at bounding box center [1255, 121] width 95 height 20
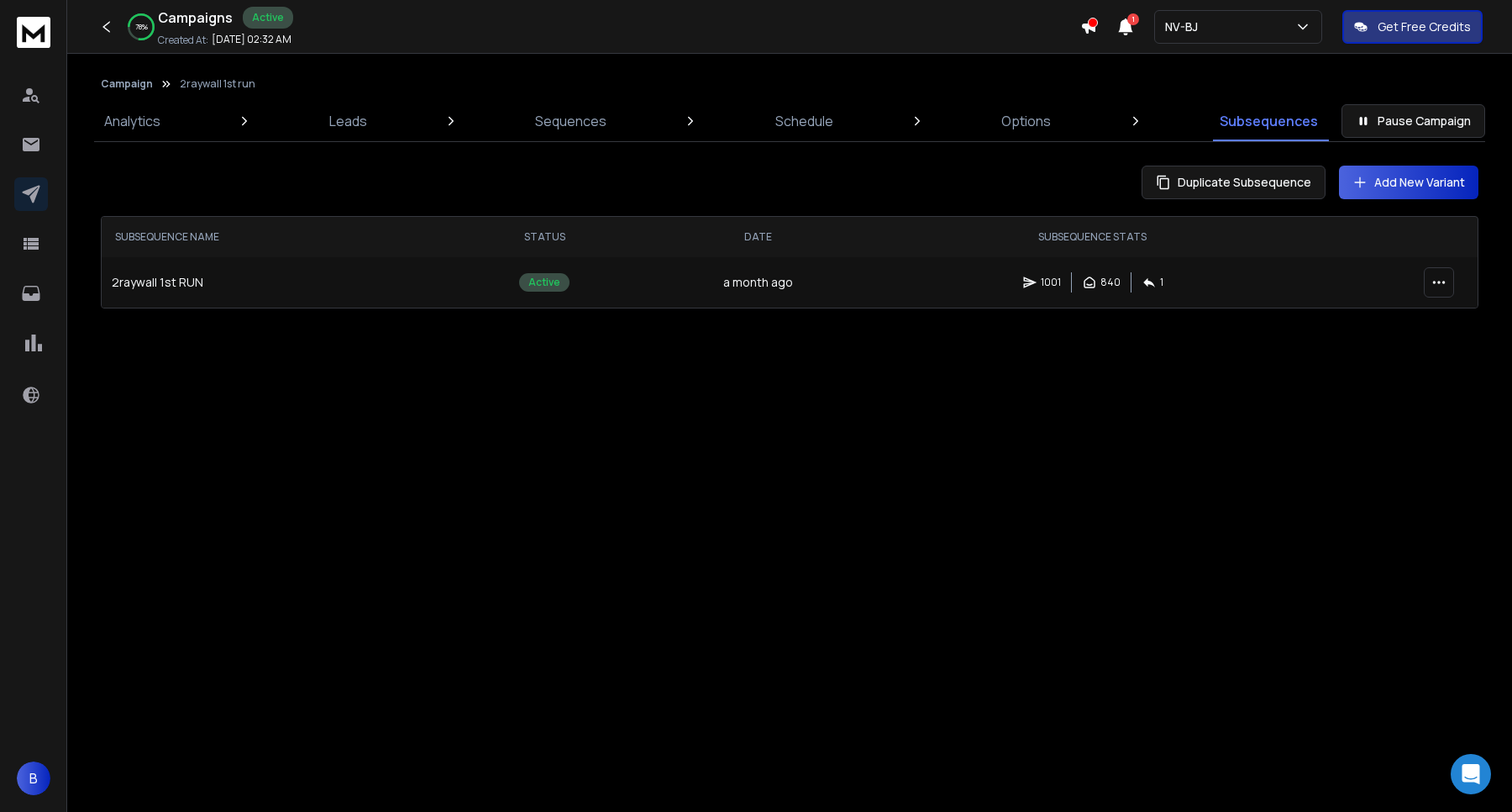
click at [894, 262] on td "1001 840 1" at bounding box center [1093, 283] width 429 height 51
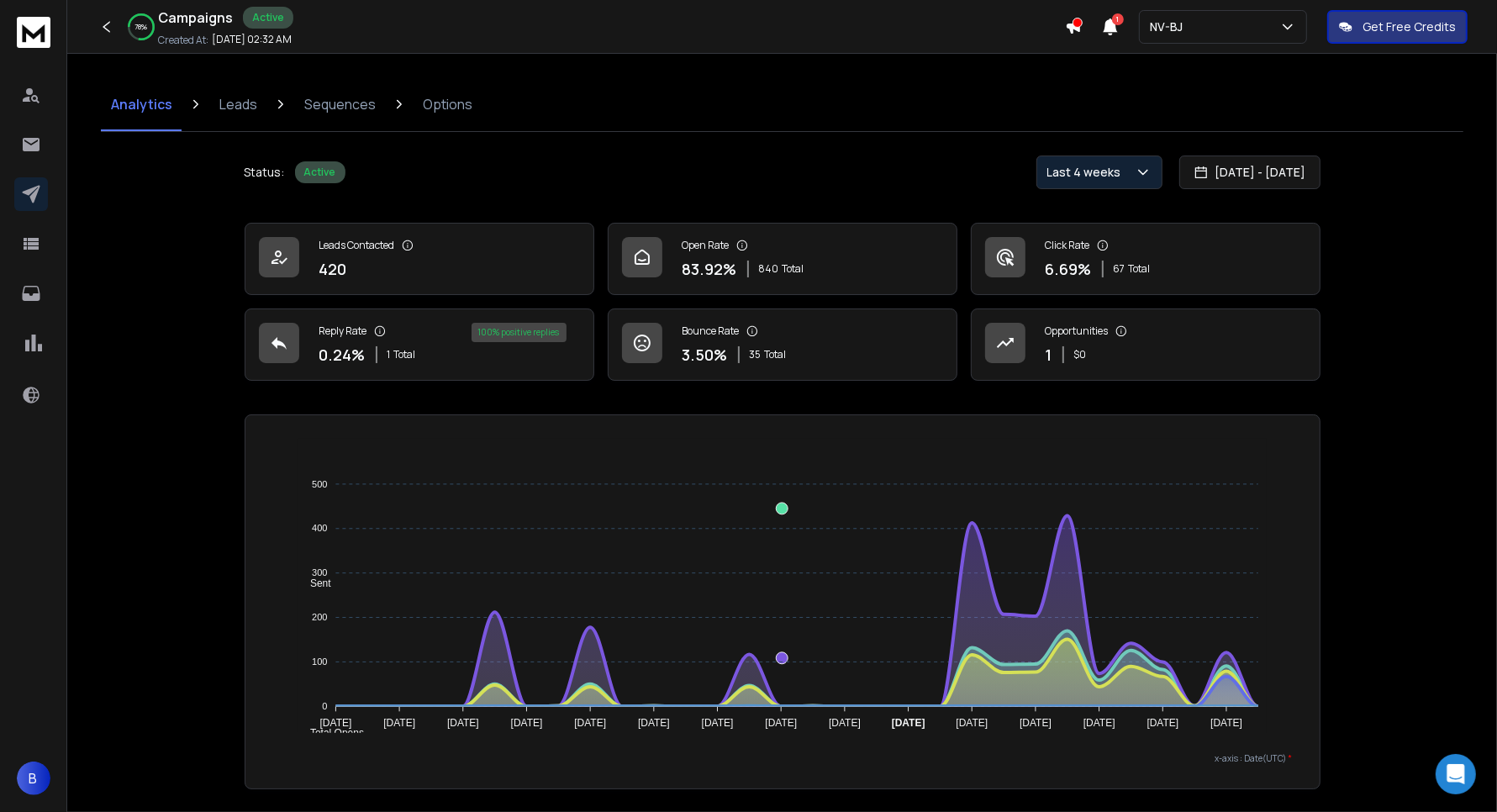
click at [1055, 174] on p "Last 4 weeks" at bounding box center [1087, 172] width 81 height 17
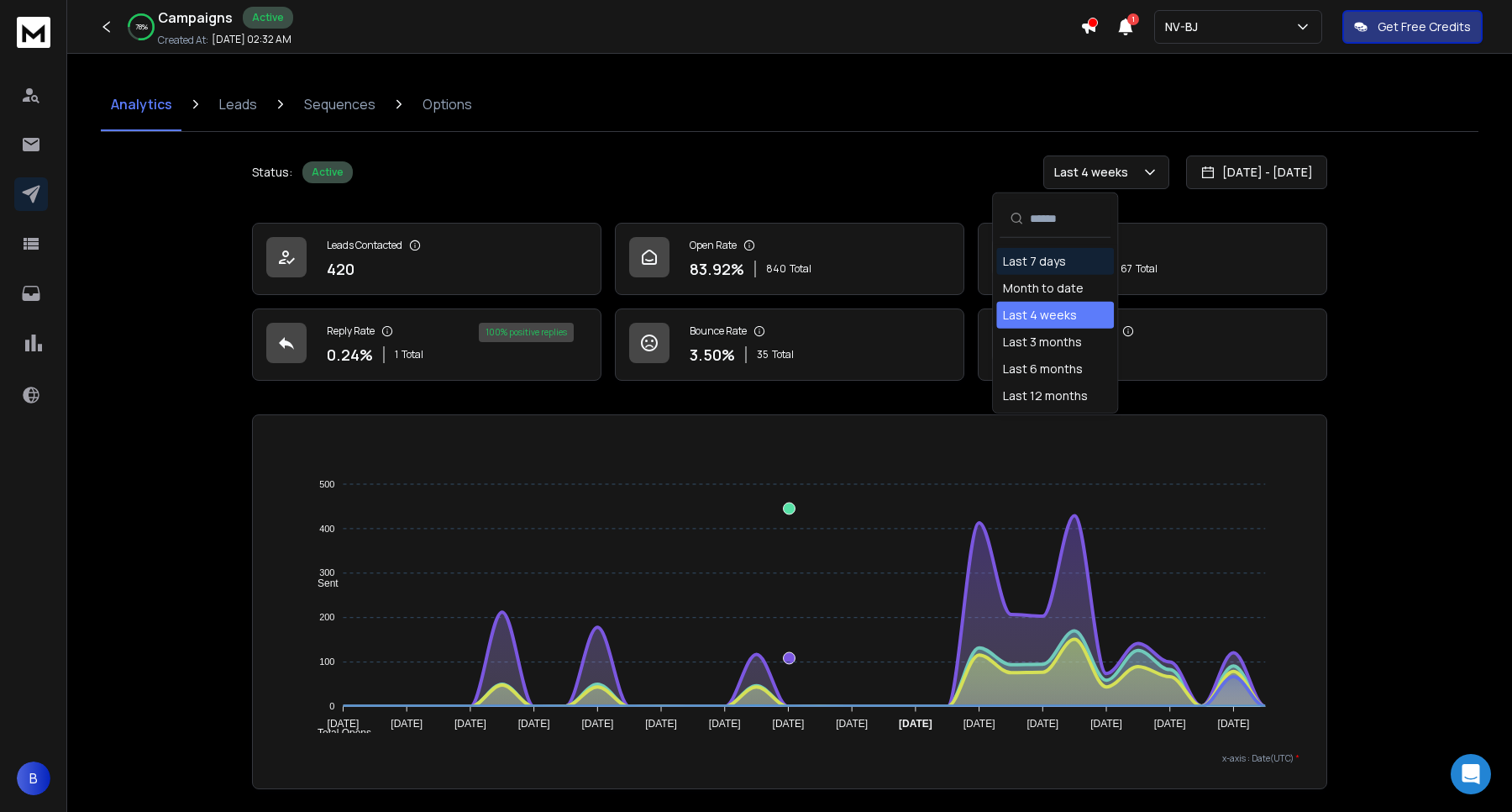
click at [1055, 266] on div "Last 7 days" at bounding box center [1035, 261] width 63 height 17
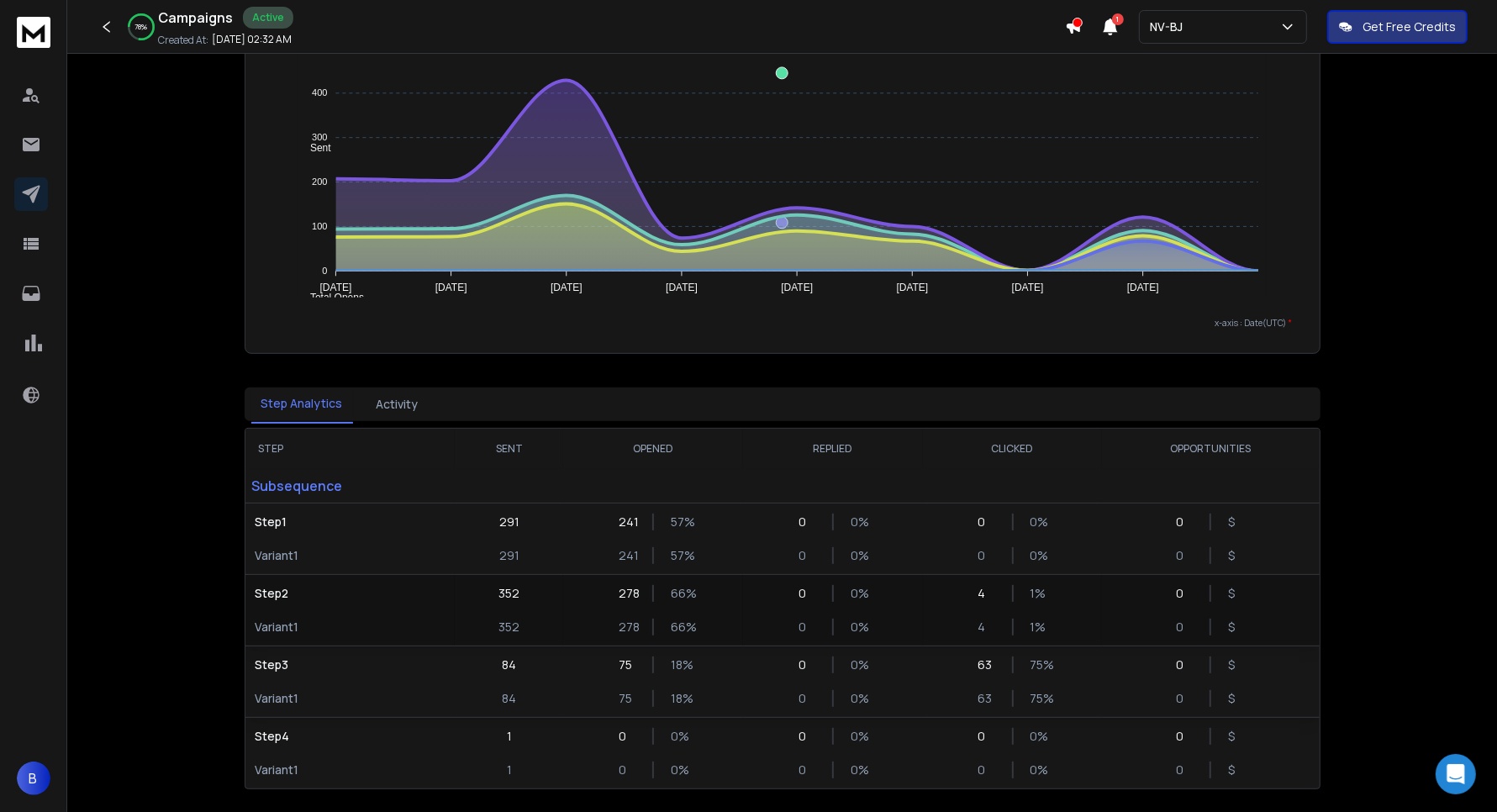
scroll to position [451, 0]
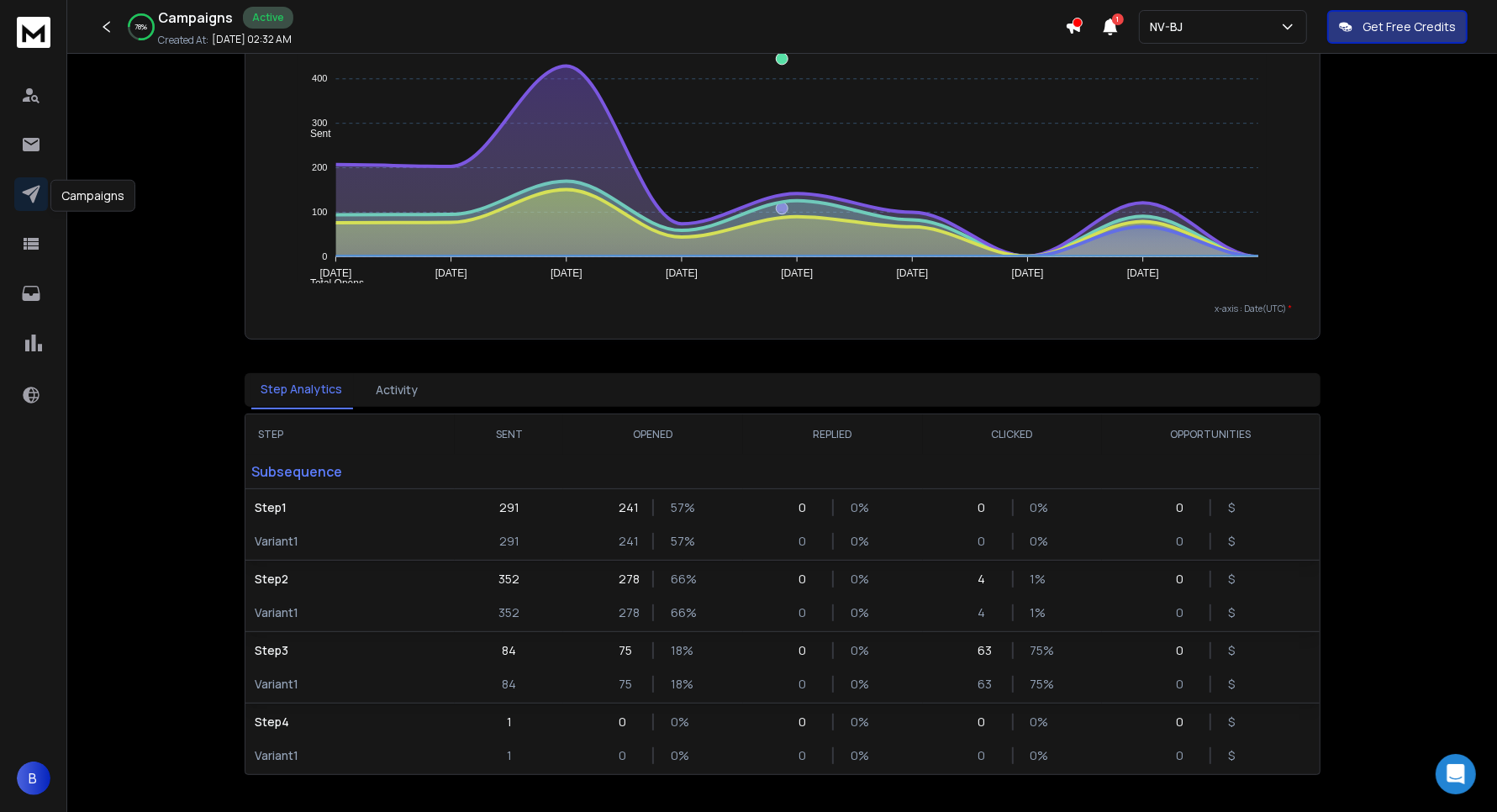
click at [36, 202] on icon at bounding box center [31, 194] width 20 height 20
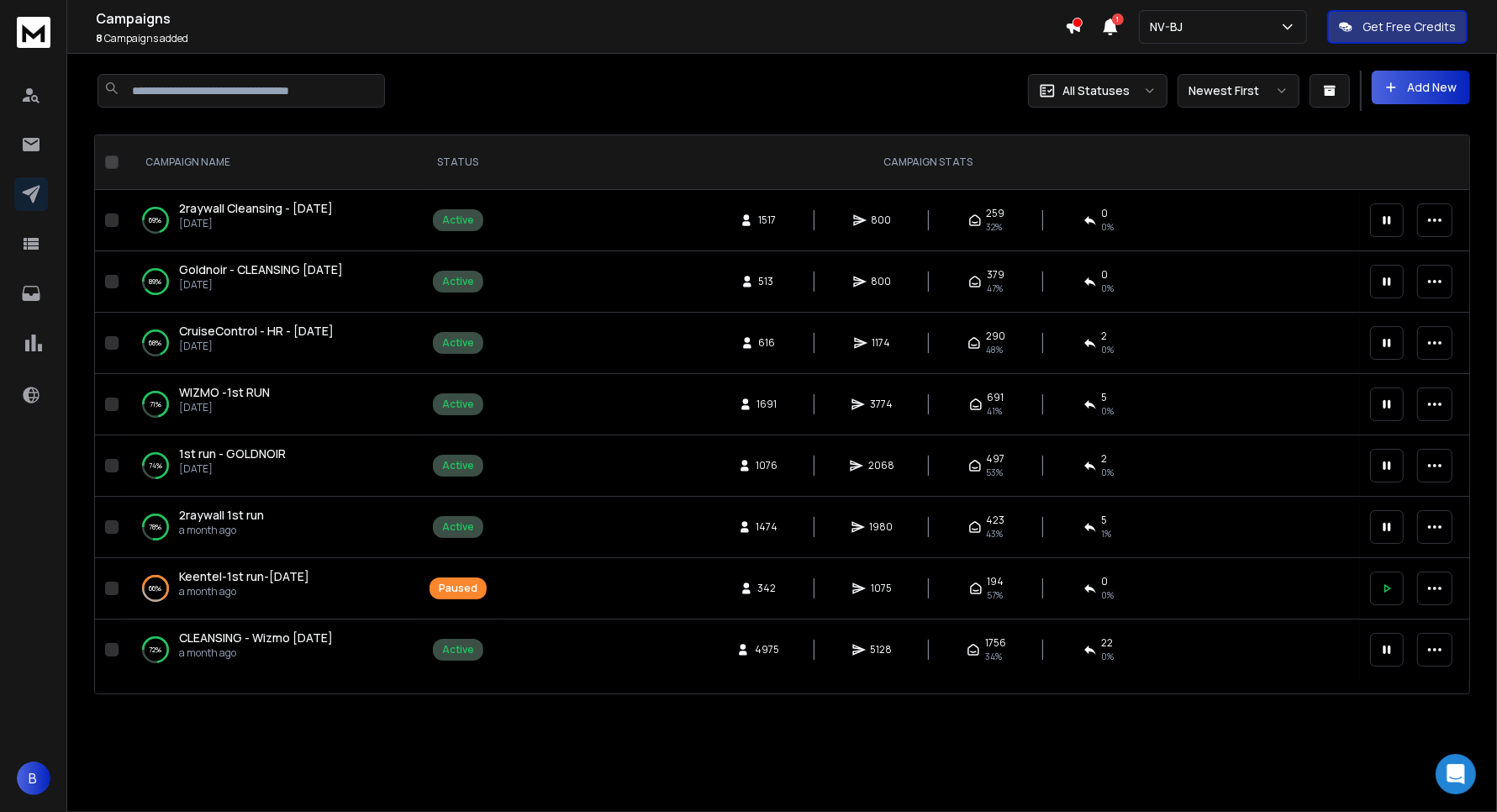
click at [262, 329] on span "CruiseControl - HR - [DATE]" at bounding box center [256, 331] width 155 height 16
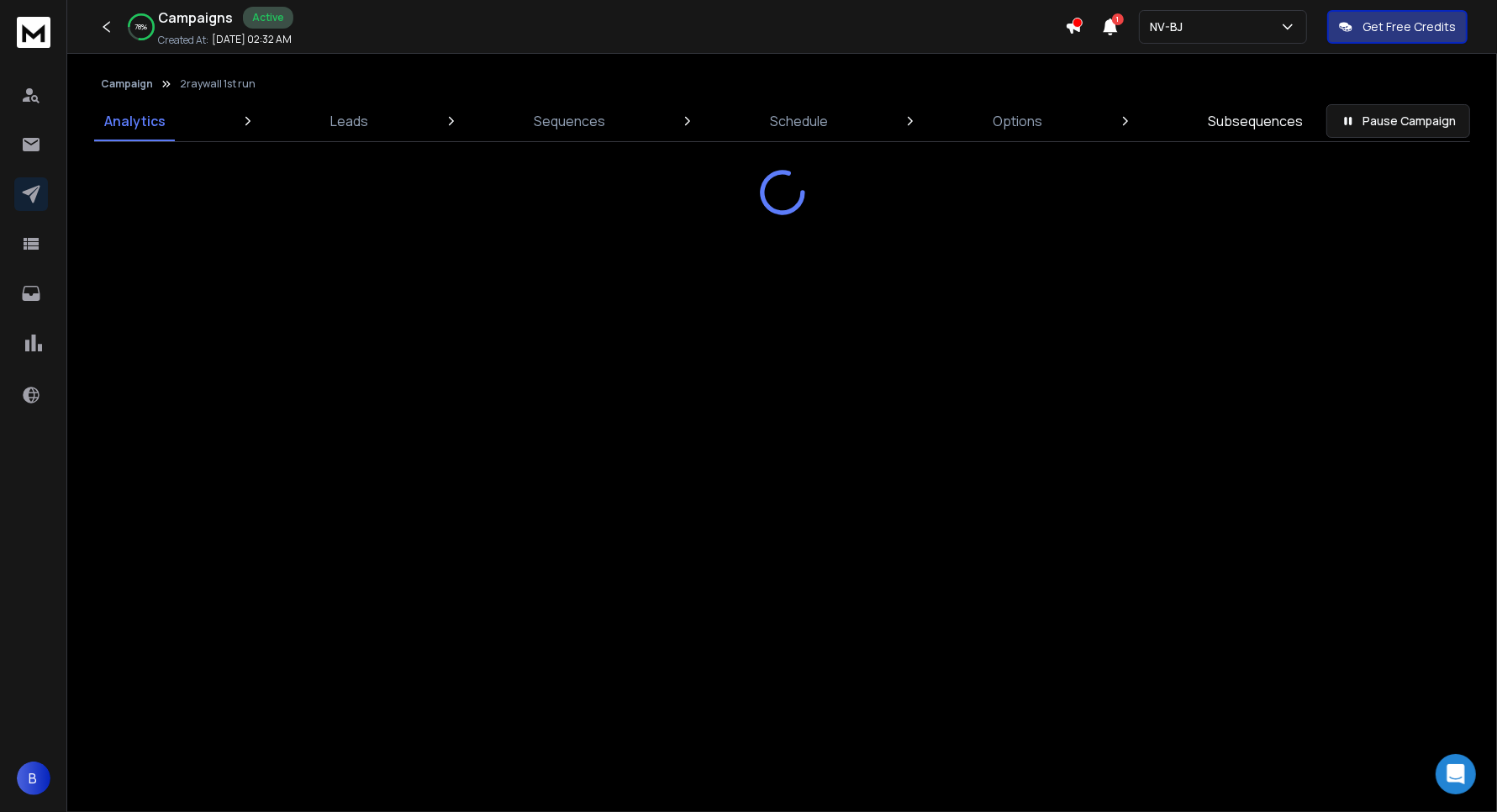
click at [1263, 115] on p "Subsequences" at bounding box center [1255, 121] width 95 height 20
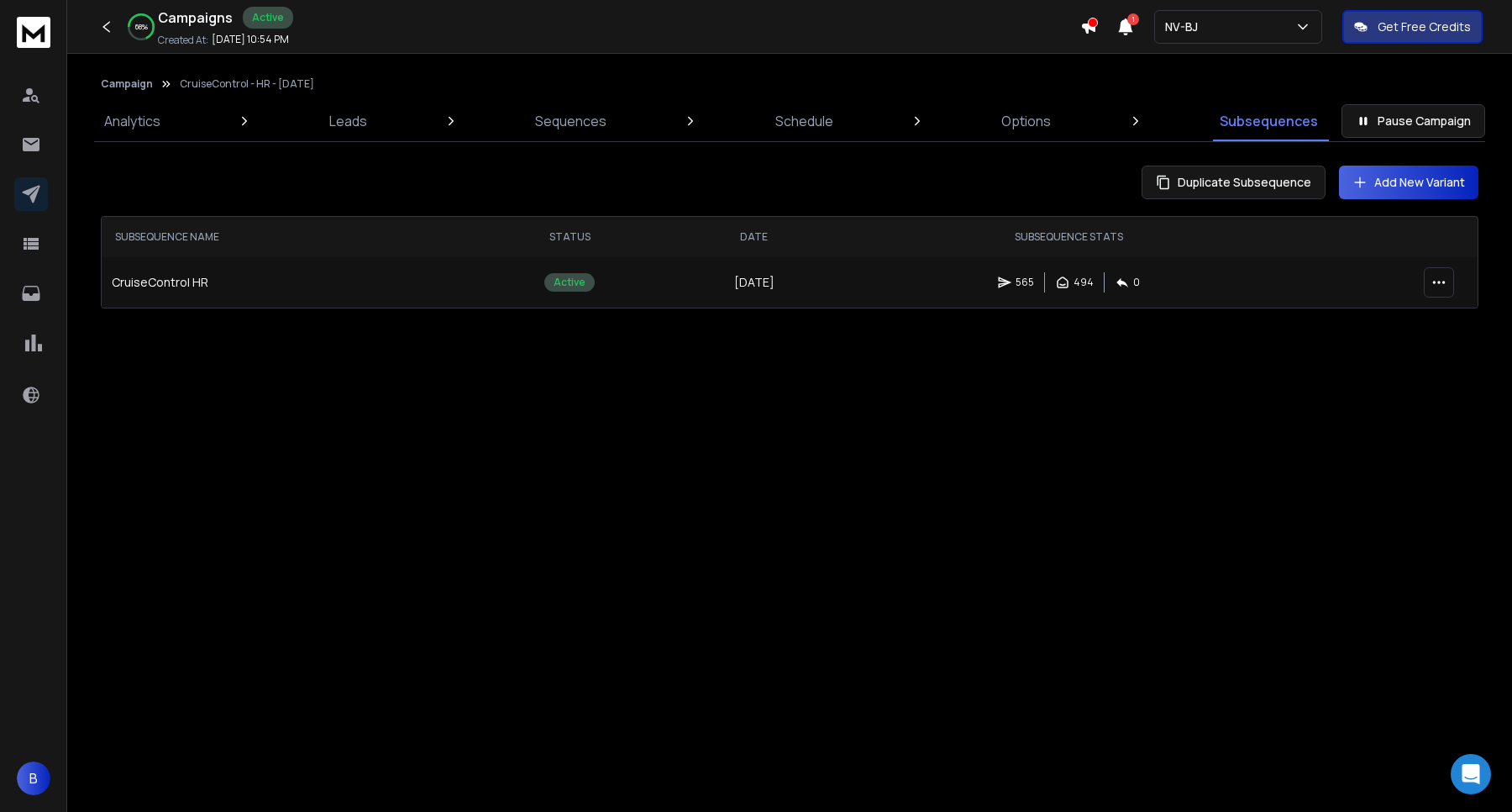
click at [824, 278] on td "[DATE]" at bounding box center [754, 283] width 170 height 51
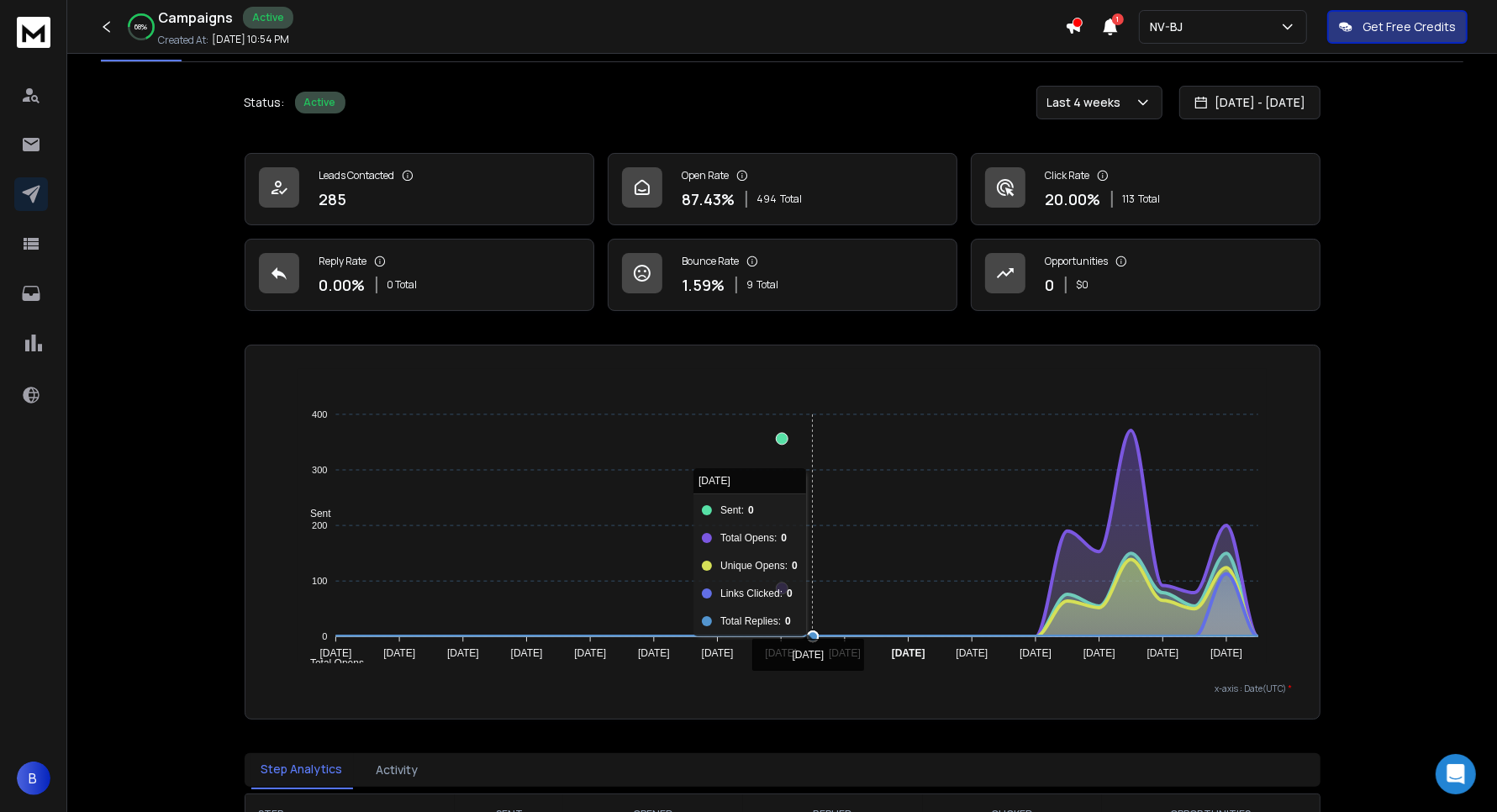
scroll to position [308, 0]
